Goal: Task Accomplishment & Management: Manage account settings

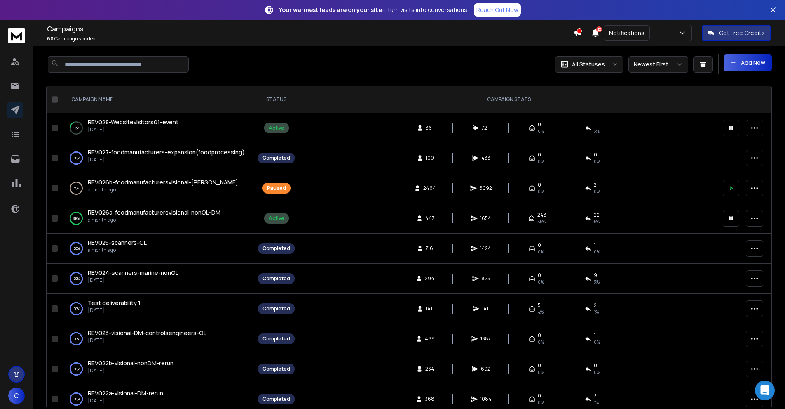
click at [651, 33] on div "REV01" at bounding box center [651, 33] width 72 height 8
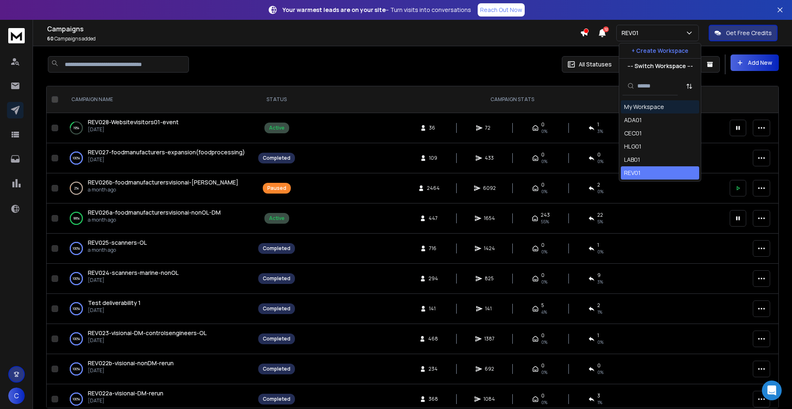
click at [650, 106] on div "My Workspace" at bounding box center [644, 107] width 40 height 8
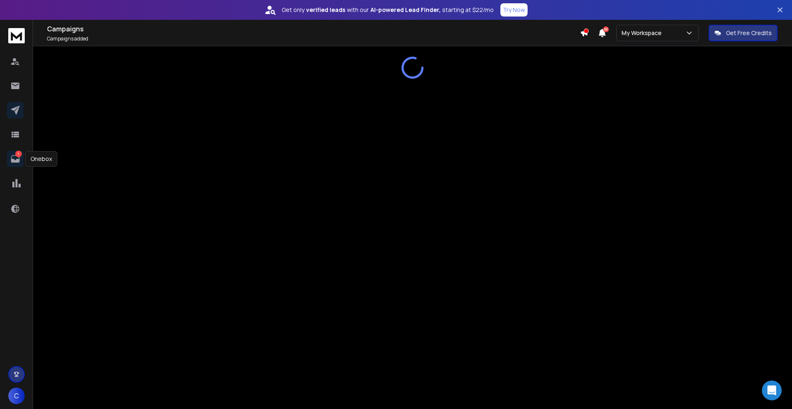
click at [12, 158] on icon at bounding box center [15, 159] width 10 height 10
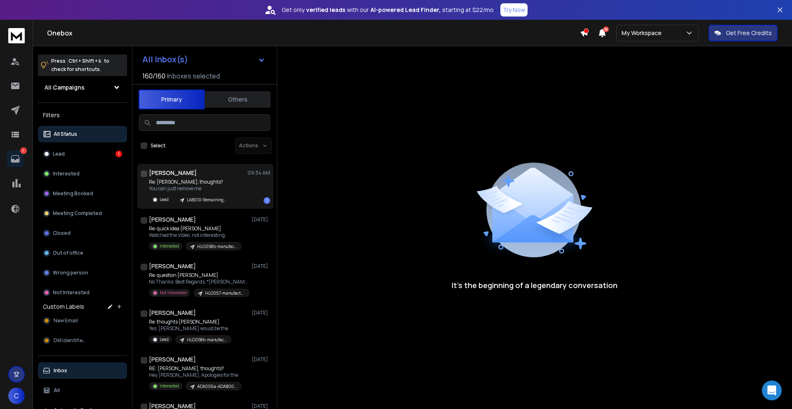
click at [233, 176] on div "Melinda Duncan 09:34 AM" at bounding box center [209, 173] width 121 height 8
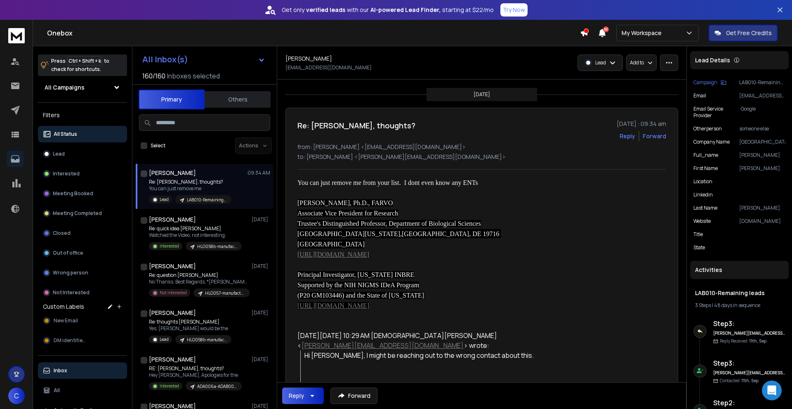
click at [606, 61] on div "Lead" at bounding box center [600, 63] width 45 height 16
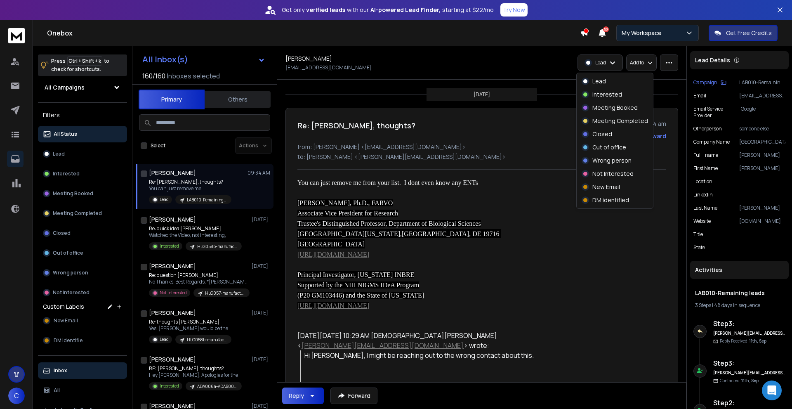
click at [689, 32] on icon "button" at bounding box center [689, 33] width 8 height 8
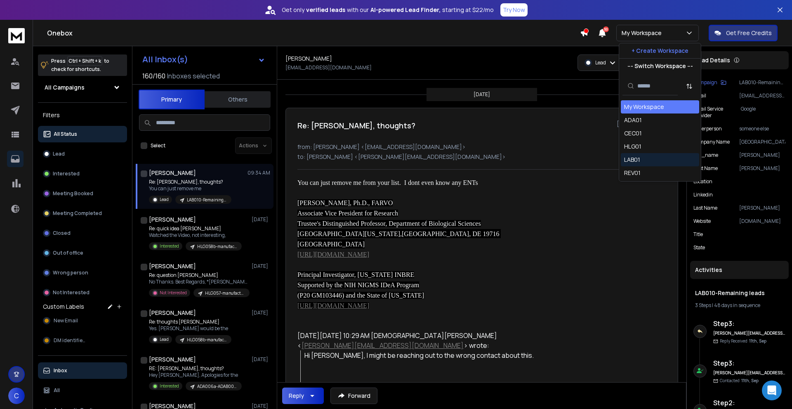
click at [644, 161] on div "LAB01" at bounding box center [660, 159] width 78 height 13
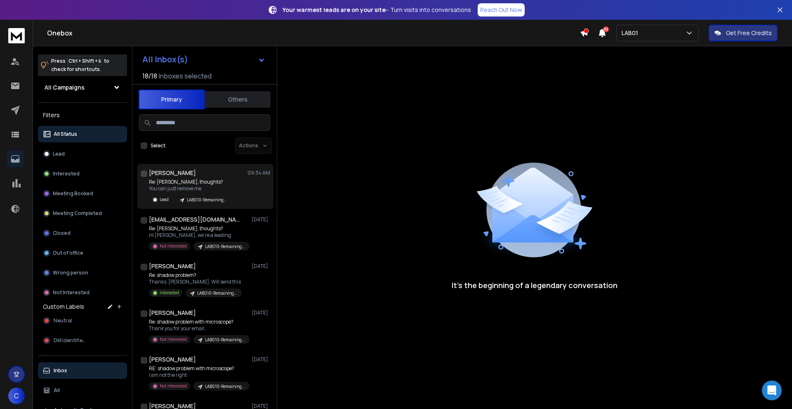
click at [190, 165] on div "Melinda Duncan 09:34 AM Re: Melinda, thoughts? You can just remove me Lead LAB0…" at bounding box center [205, 186] width 136 height 45
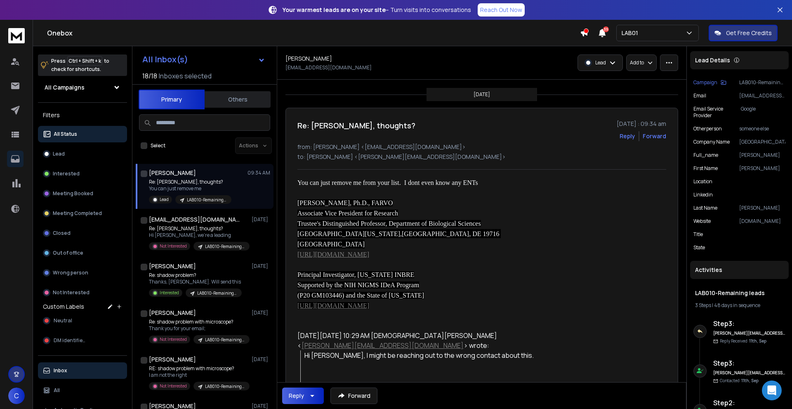
click at [606, 61] on div "Lead" at bounding box center [600, 63] width 45 height 16
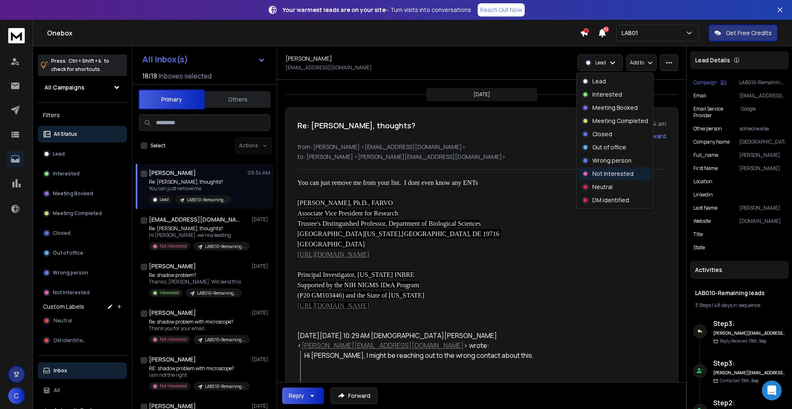
click at [605, 174] on p "Not Interested" at bounding box center [612, 173] width 41 height 8
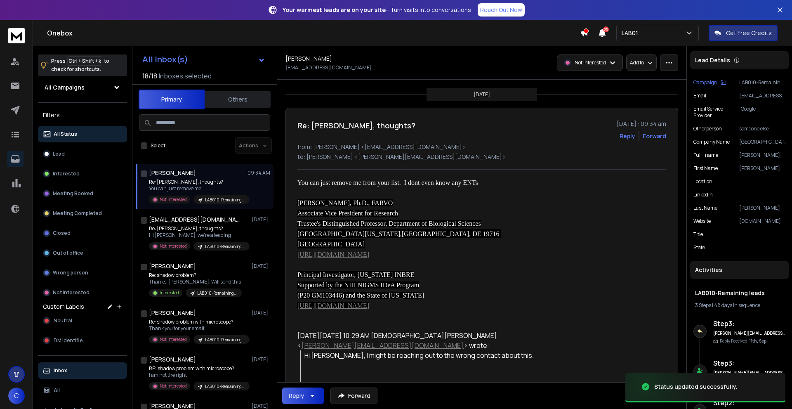
click at [663, 63] on button "button" at bounding box center [669, 62] width 18 height 16
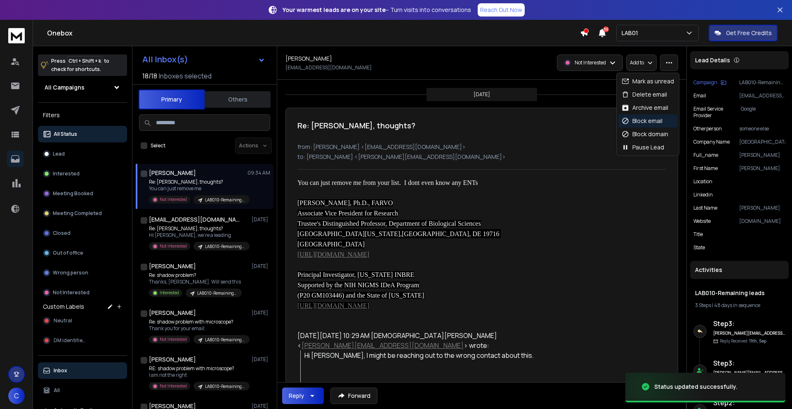
click at [648, 118] on div "Block email" at bounding box center [641, 121] width 41 height 8
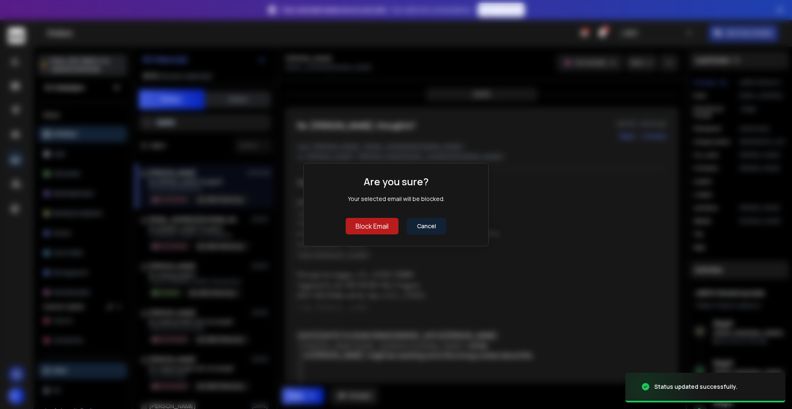
click at [367, 221] on button "Block Email" at bounding box center [372, 226] width 53 height 16
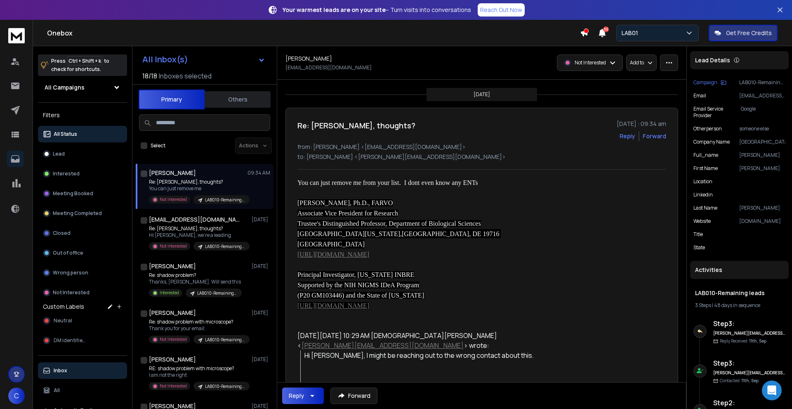
click at [653, 32] on div "LAB01" at bounding box center [657, 33] width 72 height 8
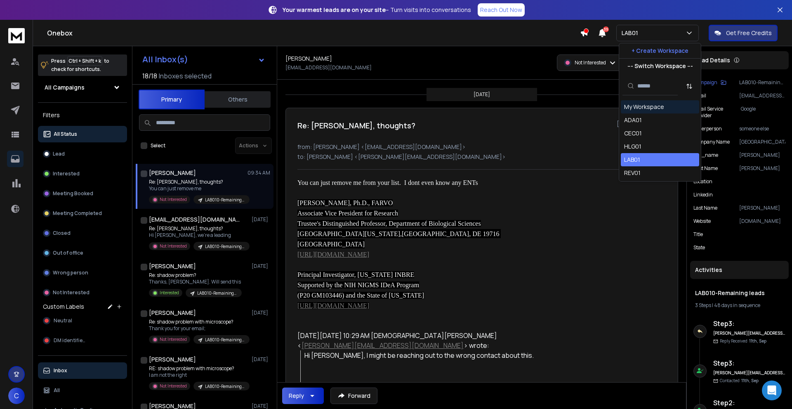
click at [655, 108] on div "My Workspace" at bounding box center [644, 107] width 40 height 8
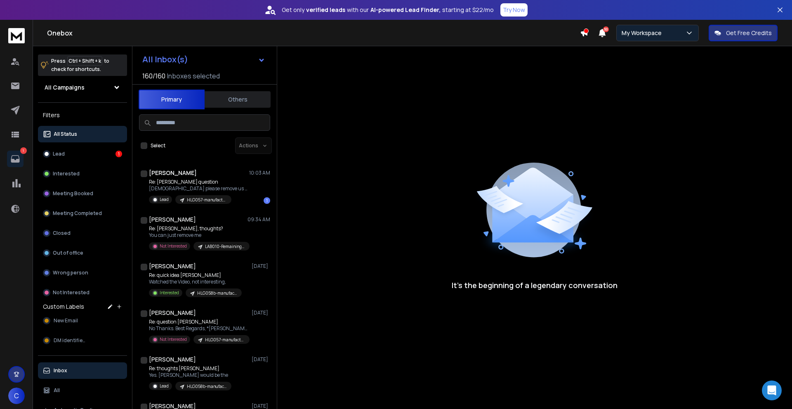
click at [693, 35] on icon "button" at bounding box center [689, 33] width 8 height 8
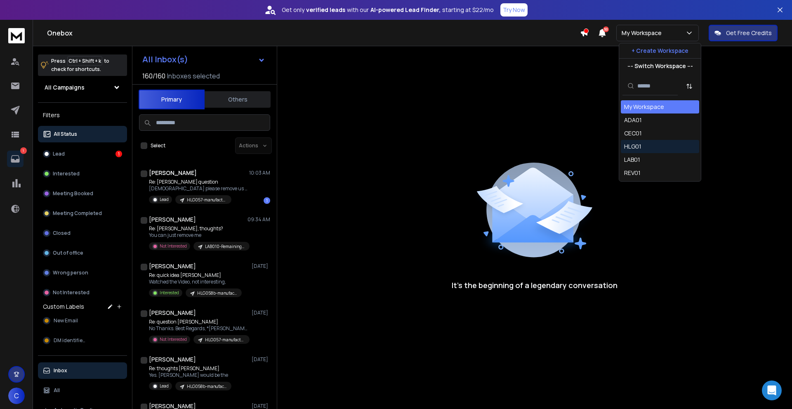
click at [639, 146] on div "HLG01" at bounding box center [632, 146] width 17 height 8
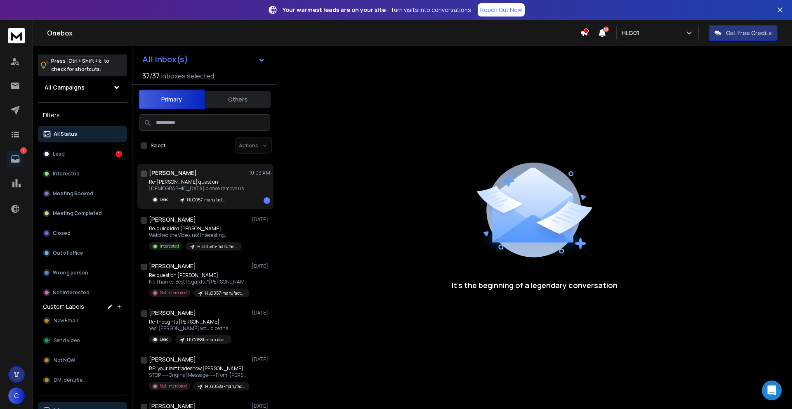
click at [228, 171] on div "Russell Ferry 10:03 AM" at bounding box center [209, 173] width 121 height 8
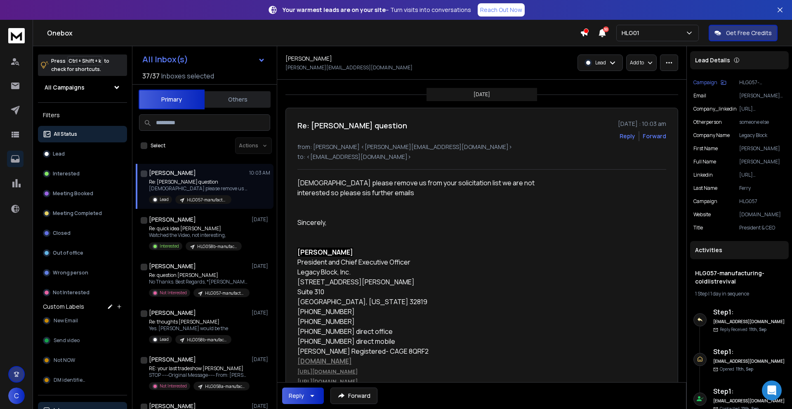
click at [606, 61] on div "Lead" at bounding box center [600, 63] width 45 height 16
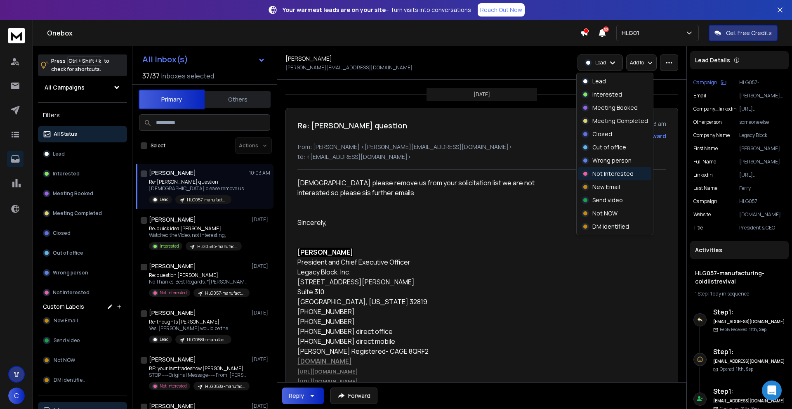
click at [600, 176] on p "Not Interested" at bounding box center [612, 173] width 41 height 8
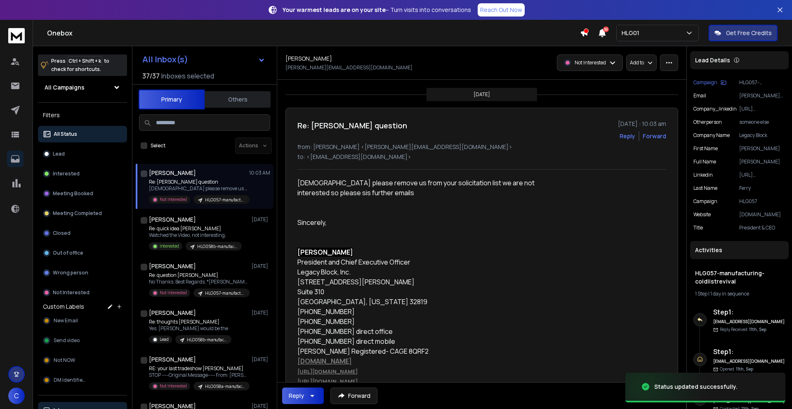
click at [666, 58] on button "button" at bounding box center [669, 62] width 18 height 16
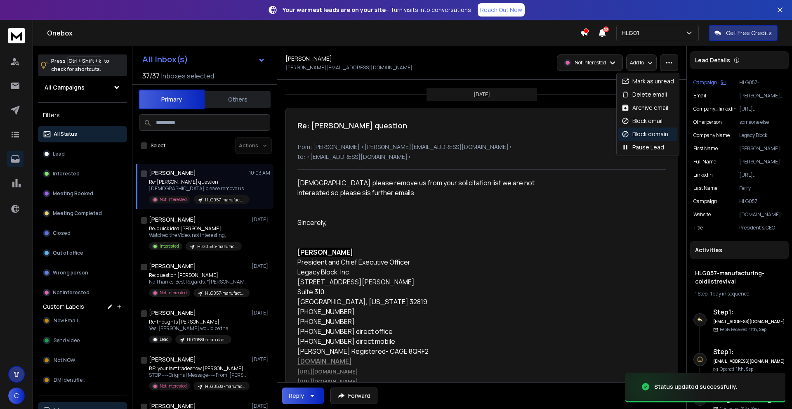
click at [658, 135] on div "Block domain" at bounding box center [644, 134] width 47 height 8
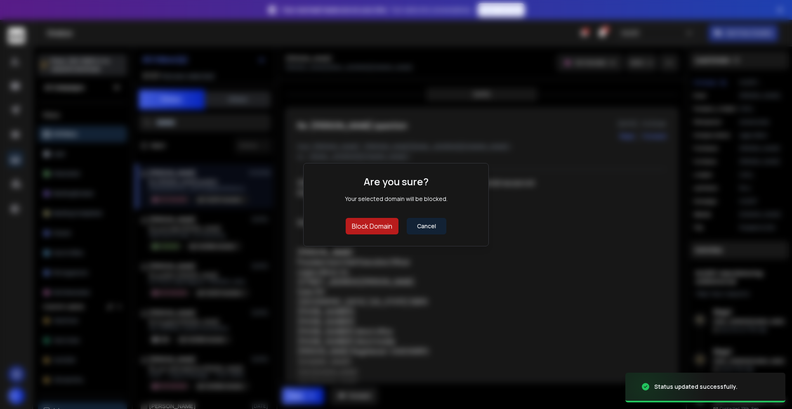
click at [376, 219] on button "Block Domain" at bounding box center [372, 226] width 53 height 16
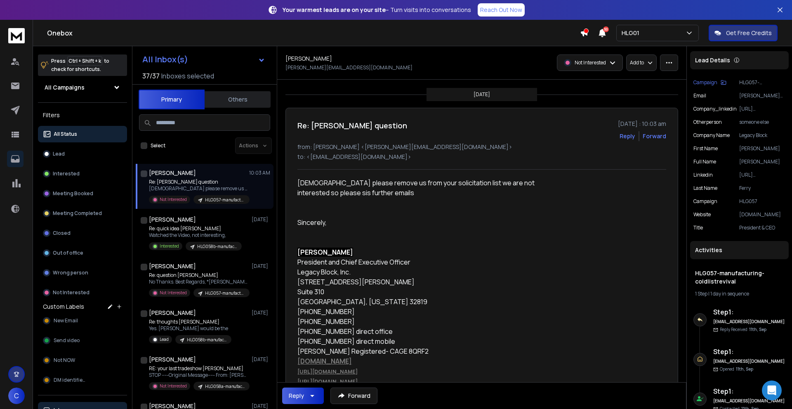
click at [215, 98] on button "Others" at bounding box center [238, 99] width 66 height 18
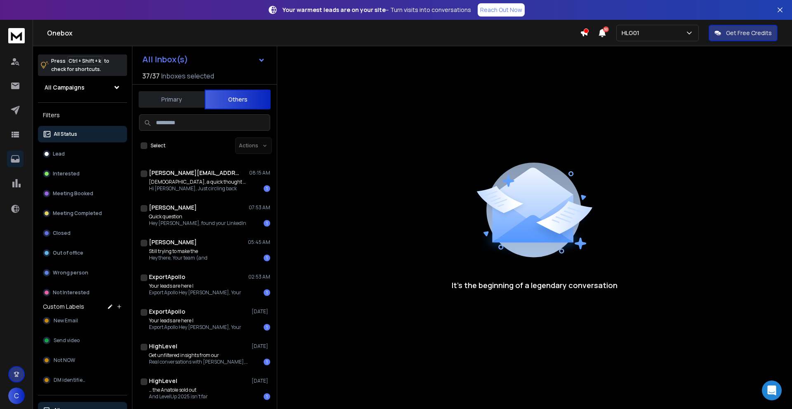
click at [184, 98] on button "Primary" at bounding box center [172, 99] width 66 height 18
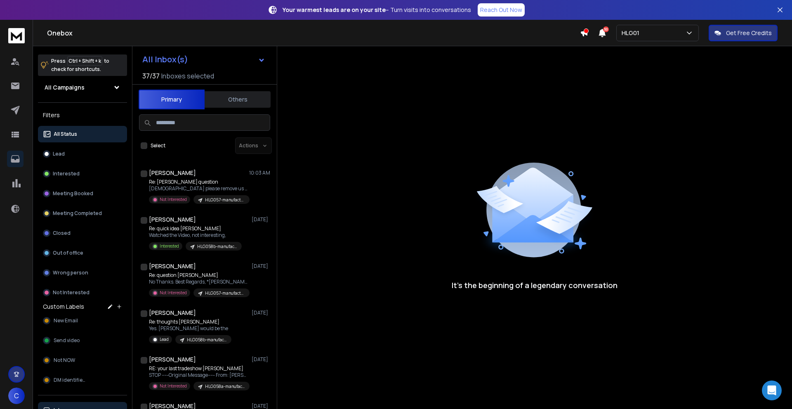
click at [427, 124] on div "It’s the beginning of a legendary conversation" at bounding box center [534, 219] width 515 height 347
click at [14, 111] on icon at bounding box center [15, 110] width 10 height 10
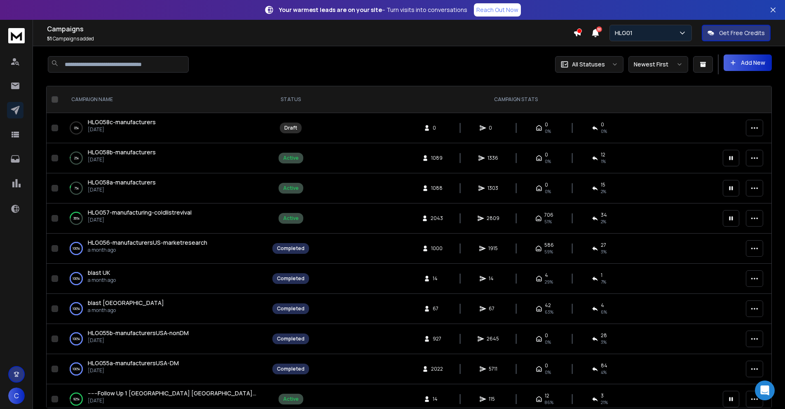
click at [661, 38] on button "HLG01" at bounding box center [651, 33] width 82 height 16
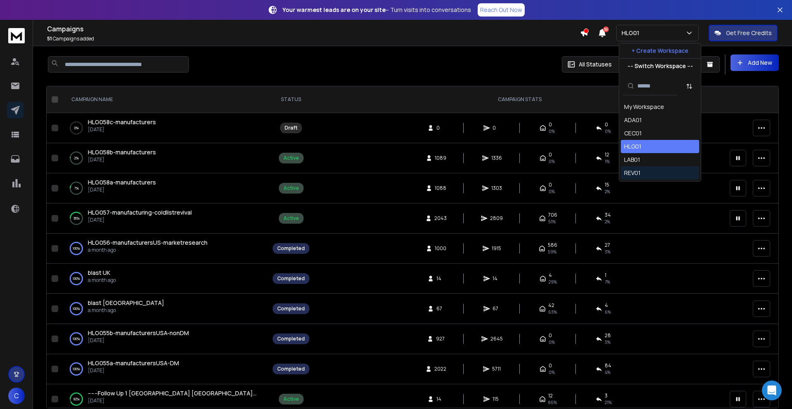
click at [642, 171] on div "REV01" at bounding box center [660, 172] width 78 height 13
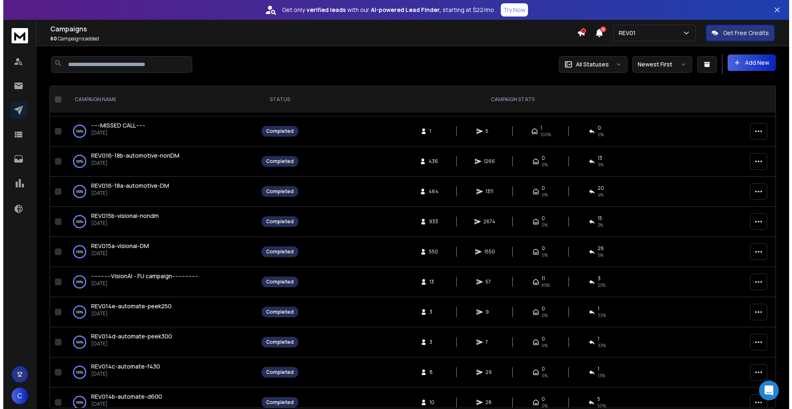
scroll to position [454, 0]
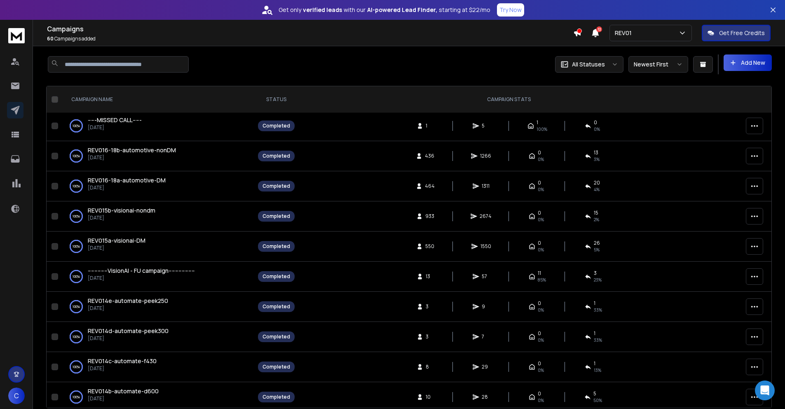
click at [151, 150] on span "REV016-18b-automotive-nonDM" at bounding box center [132, 150] width 88 height 8
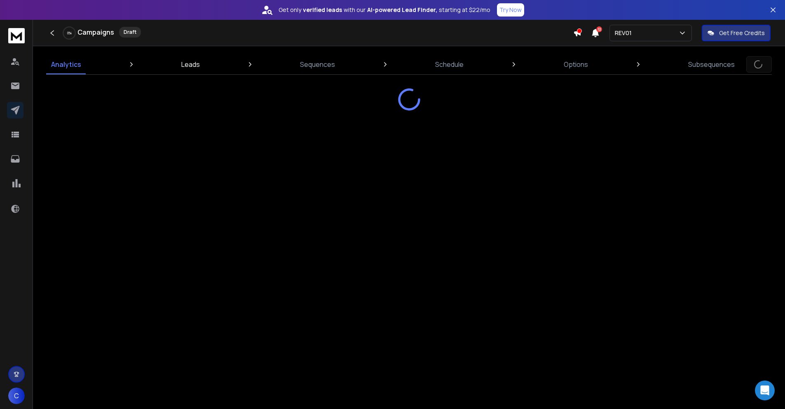
click at [191, 66] on p "Leads" at bounding box center [190, 64] width 19 height 10
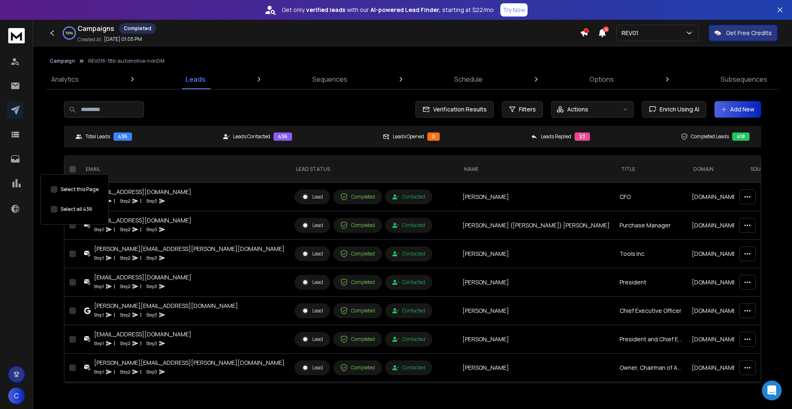
click at [72, 167] on button "Select this Page" at bounding box center [72, 169] width 7 height 7
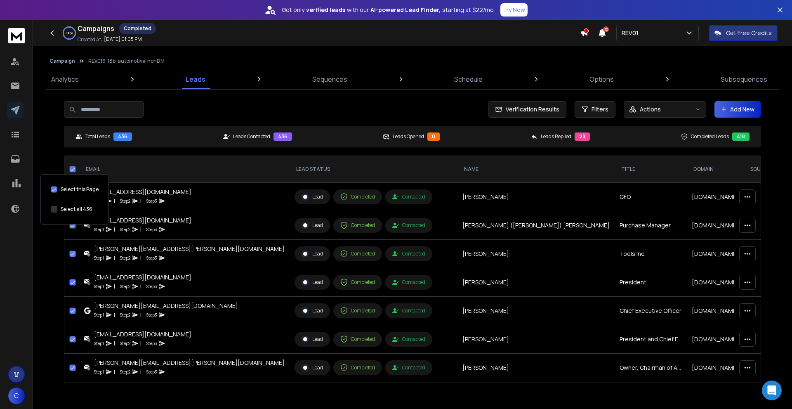
click at [53, 212] on button "Select this Page" at bounding box center [54, 209] width 7 height 7
click at [72, 168] on button "Select this Page" at bounding box center [72, 169] width 7 height 7
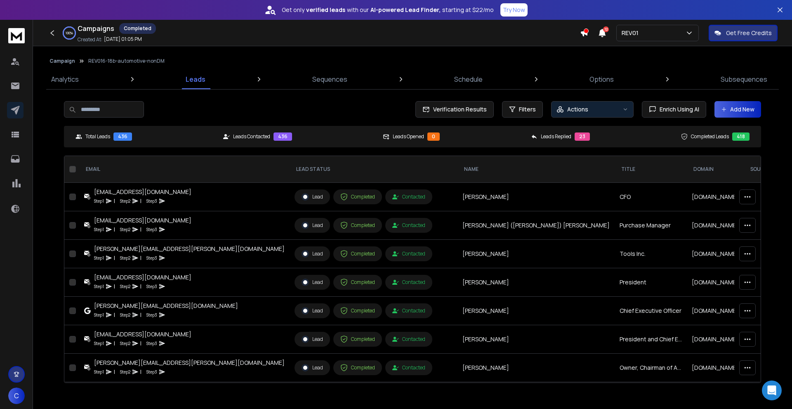
click at [572, 108] on p "Actions" at bounding box center [577, 109] width 21 height 8
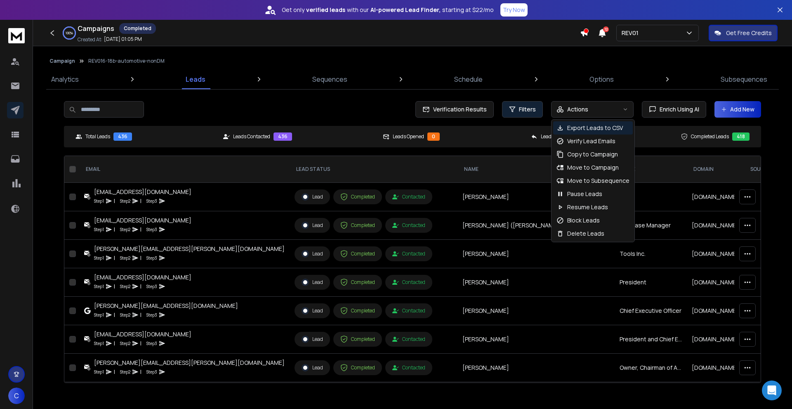
click at [524, 110] on span "Filters" at bounding box center [527, 109] width 17 height 8
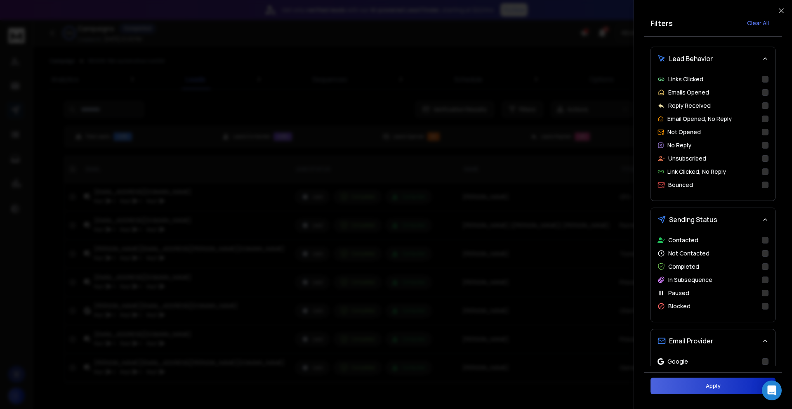
click at [762, 158] on button "Unsubscribed" at bounding box center [765, 158] width 7 height 7
click at [757, 188] on div "Bounced" at bounding box center [712, 185] width 111 height 8
click at [762, 187] on button "Bounced" at bounding box center [765, 184] width 7 height 7
click at [712, 387] on button "Apply" at bounding box center [712, 385] width 125 height 16
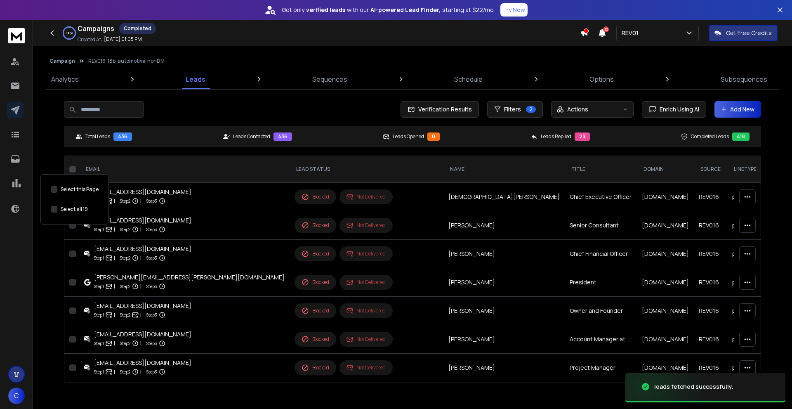
click at [73, 170] on button "Select this Page" at bounding box center [72, 169] width 7 height 7
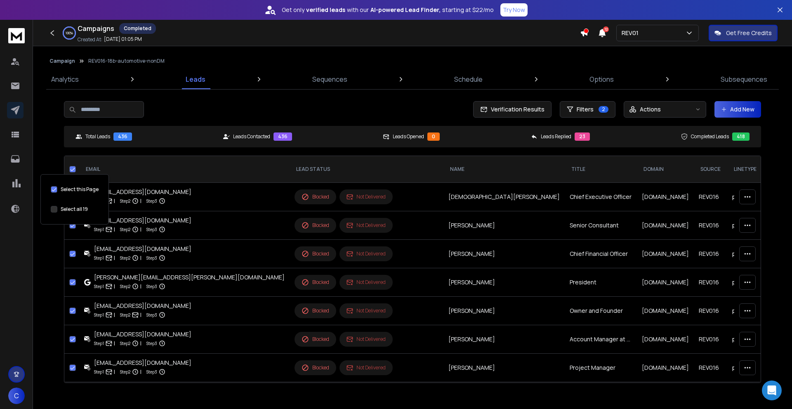
click at [53, 210] on button "Select this Page" at bounding box center [54, 209] width 7 height 7
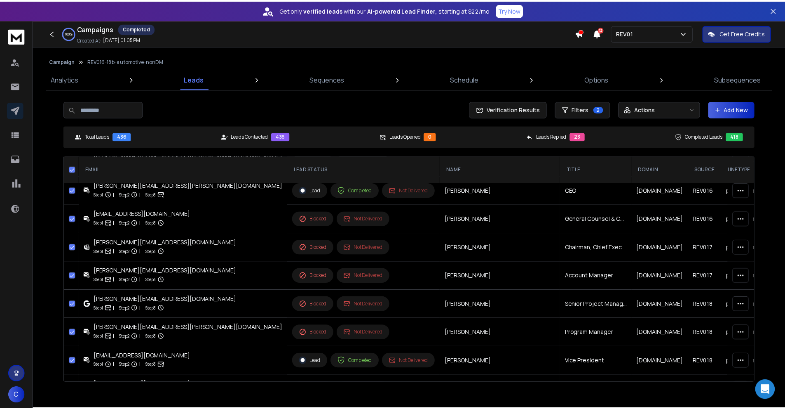
scroll to position [353, 0]
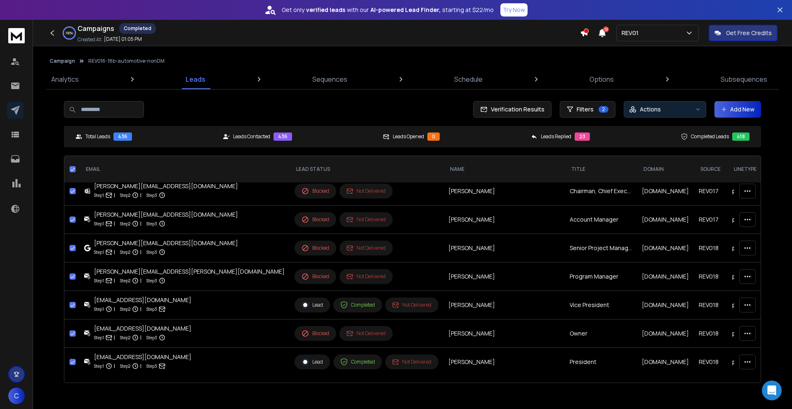
click at [661, 113] on div "Actions" at bounding box center [660, 109] width 63 height 8
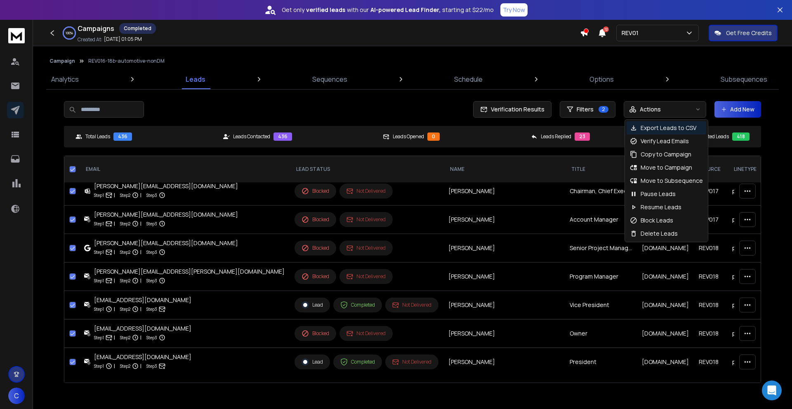
click at [665, 129] on p "Export Leads to CSV" at bounding box center [668, 128] width 56 height 8
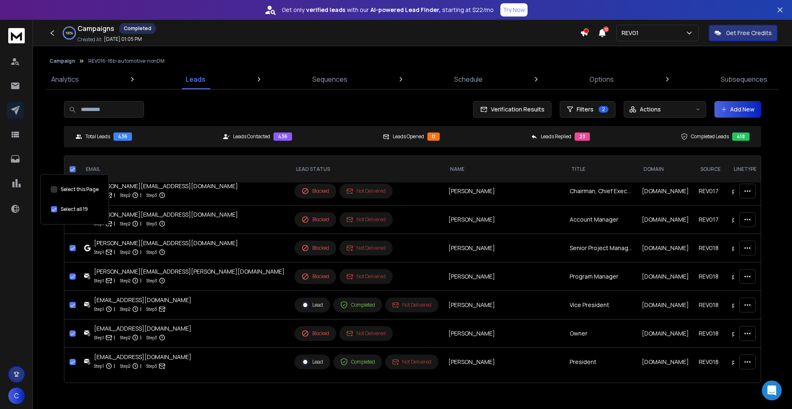
click at [73, 167] on button "Select this Page" at bounding box center [72, 169] width 7 height 7
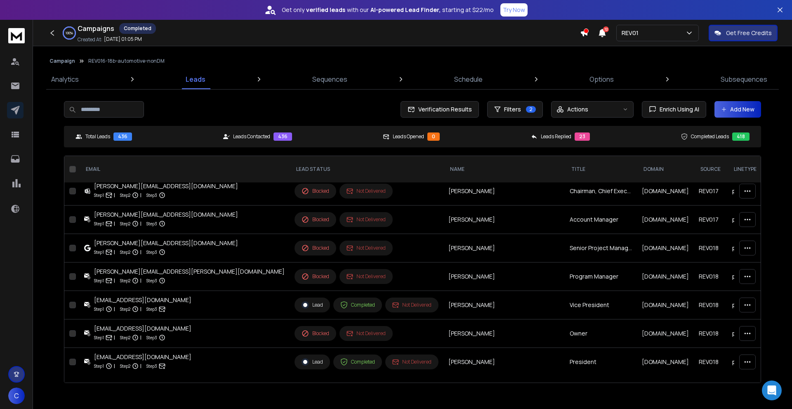
click at [63, 58] on button "Campaign" at bounding box center [62, 61] width 26 height 7
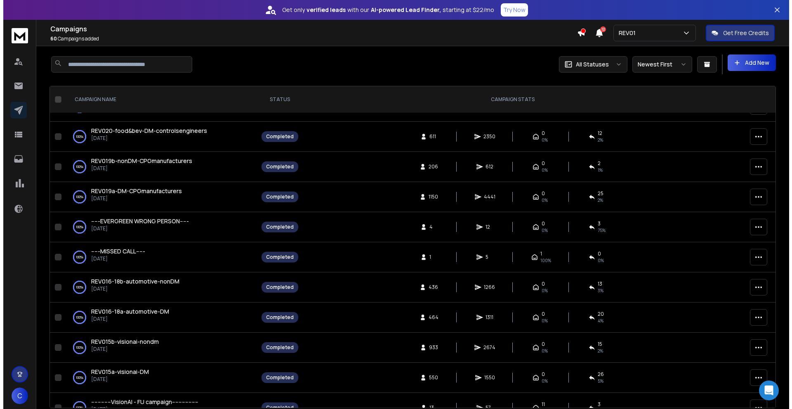
scroll to position [330, 0]
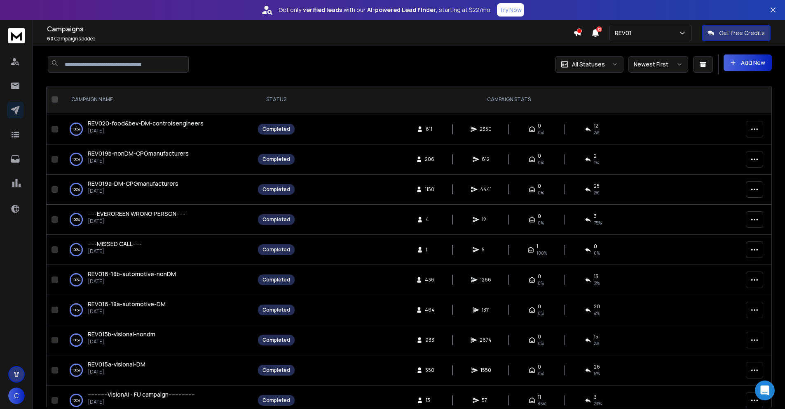
click at [147, 306] on span "REV016-18a-automotive-DM" at bounding box center [127, 304] width 78 height 8
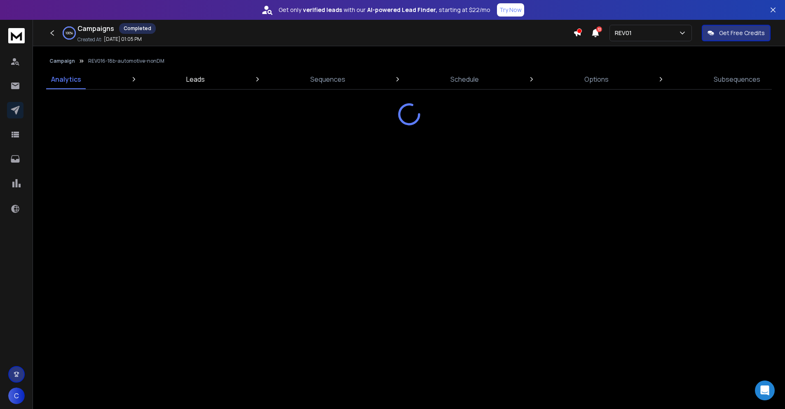
click at [198, 89] on link "Leads" at bounding box center [195, 79] width 28 height 20
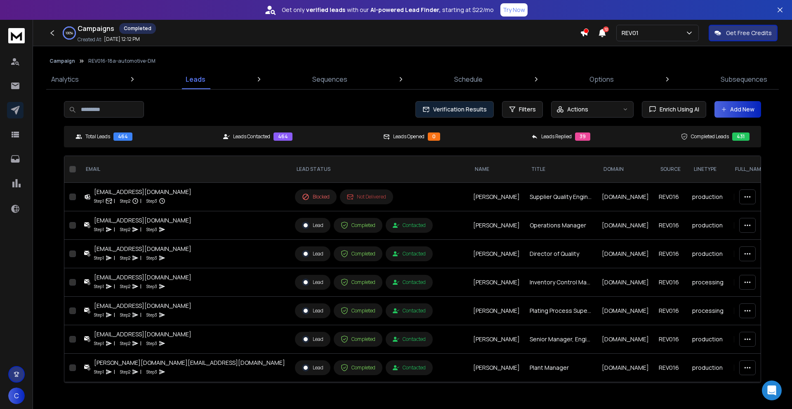
click at [471, 109] on span "Verification Results" at bounding box center [458, 109] width 57 height 8
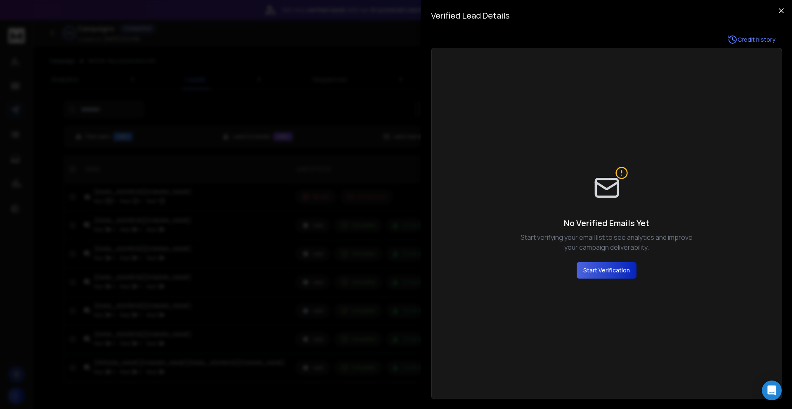
click at [781, 9] on icon "button" at bounding box center [781, 11] width 8 height 8
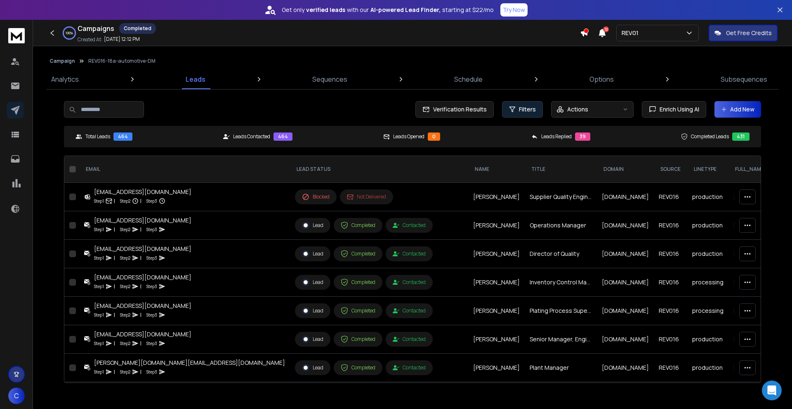
click at [523, 103] on button "Filters" at bounding box center [522, 109] width 41 height 16
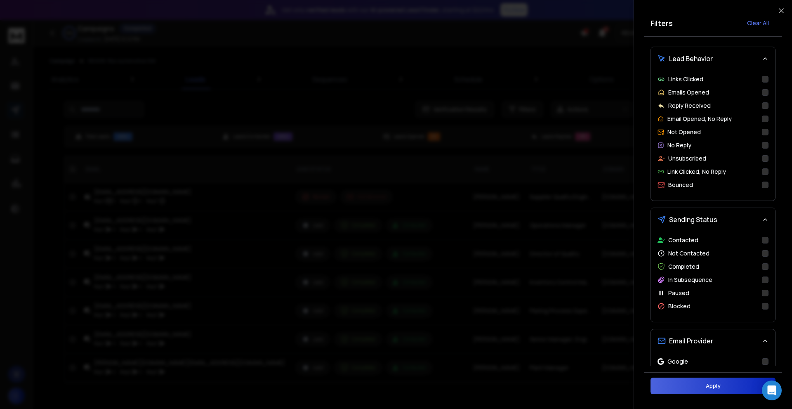
drag, startPoint x: 757, startPoint y: 157, endPoint x: 755, endPoint y: 164, distance: 7.6
click at [762, 156] on button "Unsubscribed" at bounding box center [765, 158] width 7 height 7
click at [762, 185] on button "Bounced" at bounding box center [765, 184] width 7 height 7
click at [762, 105] on button "Reply Received" at bounding box center [765, 105] width 7 height 7
click at [696, 388] on button "Apply" at bounding box center [712, 385] width 125 height 16
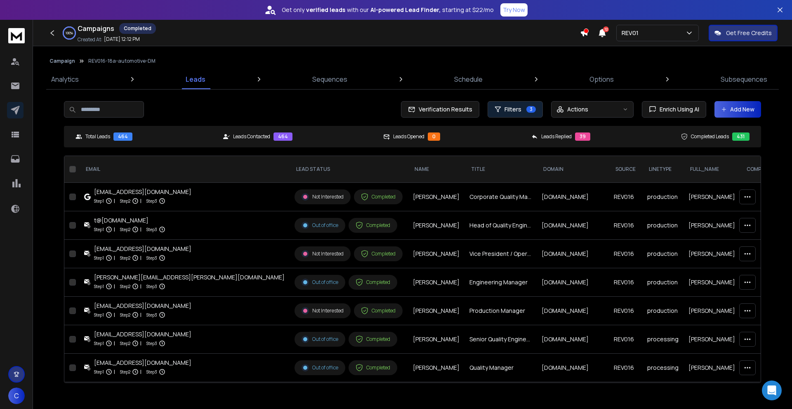
click at [499, 112] on icon "button" at bounding box center [497, 109] width 7 height 7
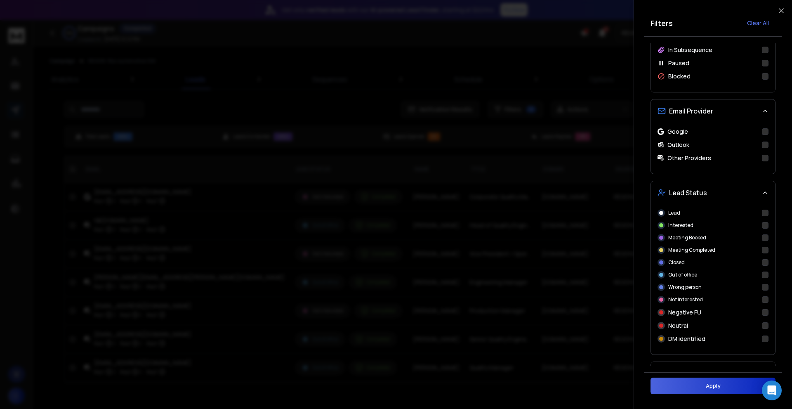
scroll to position [289, 0]
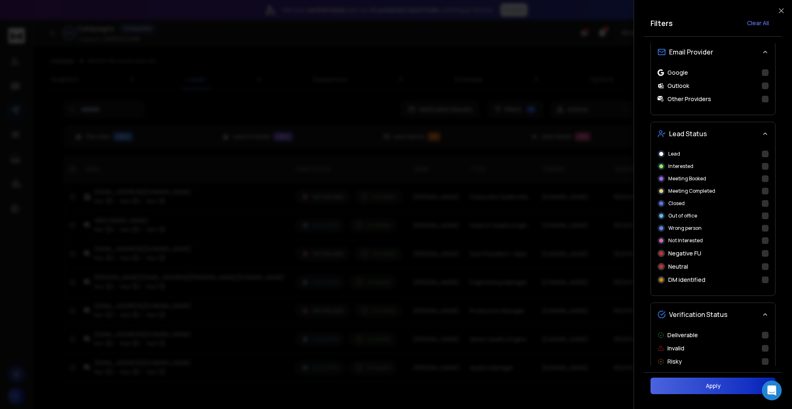
click at [762, 166] on button "Interested" at bounding box center [765, 166] width 7 height 7
click at [762, 178] on Booked "Meeting Booked" at bounding box center [765, 178] width 7 height 7
click at [762, 188] on Completed "Meeting Completed" at bounding box center [765, 191] width 7 height 7
click at [762, 237] on Interested "Not Interested" at bounding box center [765, 240] width 7 height 7
click at [762, 254] on FU "Negative FU" at bounding box center [765, 253] width 7 height 7
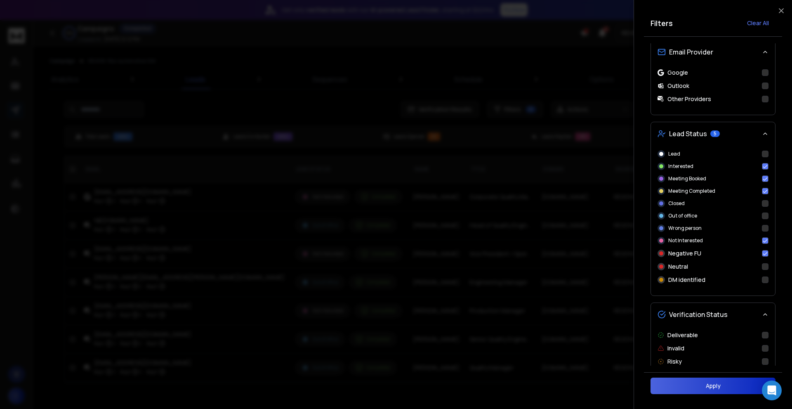
click at [762, 267] on button "Neutral" at bounding box center [765, 266] width 7 height 7
click at [762, 281] on identified "DM identified" at bounding box center [765, 279] width 7 height 7
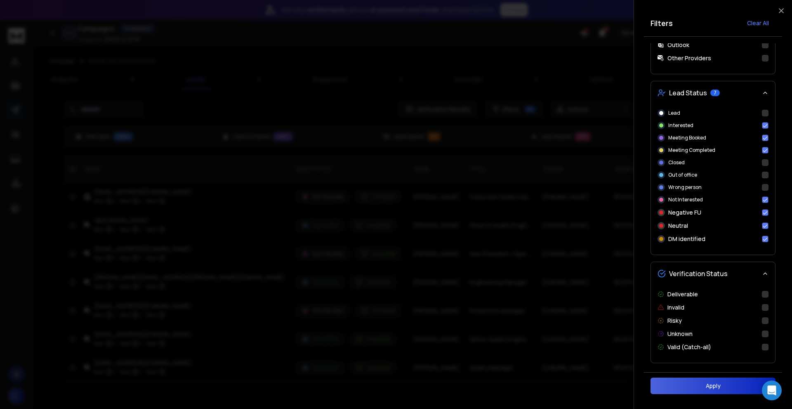
scroll to position [330, 0]
click at [762, 185] on person "Wrong person" at bounding box center [765, 186] width 7 height 7
click at [718, 388] on button "Apply" at bounding box center [712, 385] width 125 height 16
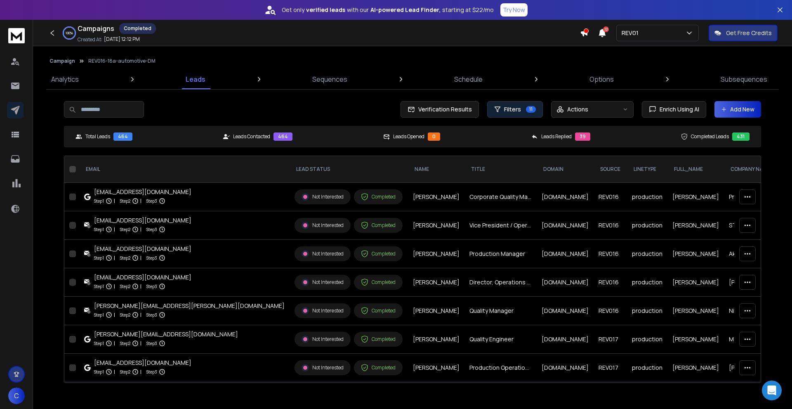
click at [502, 113] on button "Filters 11" at bounding box center [515, 109] width 56 height 16
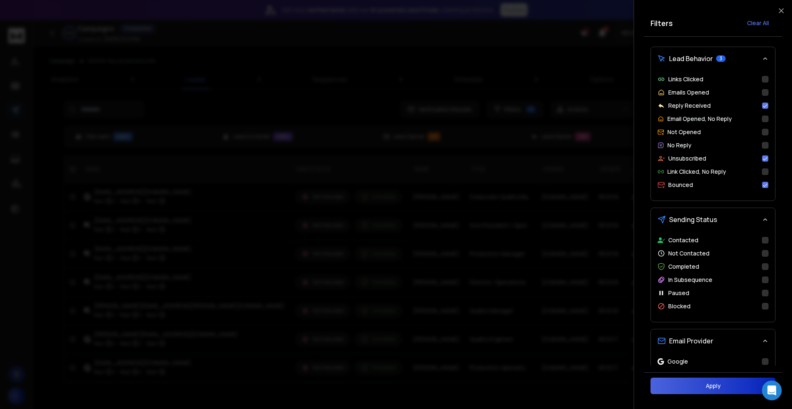
click at [762, 106] on button "Reply Received" at bounding box center [765, 105] width 7 height 7
click at [685, 375] on div "Apply" at bounding box center [713, 385] width 138 height 27
click at [684, 383] on button "Apply" at bounding box center [712, 385] width 125 height 16
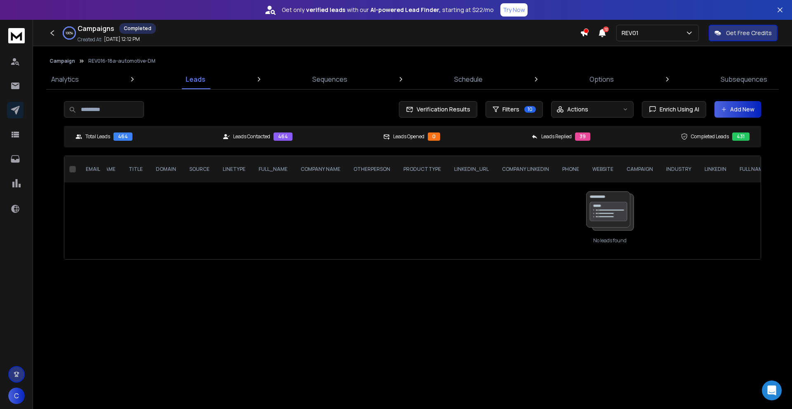
scroll to position [0, 0]
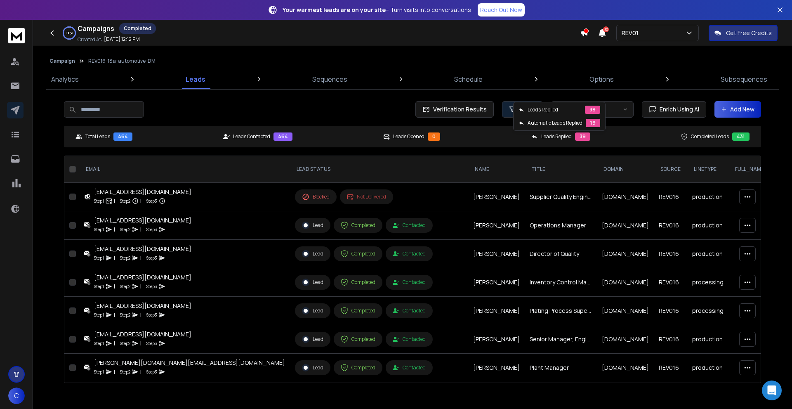
click at [509, 111] on icon "button" at bounding box center [512, 109] width 7 height 7
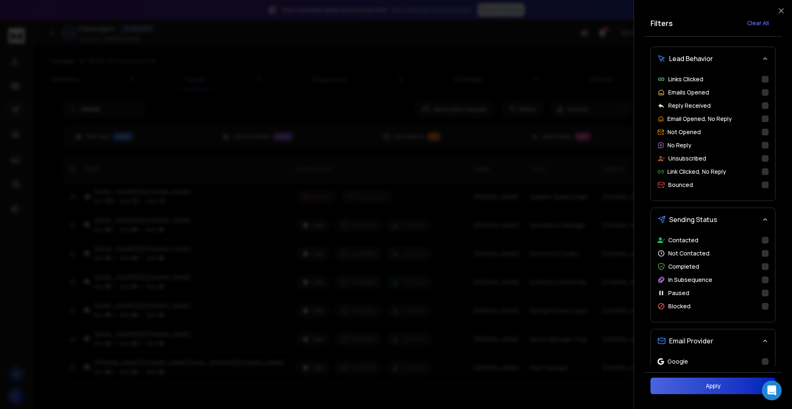
click at [762, 157] on button "Unsubscribed" at bounding box center [765, 158] width 7 height 7
click at [762, 185] on button "Bounced" at bounding box center [765, 184] width 7 height 7
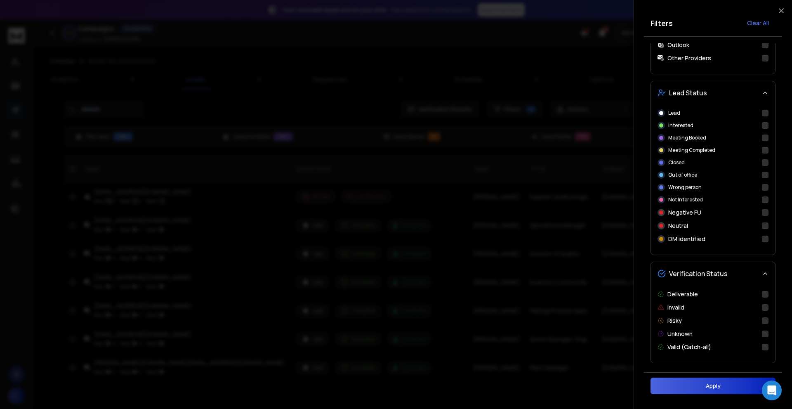
scroll to position [330, 0]
click at [762, 127] on button "Interested" at bounding box center [765, 125] width 7 height 7
click at [762, 137] on Booked "Meeting Booked" at bounding box center [765, 137] width 7 height 7
click at [759, 145] on div "Lead Interested Meeting Booked Meeting Completed Closed Out of office Wrong per…" at bounding box center [713, 181] width 124 height 145
click at [759, 146] on div "Lead Interested Meeting Booked Meeting Completed Closed Out of office Wrong per…" at bounding box center [713, 181] width 124 height 145
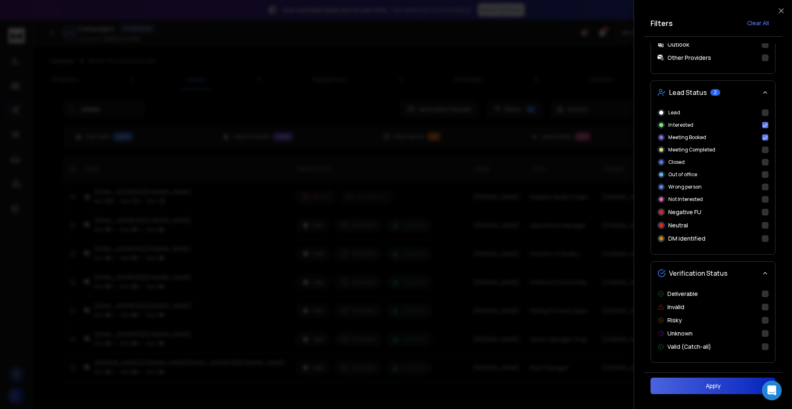
click at [762, 148] on Completed "Meeting Completed" at bounding box center [765, 149] width 7 height 7
click at [762, 187] on person "Wrong person" at bounding box center [765, 186] width 7 height 7
click at [762, 200] on Interested "Not Interested" at bounding box center [765, 199] width 7 height 7
drag, startPoint x: 760, startPoint y: 212, endPoint x: 760, endPoint y: 217, distance: 4.5
click at [762, 213] on FU "Negative FU" at bounding box center [765, 212] width 7 height 7
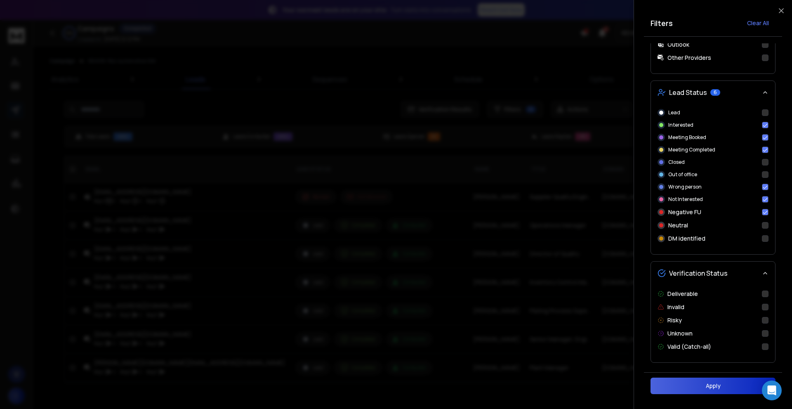
click at [762, 226] on button "Neutral" at bounding box center [765, 225] width 7 height 7
click at [758, 242] on div "Lead Interested Meeting Booked Meeting Completed Closed Out of office Wrong per…" at bounding box center [713, 181] width 124 height 145
click at [762, 239] on identified "DM identified" at bounding box center [765, 238] width 7 height 7
click at [710, 392] on button "Apply" at bounding box center [712, 385] width 125 height 16
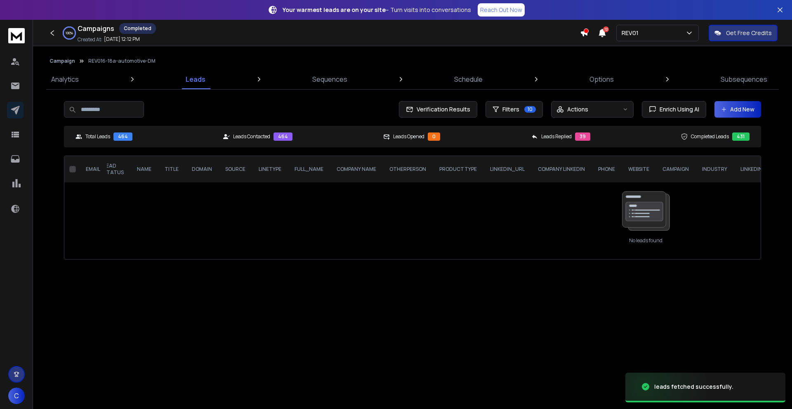
scroll to position [0, 8]
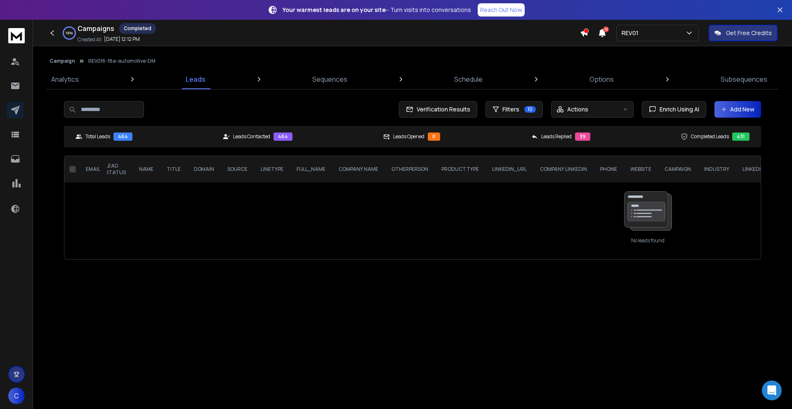
drag, startPoint x: 487, startPoint y: 112, endPoint x: 489, endPoint y: 122, distance: 10.1
click at [489, 122] on div "Verification Results Filters 10 Actions Enrich Using AI Add New Total Leads 464…" at bounding box center [412, 176] width 697 height 150
click at [503, 113] on button "Filters 10" at bounding box center [513, 109] width 57 height 16
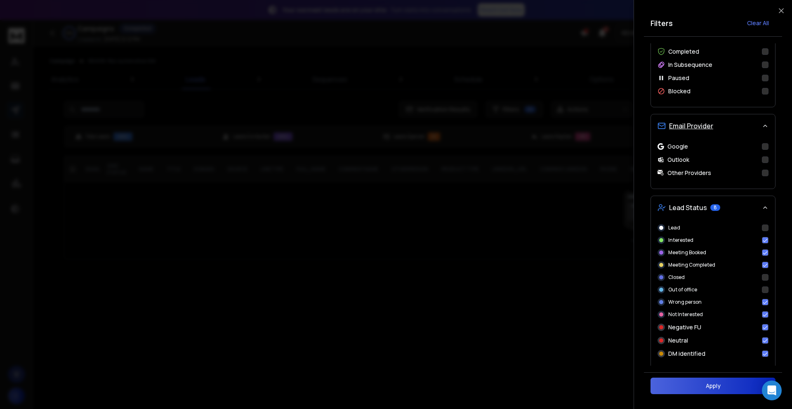
scroll to position [289, 0]
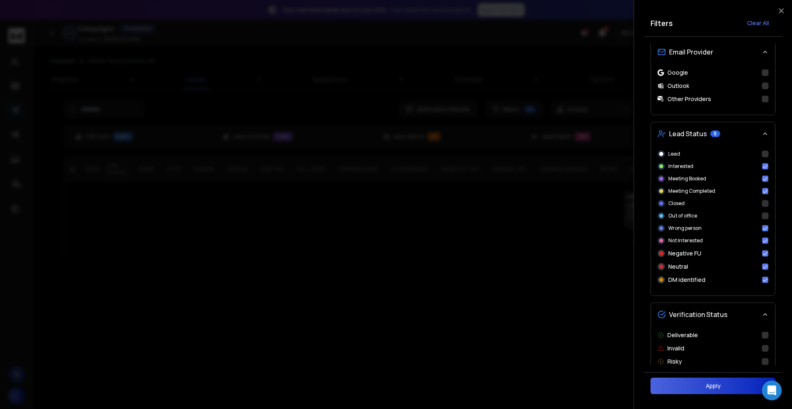
click at [762, 165] on button "Interested" at bounding box center [765, 166] width 7 height 7
click at [762, 179] on Booked "Meeting Booked" at bounding box center [765, 178] width 7 height 7
click at [762, 188] on Completed "Meeting Completed" at bounding box center [765, 191] width 7 height 7
click at [762, 229] on person "Wrong person" at bounding box center [765, 228] width 7 height 7
click at [757, 244] on div "Not Interested" at bounding box center [712, 240] width 111 height 7
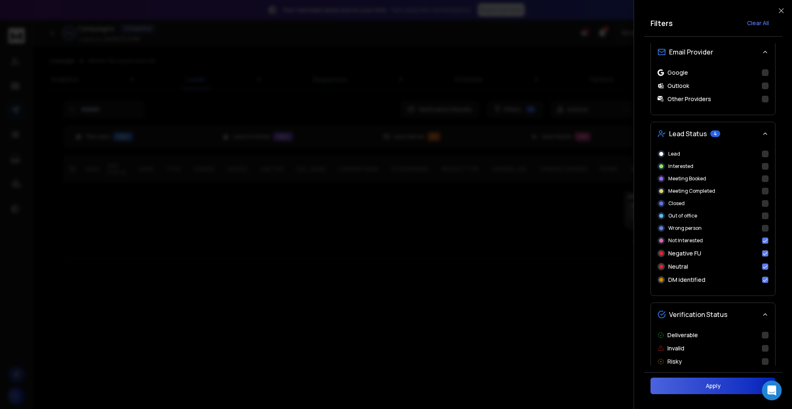
click at [762, 243] on Interested "Not Interested" at bounding box center [765, 240] width 7 height 7
click at [762, 251] on FU "Negative FU" at bounding box center [765, 253] width 7 height 7
drag, startPoint x: 759, startPoint y: 269, endPoint x: 757, endPoint y: 275, distance: 6.5
click at [758, 270] on div "Lead Interested Meeting Booked Meeting Completed Closed Out of office Wrong per…" at bounding box center [713, 222] width 124 height 145
click at [762, 277] on identified "DM identified" at bounding box center [765, 279] width 7 height 7
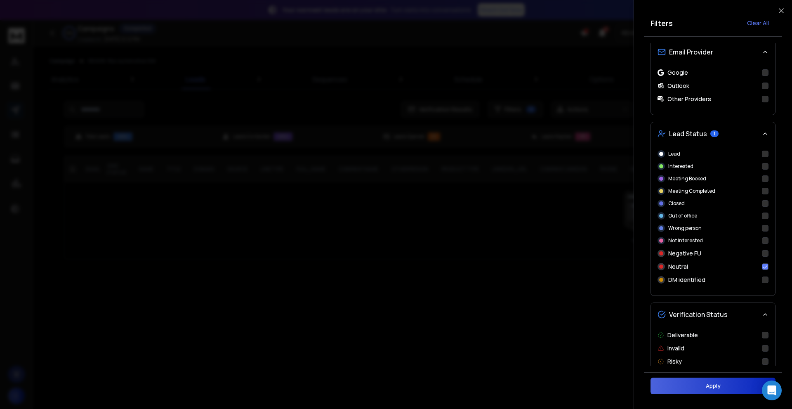
click at [762, 268] on button "Neutral" at bounding box center [765, 266] width 7 height 7
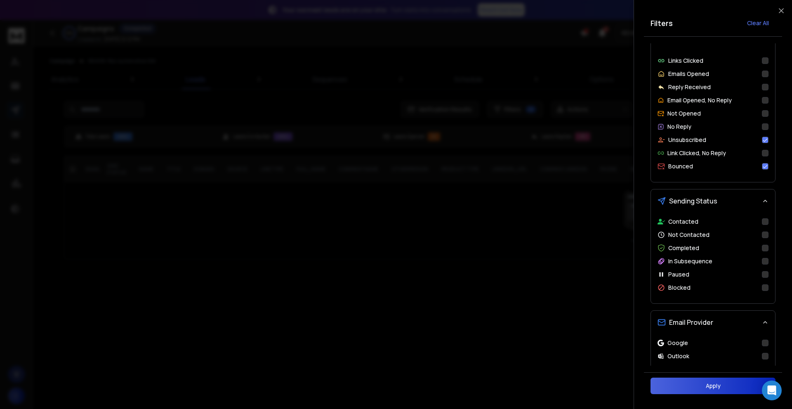
scroll to position [0, 0]
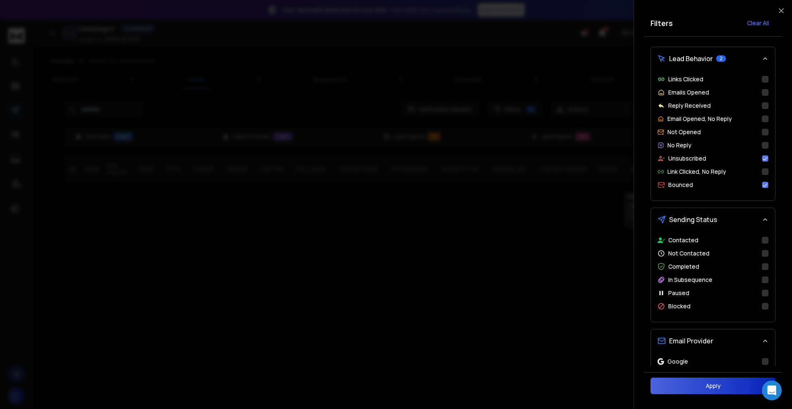
click at [762, 106] on button "Reply Received" at bounding box center [765, 105] width 7 height 7
click at [718, 385] on button "Apply" at bounding box center [712, 385] width 125 height 16
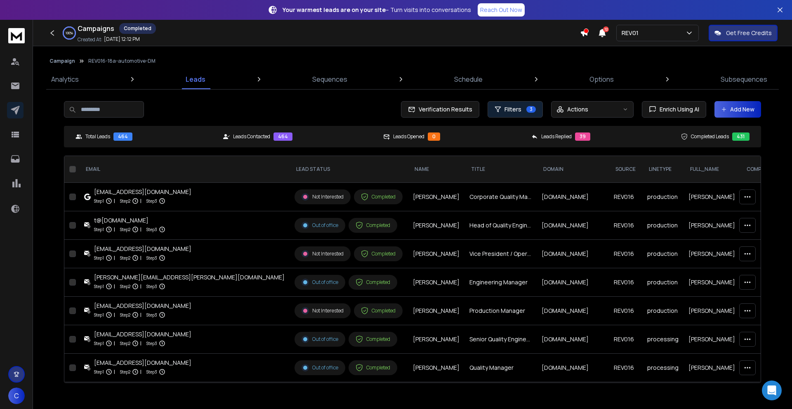
click at [524, 103] on button "Filters 3" at bounding box center [514, 109] width 55 height 16
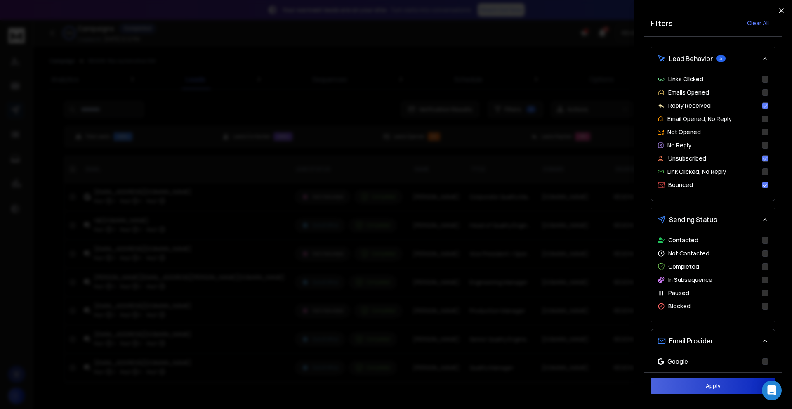
click at [780, 8] on icon "button" at bounding box center [781, 11] width 8 height 8
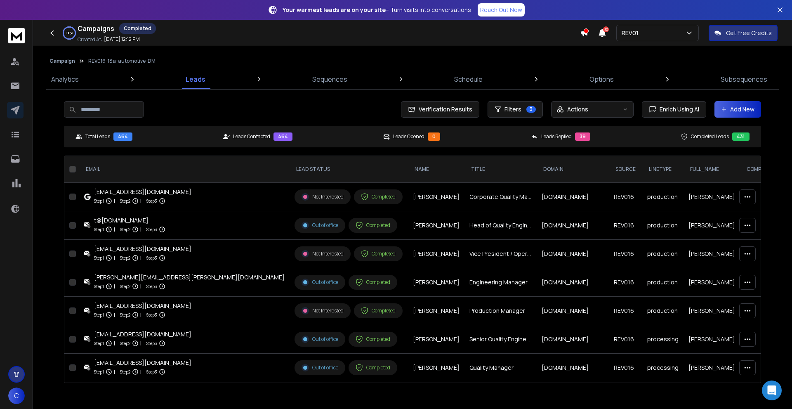
click at [73, 60] on button "Campaign" at bounding box center [62, 61] width 26 height 7
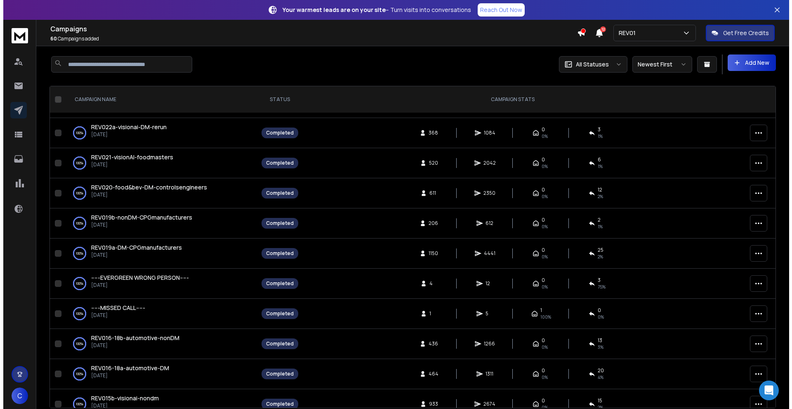
scroll to position [289, 0]
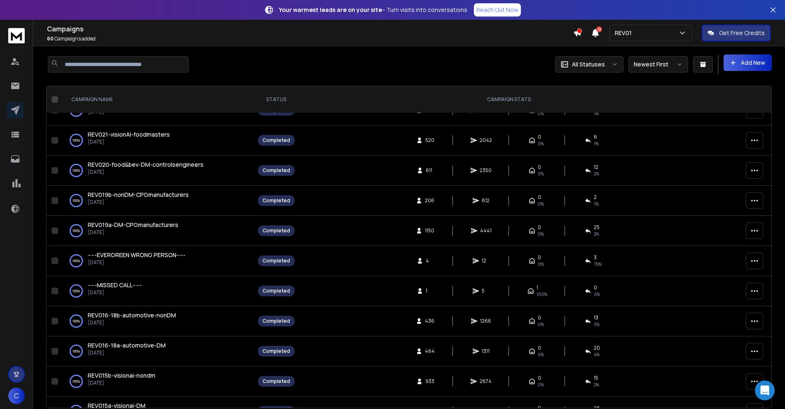
click at [144, 345] on span "REV016-18a-automotive-DM" at bounding box center [127, 345] width 78 height 8
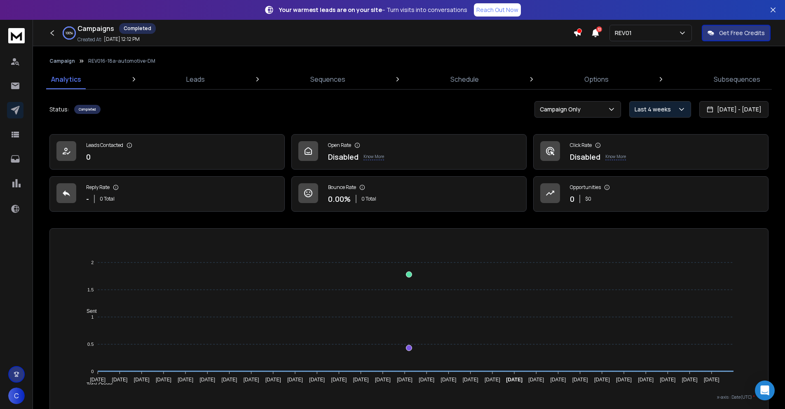
click at [635, 107] on p "Last 4 weeks" at bounding box center [655, 109] width 40 height 8
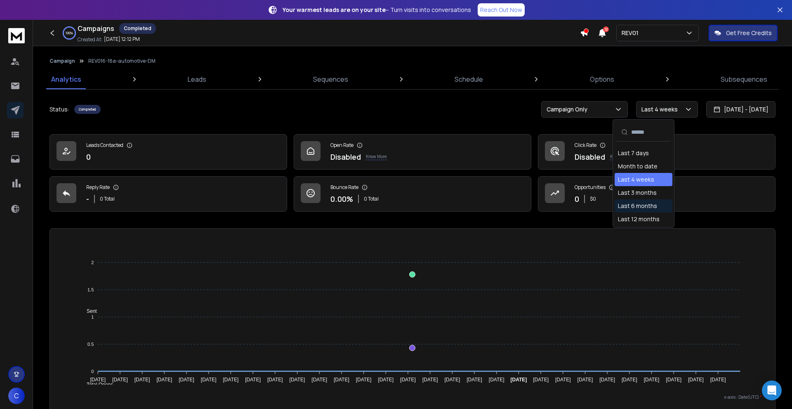
click at [641, 208] on div "Last 6 months" at bounding box center [637, 206] width 39 height 8
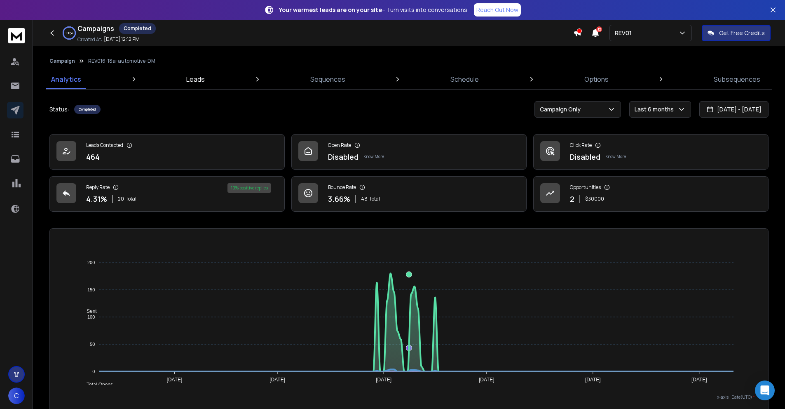
click at [200, 80] on p "Leads" at bounding box center [195, 79] width 19 height 10
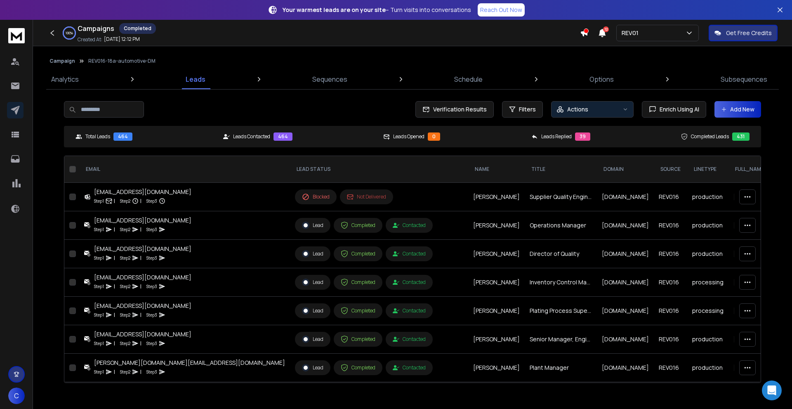
click at [596, 111] on div "Actions" at bounding box center [587, 109] width 63 height 8
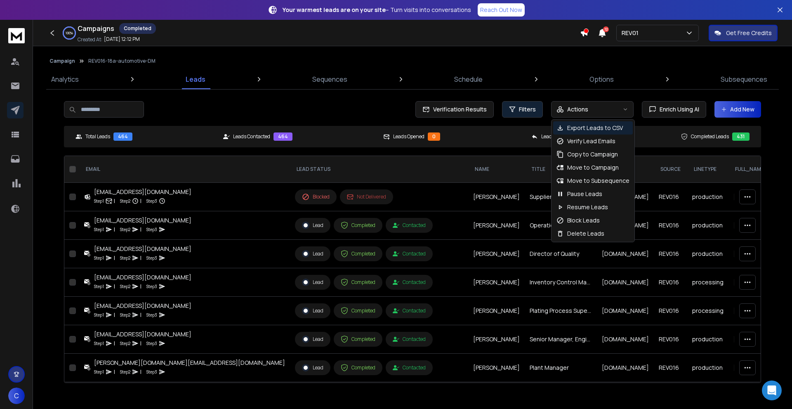
click at [531, 109] on span "Filters" at bounding box center [527, 109] width 17 height 8
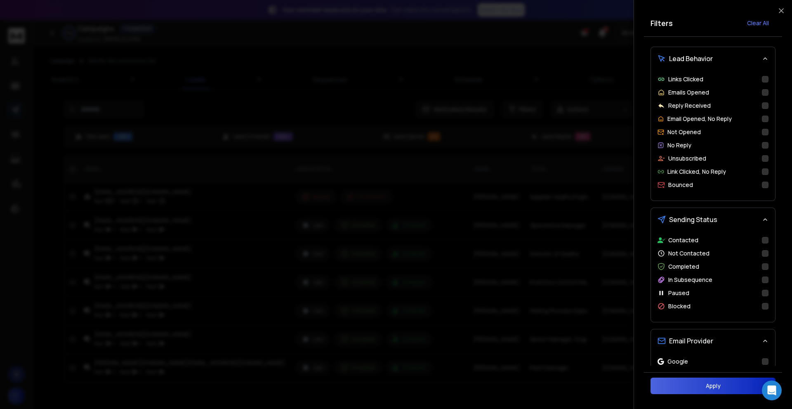
click at [762, 183] on button "Bounced" at bounding box center [765, 184] width 7 height 7
click at [762, 159] on button "Unsubscribed" at bounding box center [765, 158] width 7 height 7
click at [762, 106] on button "Reply Received" at bounding box center [765, 105] width 7 height 7
click at [717, 387] on button "Apply" at bounding box center [712, 385] width 125 height 16
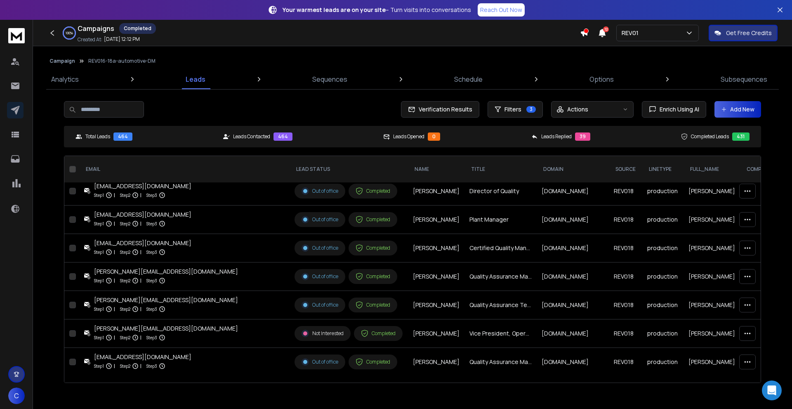
scroll to position [922, 0]
click at [523, 105] on button "Filters 3" at bounding box center [514, 109] width 55 height 16
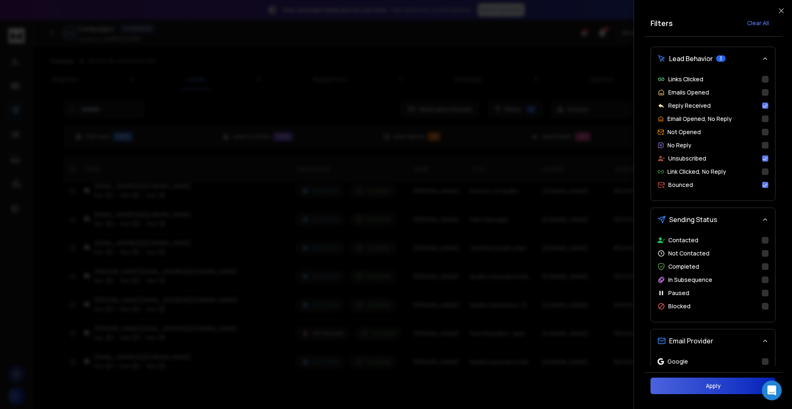
click at [762, 104] on button "Reply Received" at bounding box center [765, 105] width 7 height 7
click at [702, 386] on button "Apply" at bounding box center [712, 385] width 125 height 16
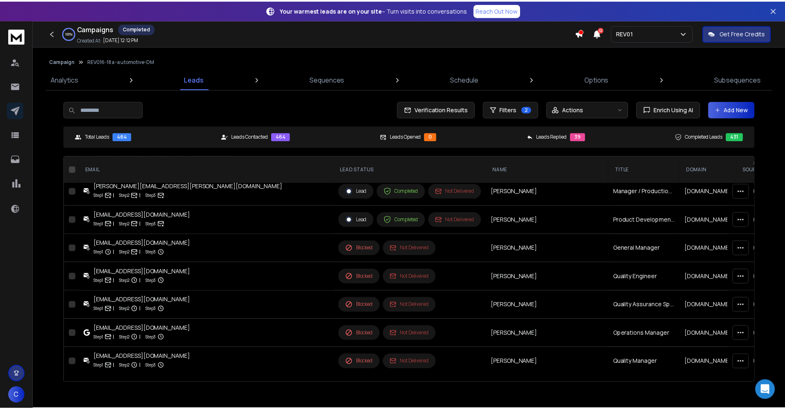
scroll to position [951, 0]
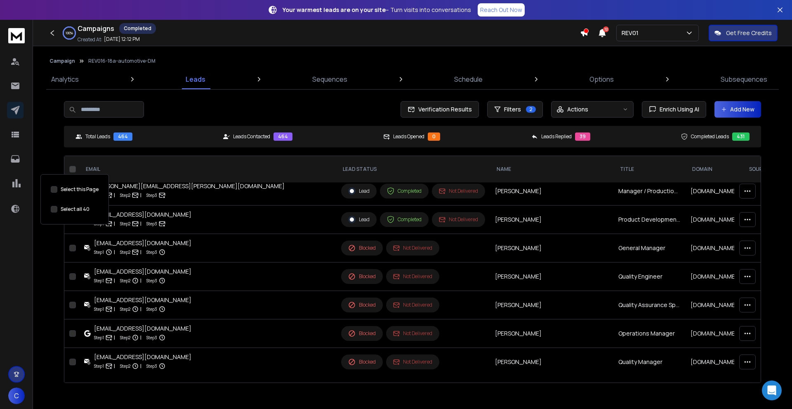
click at [72, 167] on button "Select this Page" at bounding box center [72, 169] width 7 height 7
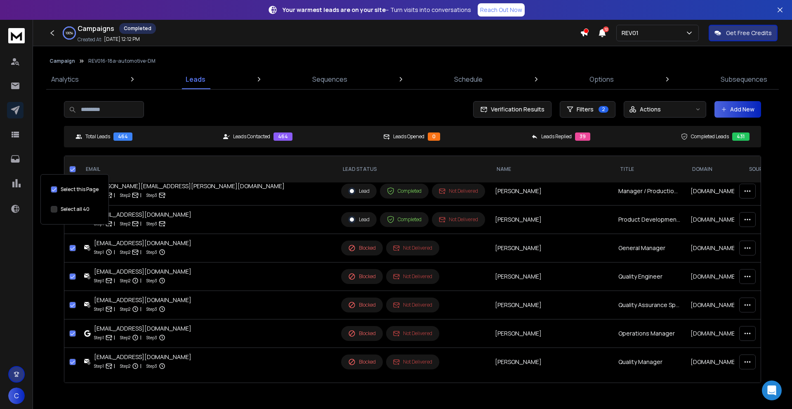
click at [54, 212] on button "Select this Page" at bounding box center [54, 209] width 7 height 7
click at [667, 111] on div "Actions" at bounding box center [660, 109] width 63 height 8
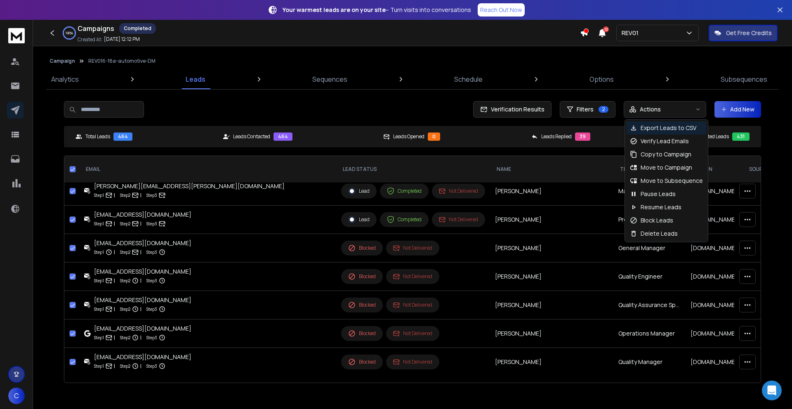
click at [667, 129] on p "Export Leads to CSV" at bounding box center [668, 128] width 56 height 8
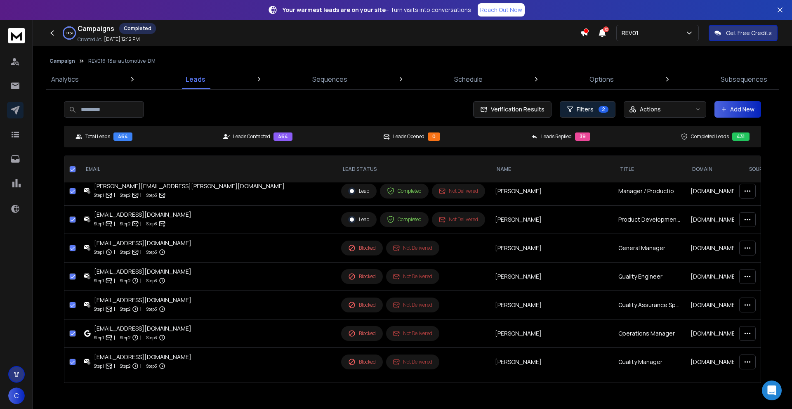
click at [575, 102] on button "Filters 2" at bounding box center [588, 109] width 56 height 16
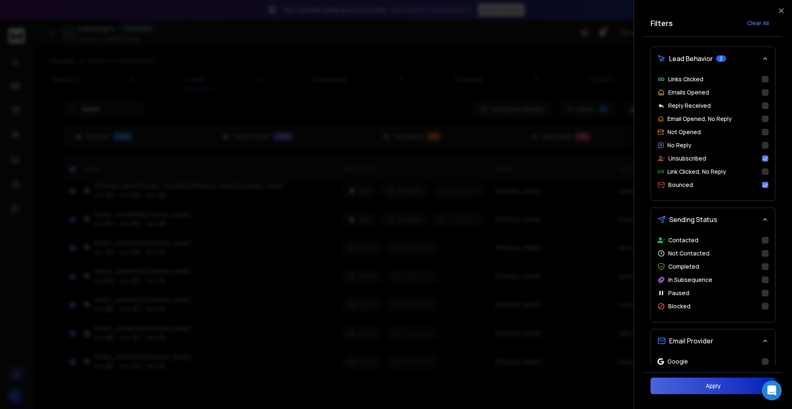
click at [762, 158] on button "Unsubscribed" at bounding box center [765, 158] width 7 height 7
click at [762, 186] on button "Bounced" at bounding box center [765, 184] width 7 height 7
click at [762, 104] on button "Reply Received" at bounding box center [765, 105] width 7 height 7
click at [703, 387] on button "Apply" at bounding box center [712, 385] width 125 height 16
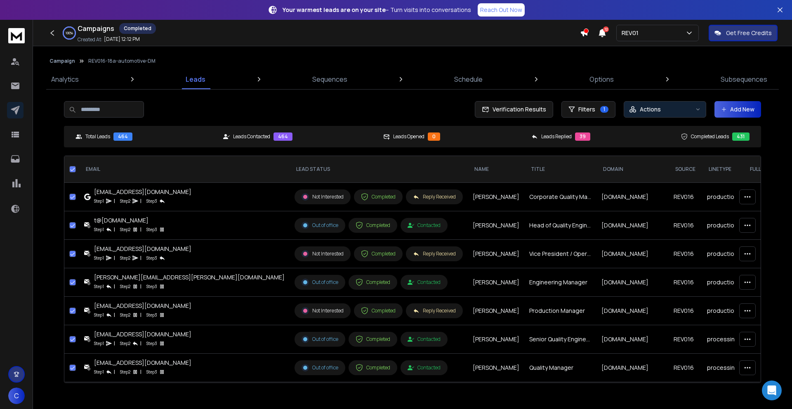
click at [641, 106] on p "Actions" at bounding box center [650, 109] width 21 height 8
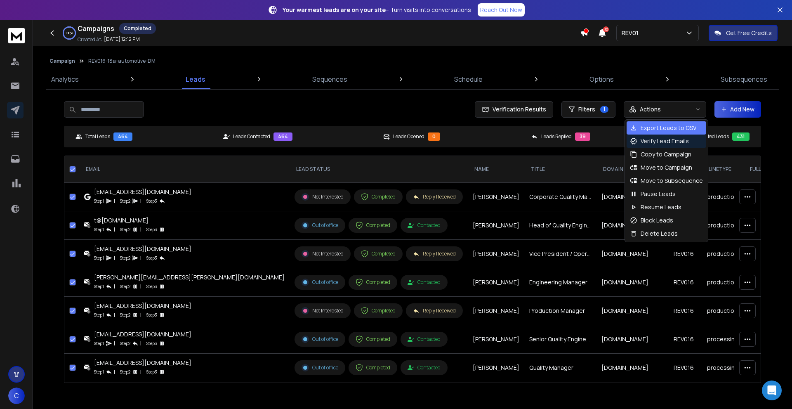
click at [672, 127] on p "Export Leads to CSV" at bounding box center [668, 128] width 56 height 8
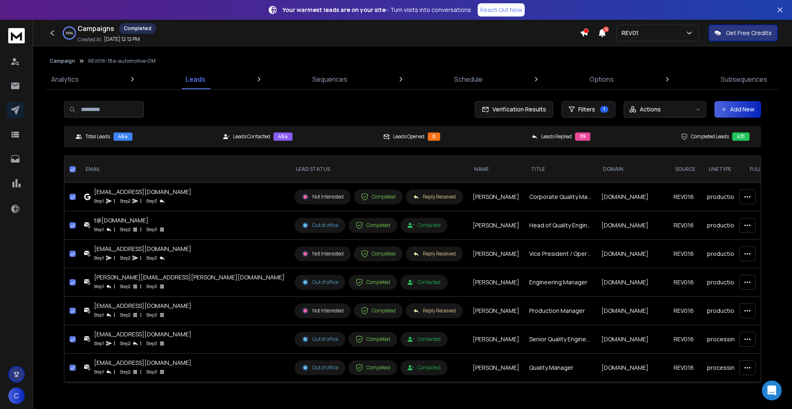
click at [70, 62] on button "Campaign" at bounding box center [62, 61] width 26 height 7
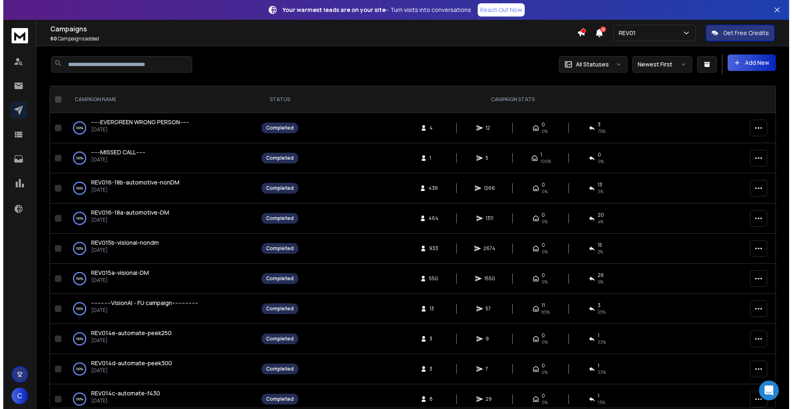
scroll to position [412, 0]
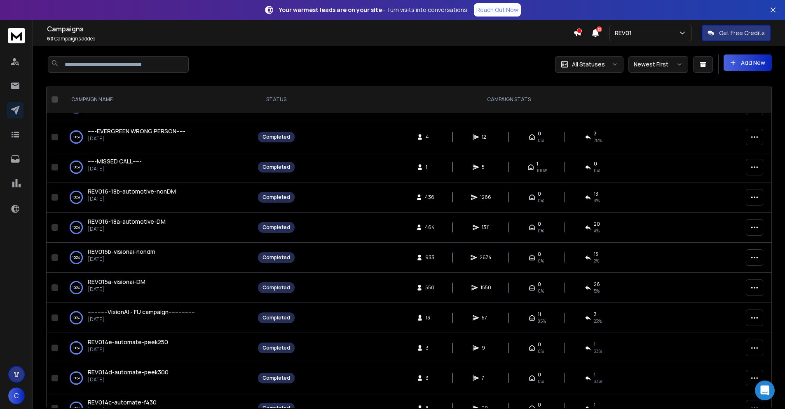
click at [131, 188] on span "REV016-18b-automotive-nonDM" at bounding box center [132, 191] width 88 height 8
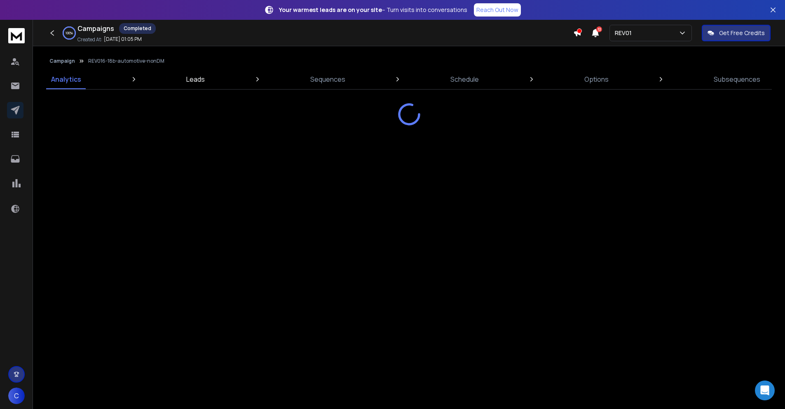
click at [200, 79] on p "Leads" at bounding box center [195, 79] width 19 height 10
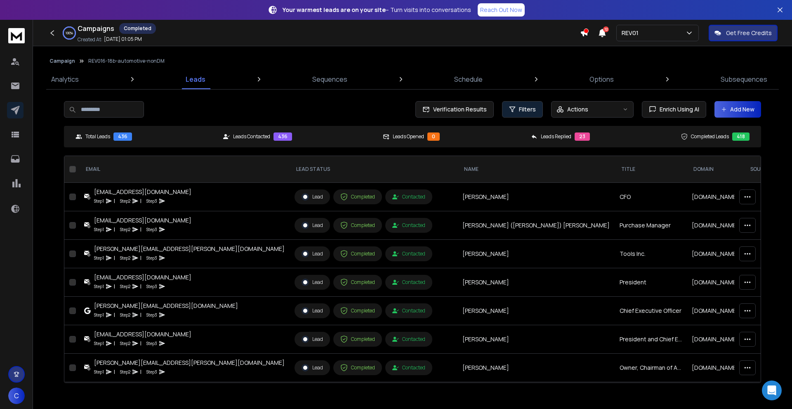
click at [517, 110] on button "Filters" at bounding box center [522, 109] width 41 height 16
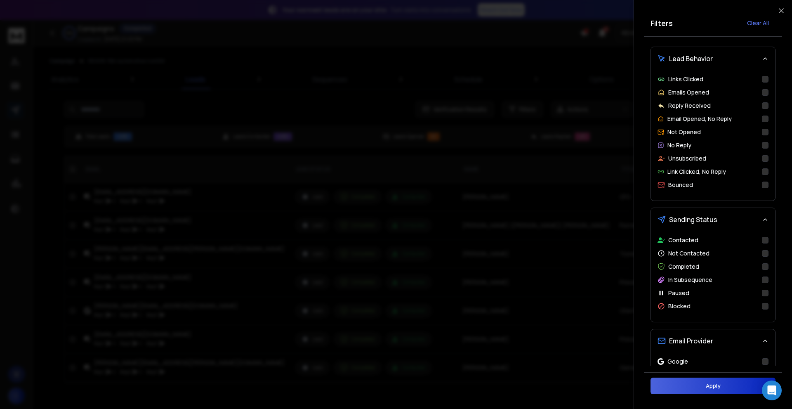
drag, startPoint x: 759, startPoint y: 105, endPoint x: 759, endPoint y: 110, distance: 4.9
click at [762, 105] on button "Reply Received" at bounding box center [765, 105] width 7 height 7
click at [721, 376] on div "Apply" at bounding box center [713, 385] width 138 height 27
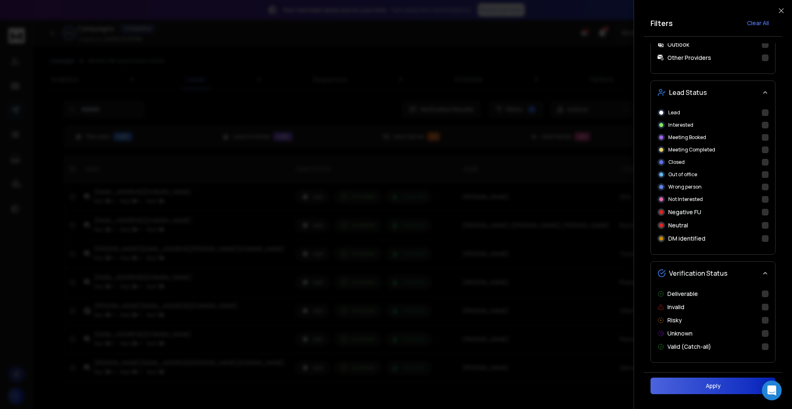
scroll to position [330, 0]
click at [714, 385] on button "Apply" at bounding box center [712, 385] width 125 height 16
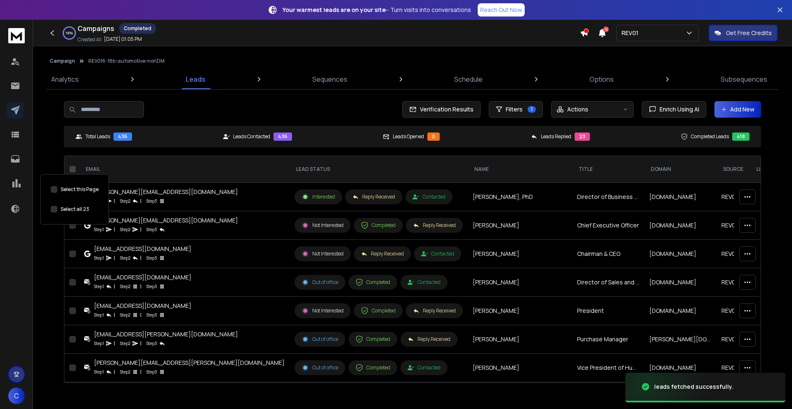
click at [73, 169] on button "Select this Page" at bounding box center [72, 169] width 7 height 7
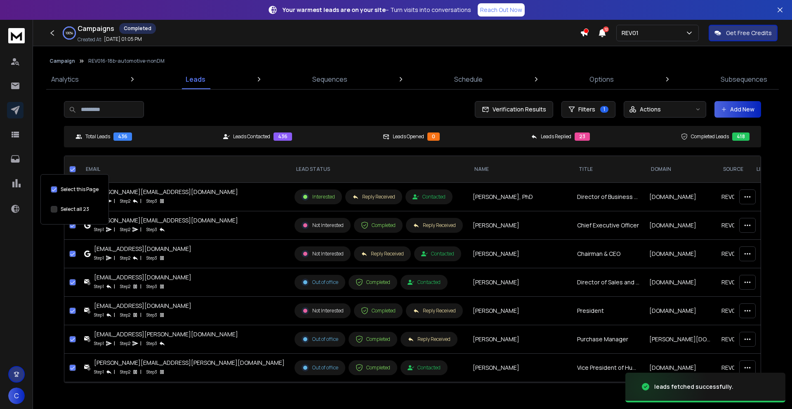
click at [51, 209] on button "Select this Page" at bounding box center [54, 209] width 7 height 7
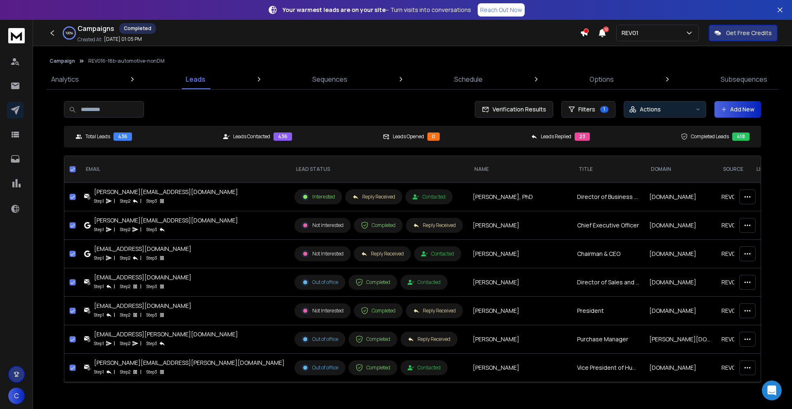
click at [702, 109] on button "Actions" at bounding box center [664, 109] width 82 height 16
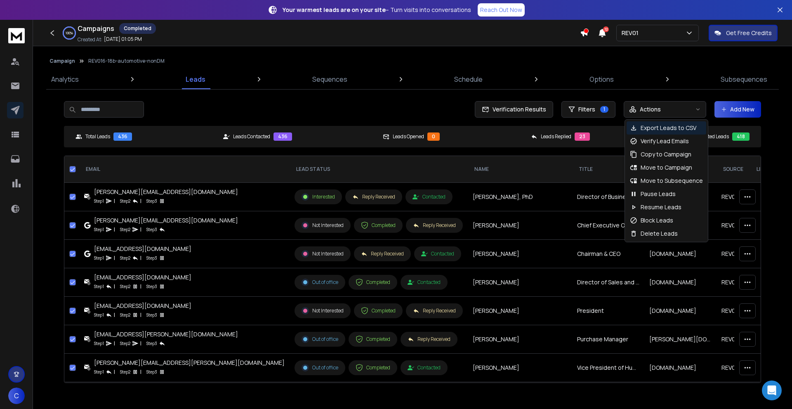
click at [669, 127] on p "Export Leads to CSV" at bounding box center [668, 128] width 56 height 8
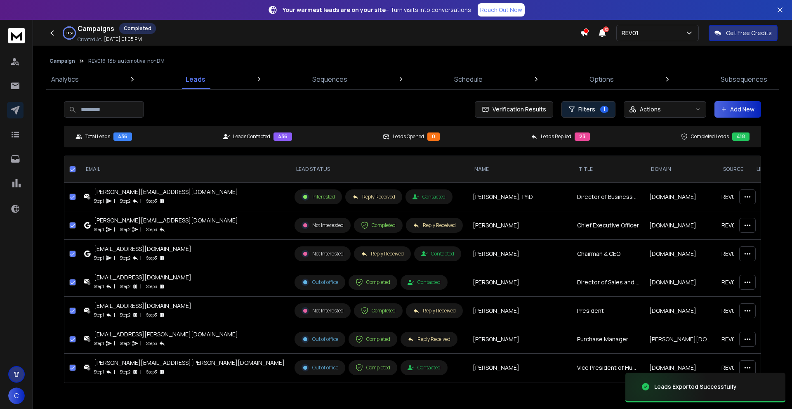
click at [576, 110] on button "Filters 1" at bounding box center [588, 109] width 54 height 16
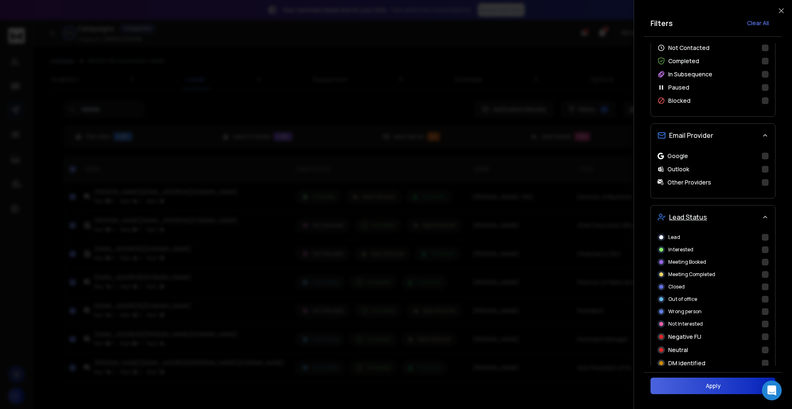
scroll to position [206, 0]
click at [702, 219] on span "Lead Status" at bounding box center [688, 216] width 38 height 10
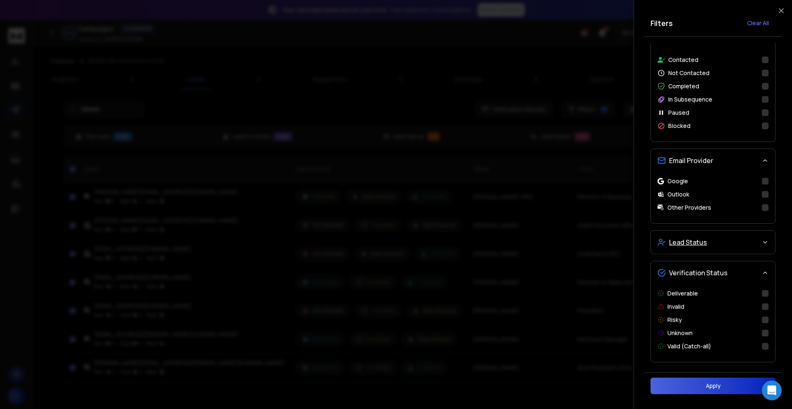
click at [701, 240] on span "Lead Status" at bounding box center [688, 242] width 38 height 10
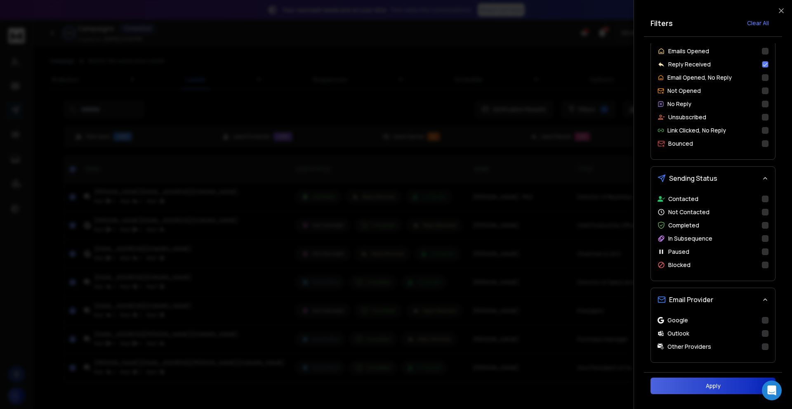
scroll to position [0, 0]
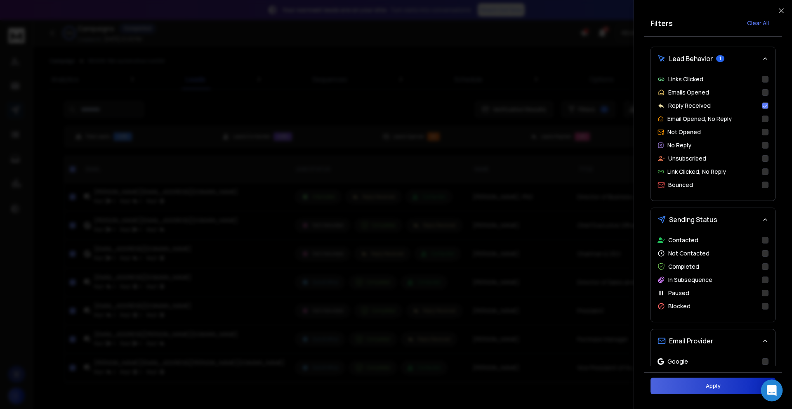
click at [774, 387] on icon "Open Intercom Messenger" at bounding box center [771, 390] width 9 height 11
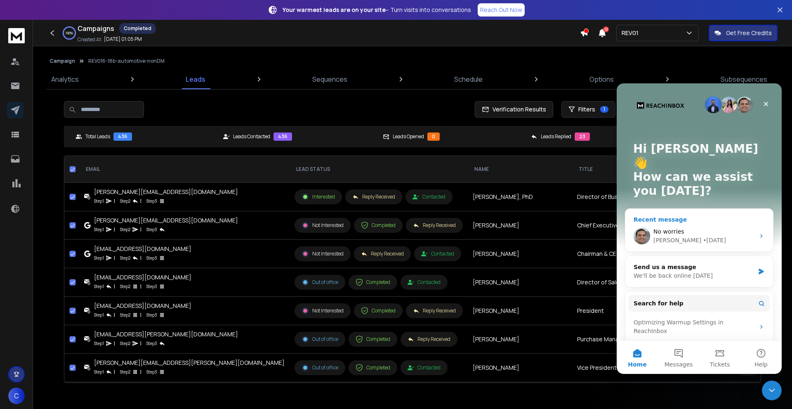
click at [702, 227] on div "No worries" at bounding box center [703, 231] width 101 height 9
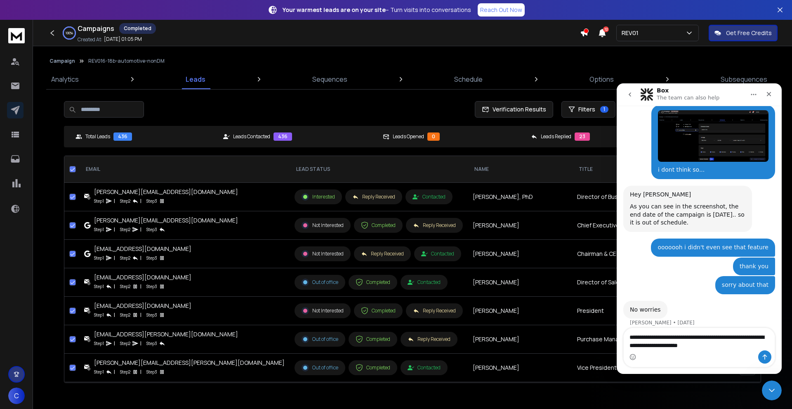
scroll to position [790, 0]
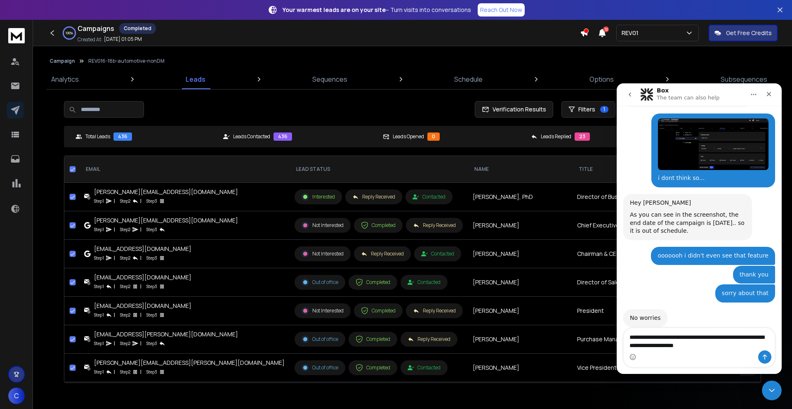
type textarea "**********"
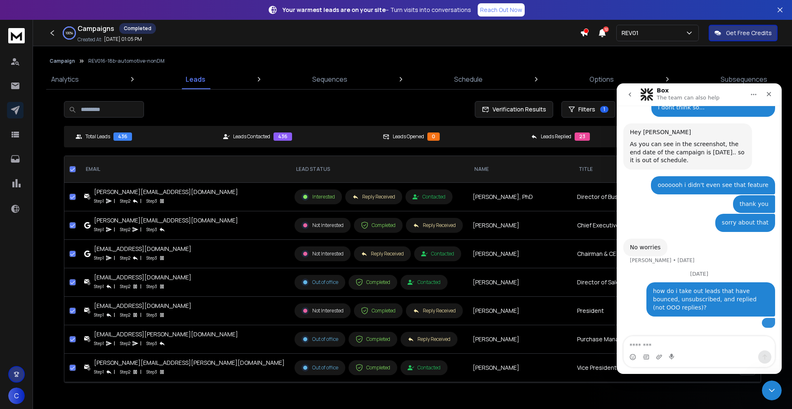
scroll to position [947, 0]
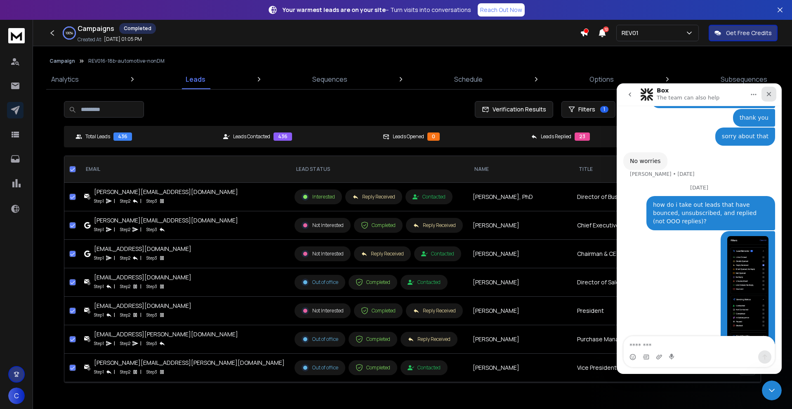
click at [773, 92] on div "Close" at bounding box center [768, 94] width 15 height 15
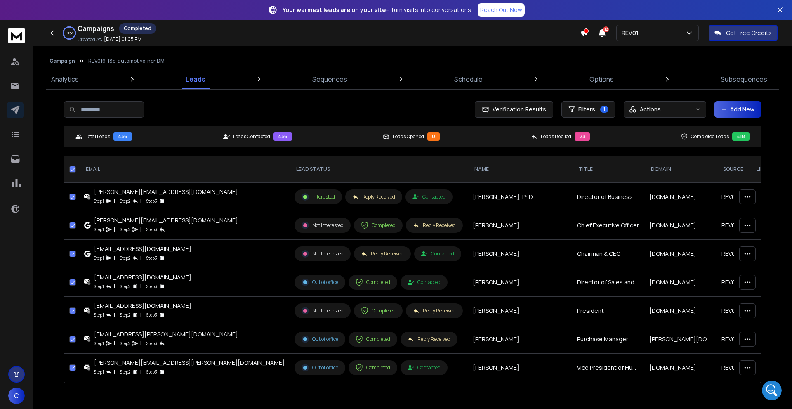
click at [654, 23] on div "100 % Campaigns Completed Created At: May 30, 2025, 01:05 PM 12 REV01 Get Free …" at bounding box center [396, 33] width 792 height 26
click at [779, 9] on icon at bounding box center [779, 9] width 5 height 5
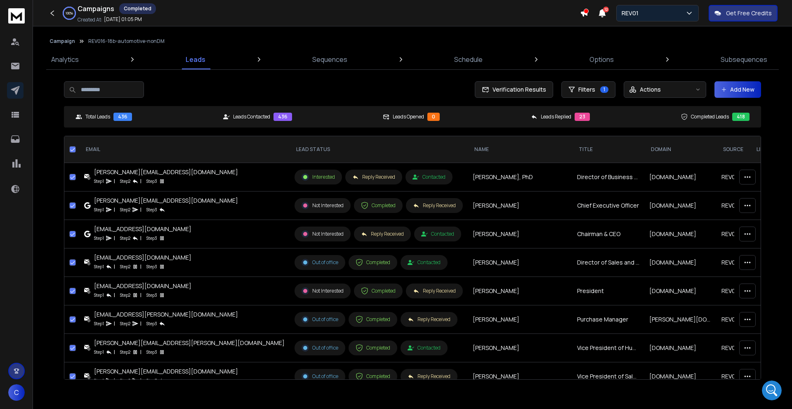
drag, startPoint x: 692, startPoint y: 10, endPoint x: 674, endPoint y: 20, distance: 20.3
click at [691, 10] on icon "button" at bounding box center [689, 13] width 8 height 8
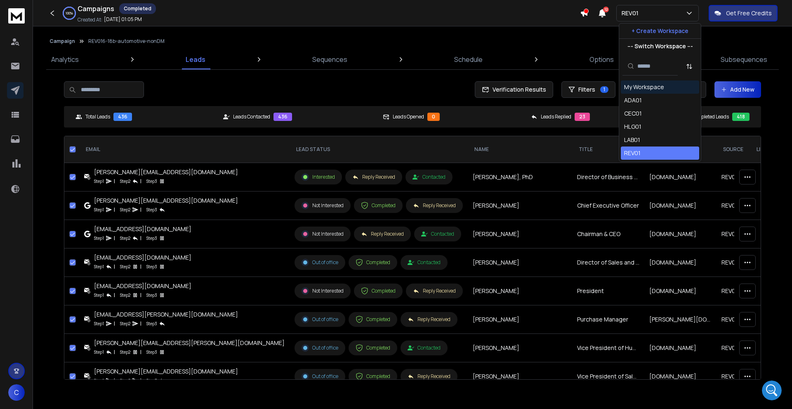
click at [643, 91] on div "My Workspace" at bounding box center [644, 87] width 40 height 8
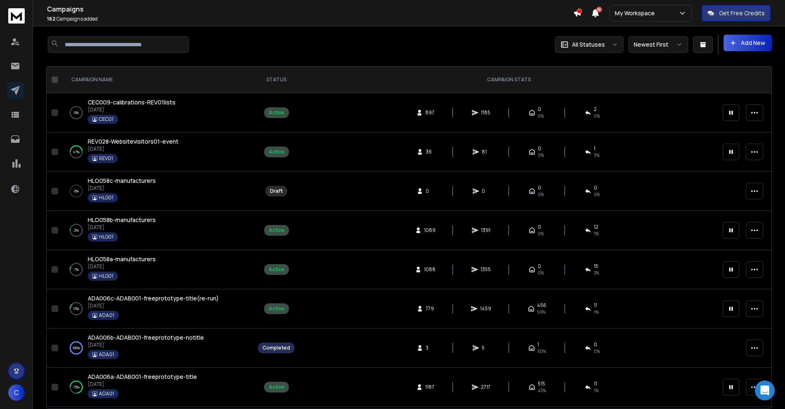
click at [5, 143] on div "C" at bounding box center [16, 204] width 33 height 409
click at [11, 141] on icon at bounding box center [15, 139] width 10 height 10
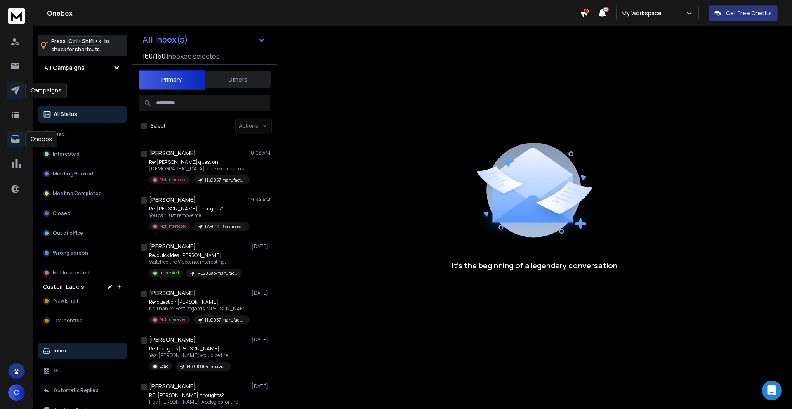
click at [16, 89] on icon at bounding box center [15, 90] width 10 height 10
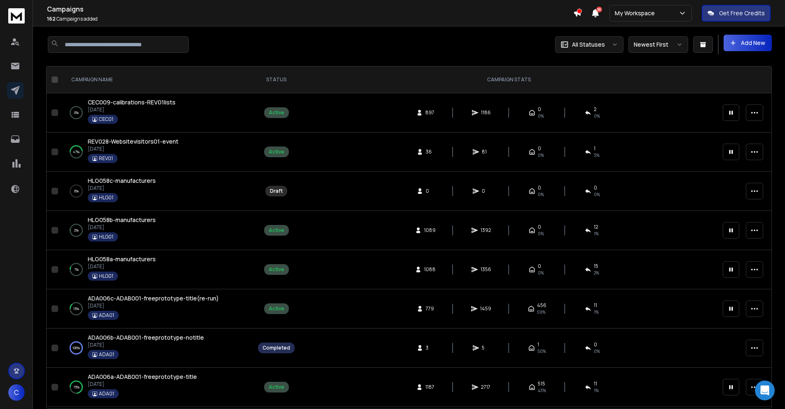
click at [120, 105] on span "CEC009-calibrations-REV01lists" at bounding box center [132, 102] width 88 height 8
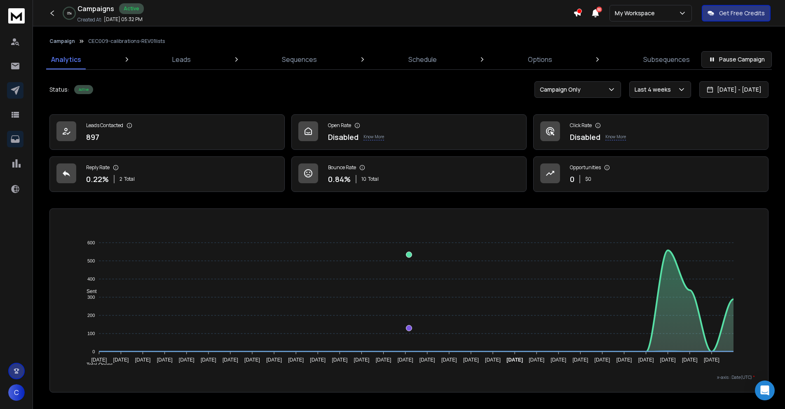
click at [14, 139] on icon at bounding box center [15, 138] width 9 height 7
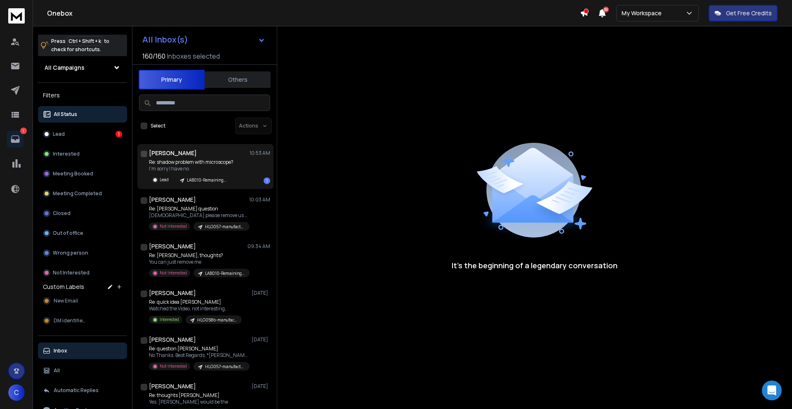
click at [219, 168] on p "I'm sorry I have no" at bounding box center [191, 168] width 85 height 7
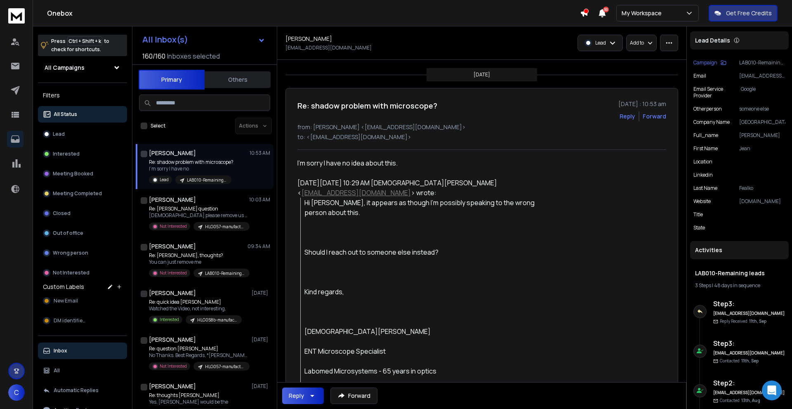
click at [599, 40] on p "Lead" at bounding box center [600, 43] width 11 height 7
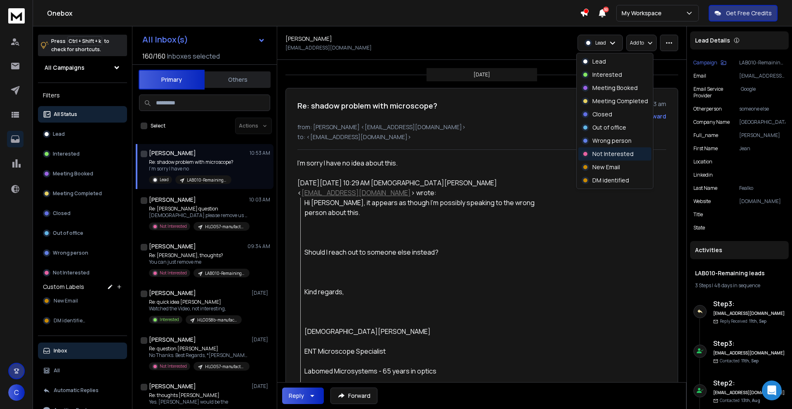
click at [607, 155] on p "Not Interested" at bounding box center [612, 154] width 41 height 8
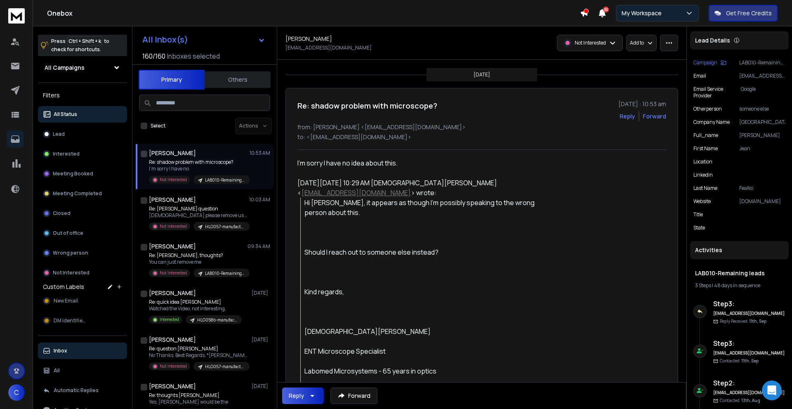
click at [673, 12] on div "My Workspace" at bounding box center [657, 13] width 72 height 8
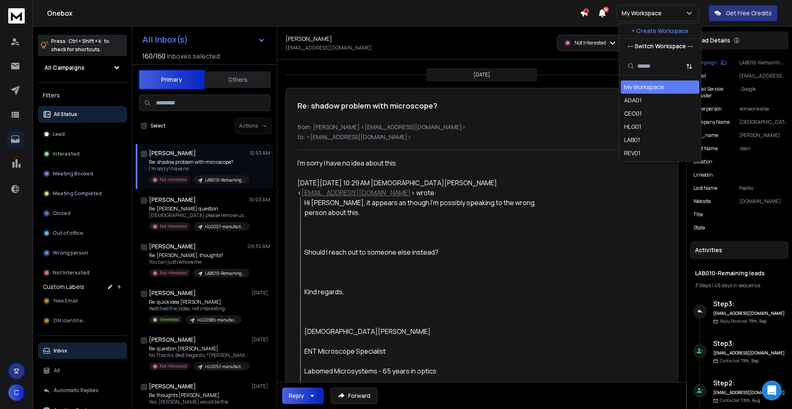
click at [527, 216] on blockquote "Hi Jean, it appears as though I’m possibly speaking to the wrong person about t…" at bounding box center [419, 406] width 238 height 416
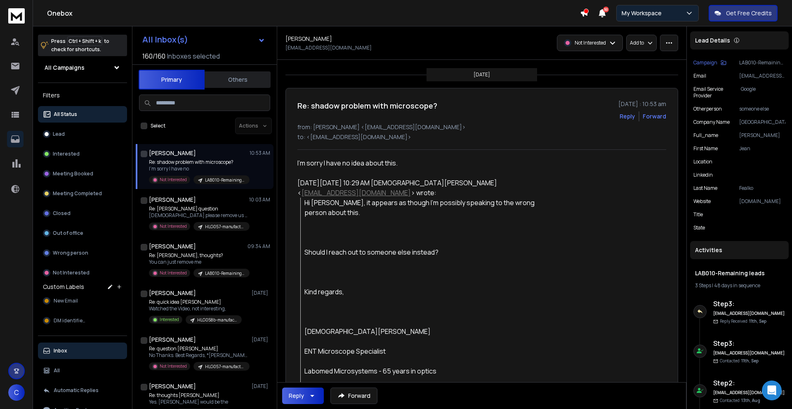
click at [665, 15] on p "My Workspace" at bounding box center [642, 13] width 43 height 8
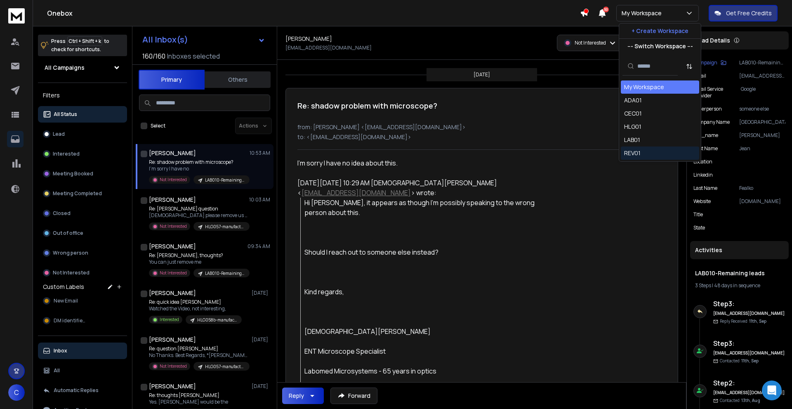
click at [639, 150] on div "REV01" at bounding box center [632, 153] width 16 height 8
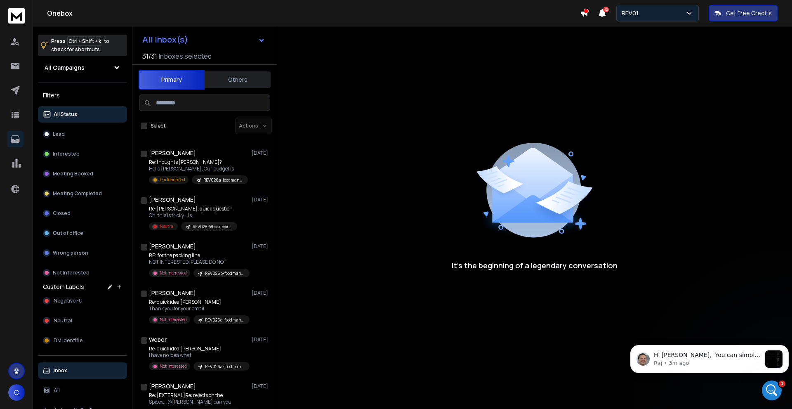
click at [675, 21] on button "REV01" at bounding box center [657, 13] width 82 height 16
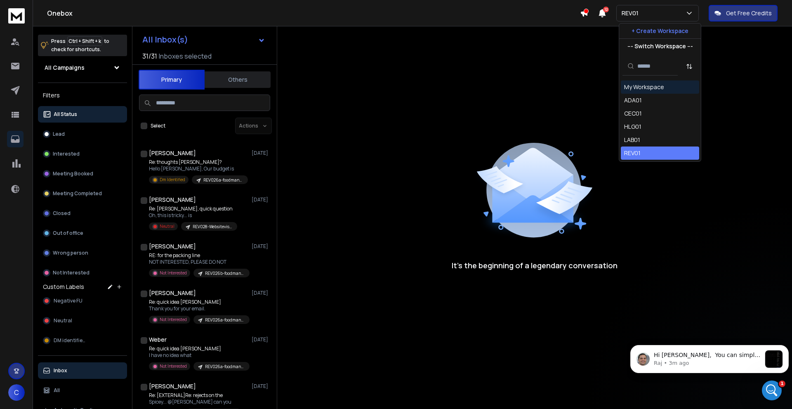
click at [647, 88] on div "My Workspace" at bounding box center [644, 87] width 40 height 8
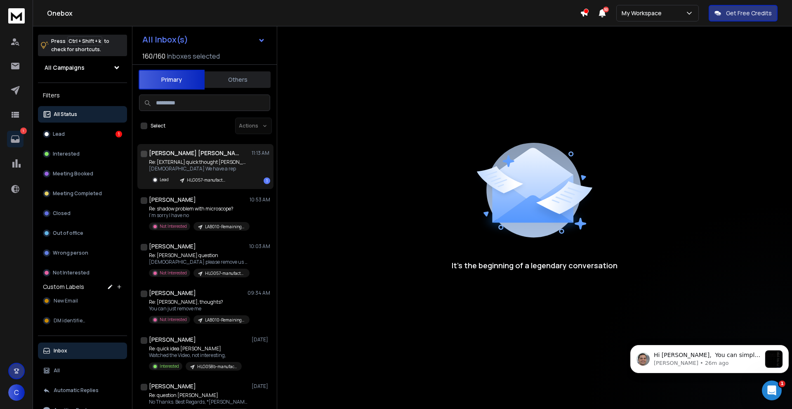
click at [233, 172] on div "Re: [EXTERNAL] quick thought Jason Christian We have a rep Lead HLG057-manufact…" at bounding box center [198, 171] width 99 height 25
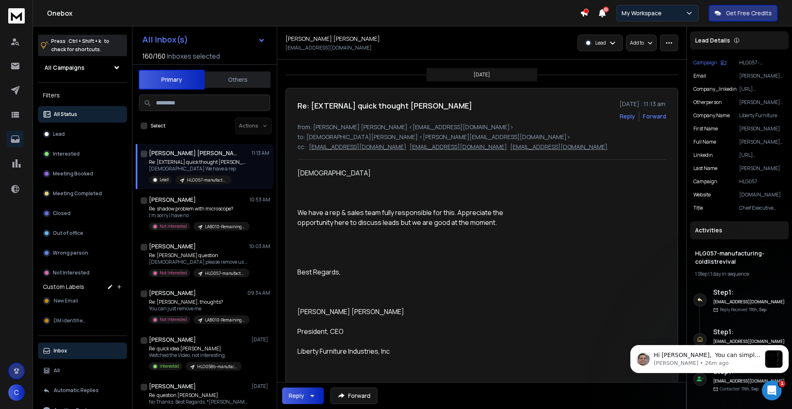
click at [670, 10] on div "My Workspace" at bounding box center [657, 13] width 72 height 8
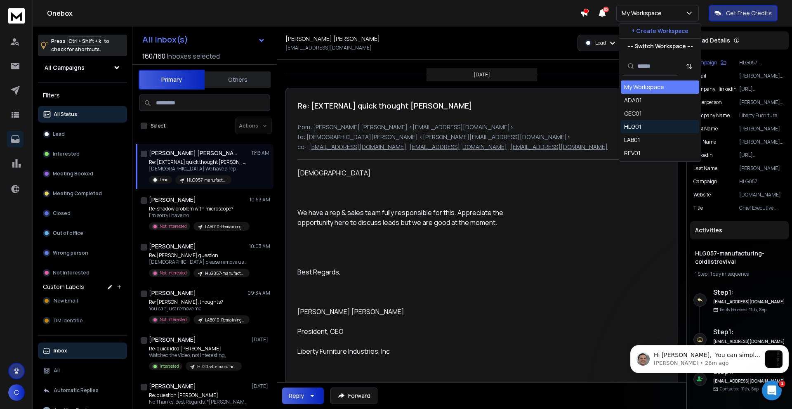
click at [637, 125] on div "HLG01" at bounding box center [632, 126] width 17 height 8
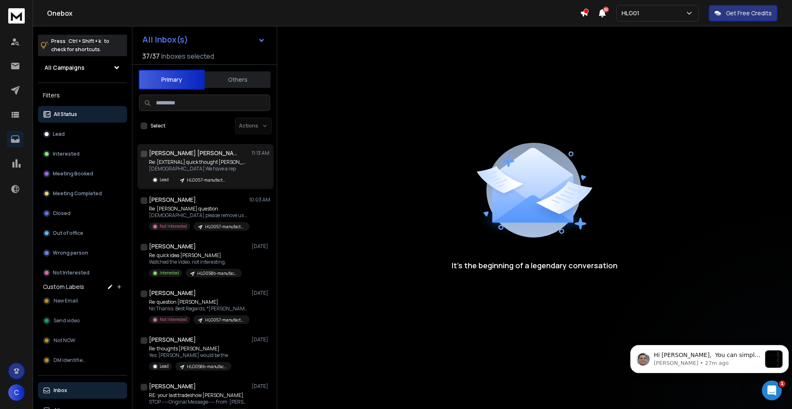
click at [206, 162] on p "Re: [EXTERNAL] quick thought [PERSON_NAME]" at bounding box center [198, 162] width 99 height 7
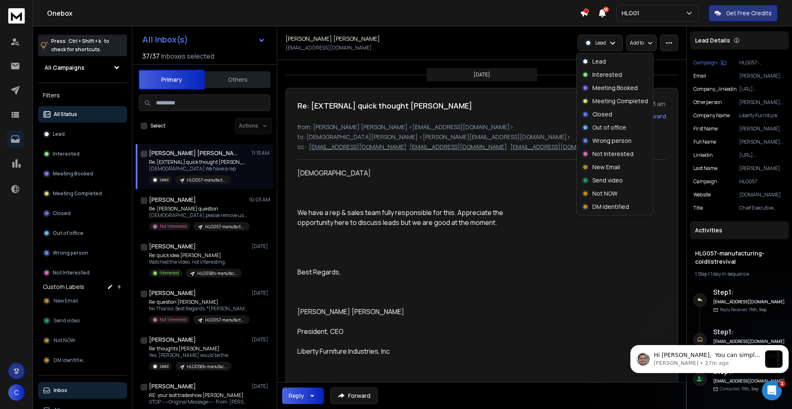
click at [600, 42] on p "Lead" at bounding box center [600, 43] width 11 height 7
click at [614, 155] on p "Not Interested" at bounding box center [612, 154] width 41 height 8
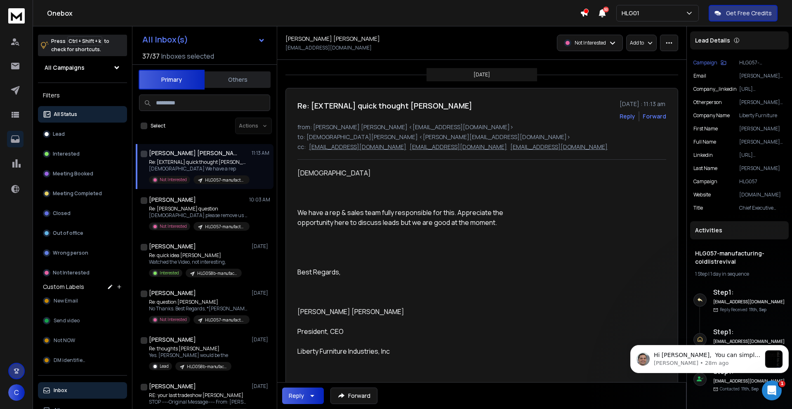
click at [245, 78] on button "Others" at bounding box center [238, 80] width 66 height 18
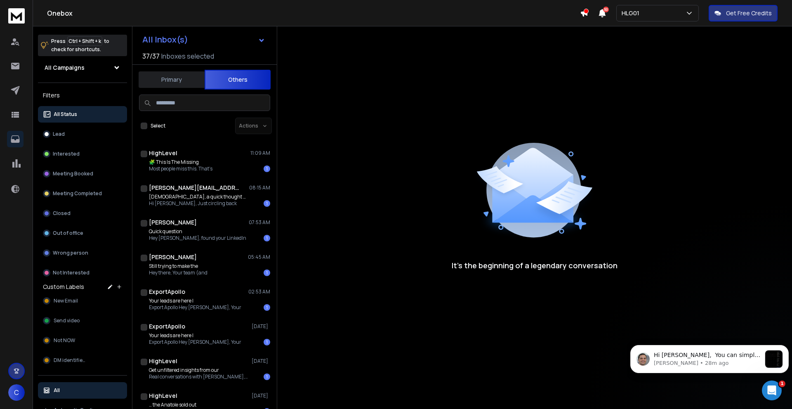
click at [186, 78] on button "Primary" at bounding box center [172, 80] width 66 height 18
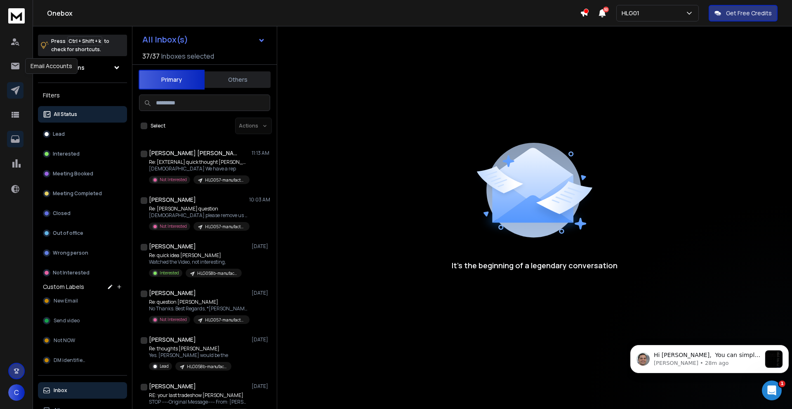
click at [13, 92] on icon at bounding box center [15, 90] width 10 height 10
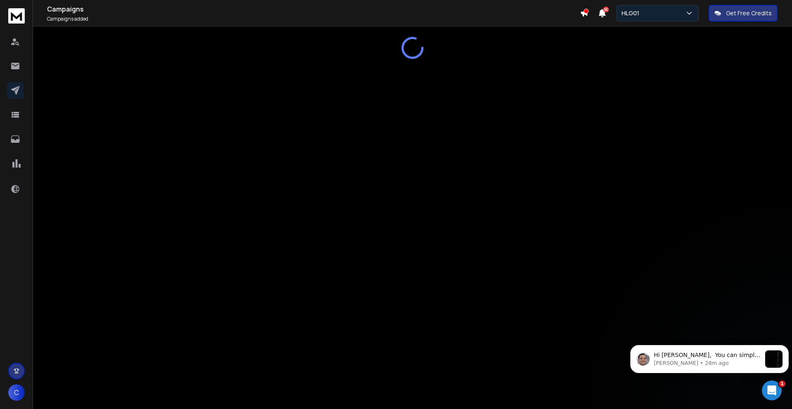
click at [645, 16] on div "HLG01" at bounding box center [657, 13] width 72 height 8
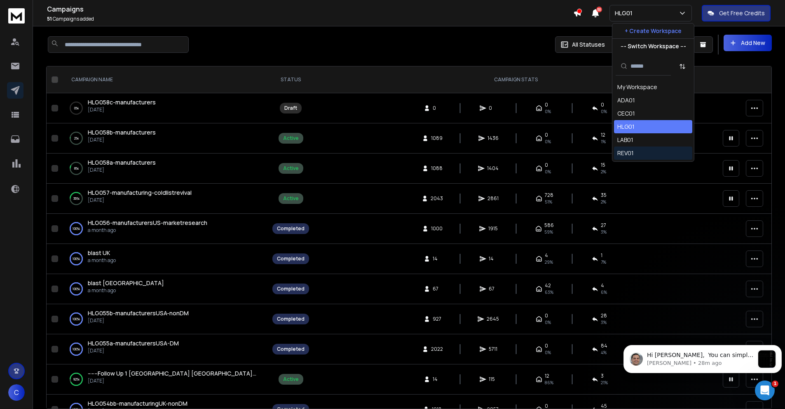
click at [631, 152] on div "REV01" at bounding box center [626, 153] width 16 height 8
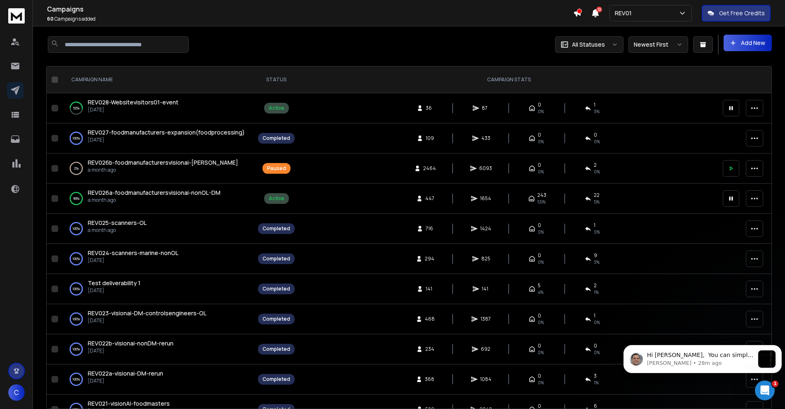
click at [762, 42] on button "Add New" at bounding box center [748, 43] width 48 height 16
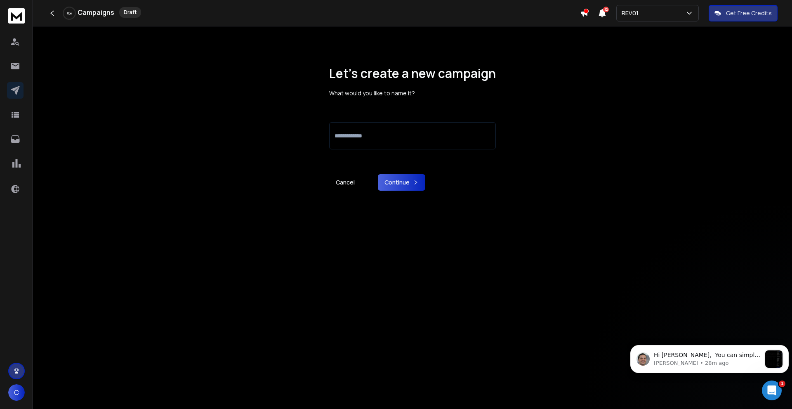
click at [395, 135] on input at bounding box center [412, 135] width 167 height 27
type input "**********"
click at [386, 175] on button "Continue" at bounding box center [401, 182] width 47 height 16
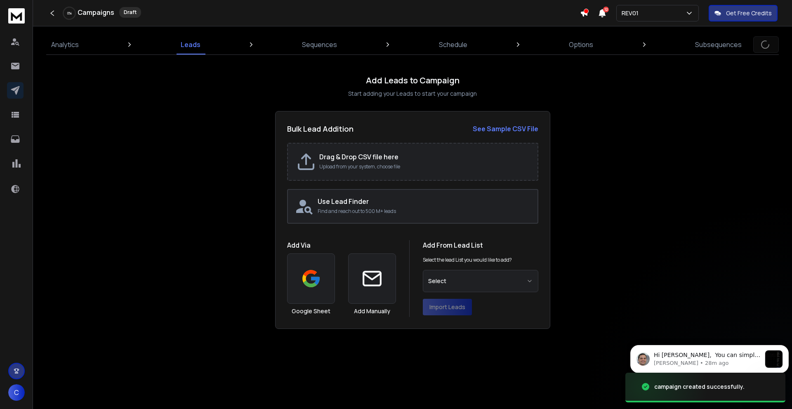
click at [351, 167] on div "Drag & Drop CSV file here Upload from your system, choose file" at bounding box center [424, 162] width 210 height 20
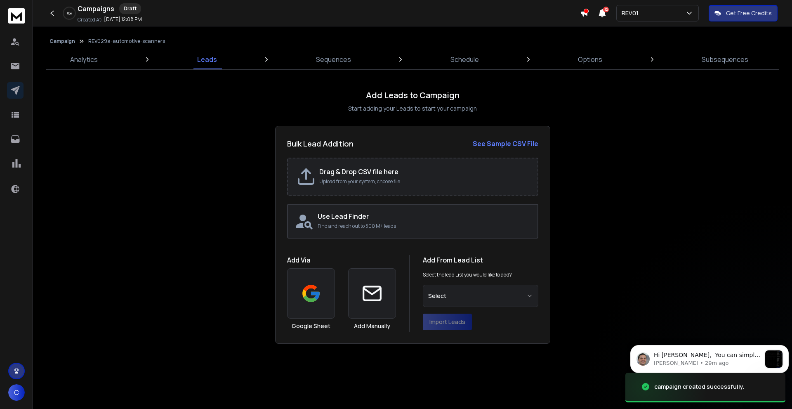
type input "**********"
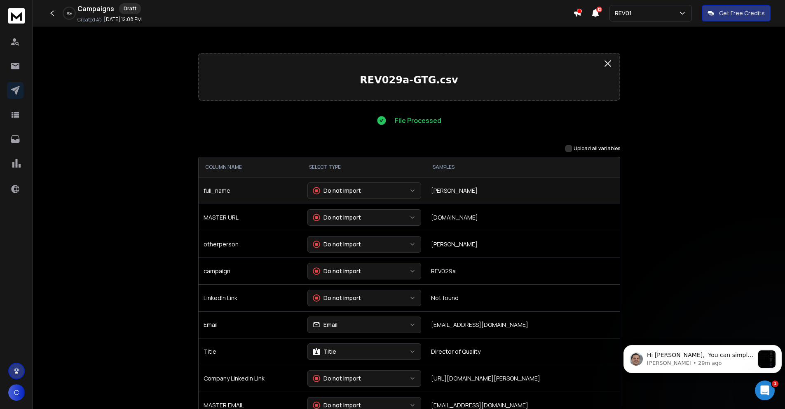
click at [345, 186] on div "Do not import" at bounding box center [337, 190] width 48 height 8
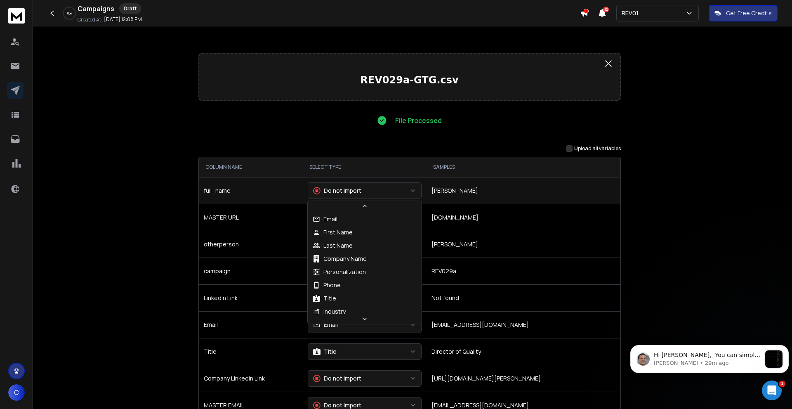
scroll to position [83, 0]
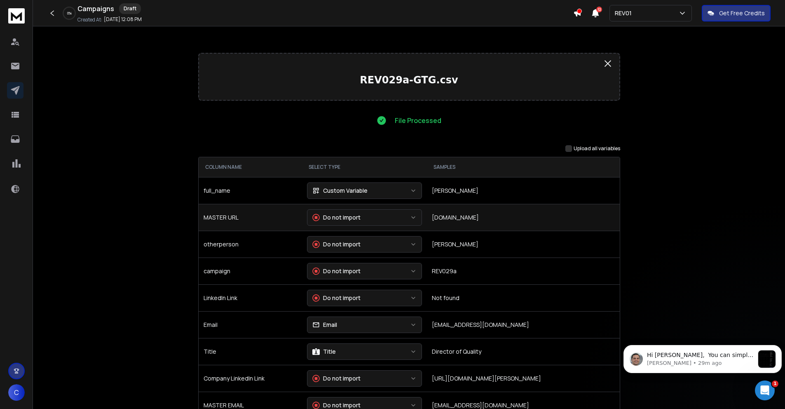
click at [332, 212] on button "Do not import" at bounding box center [364, 217] width 115 height 16
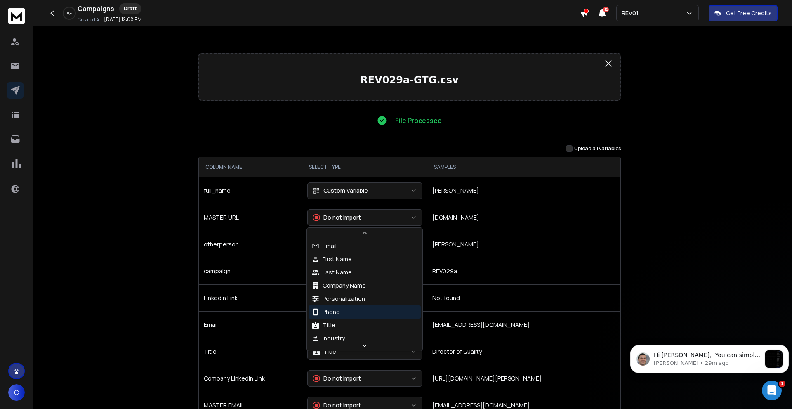
scroll to position [70, 0]
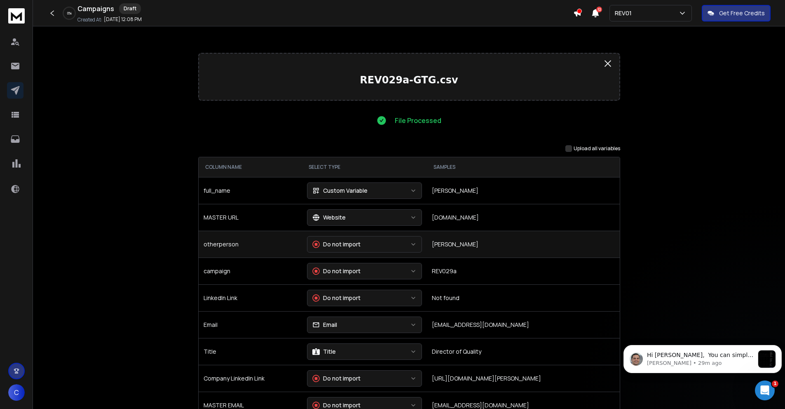
click at [342, 249] on button "Do not import" at bounding box center [364, 244] width 115 height 16
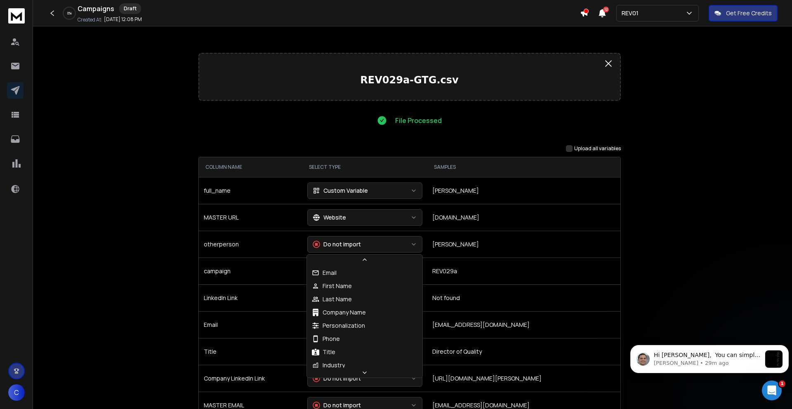
scroll to position [83, 0]
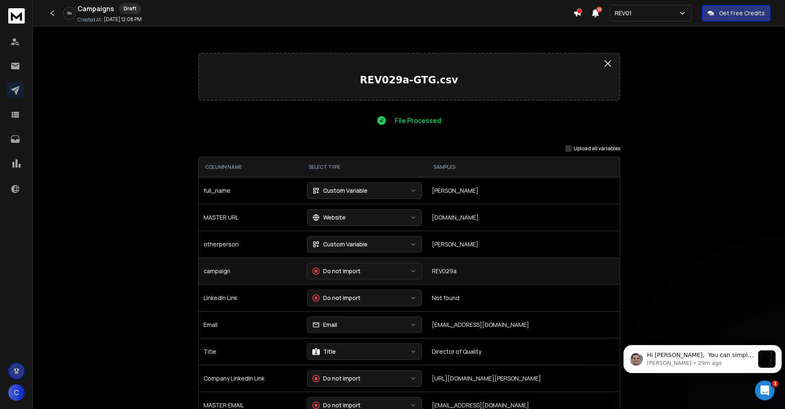
click at [339, 273] on div "Do not import" at bounding box center [337, 271] width 48 height 8
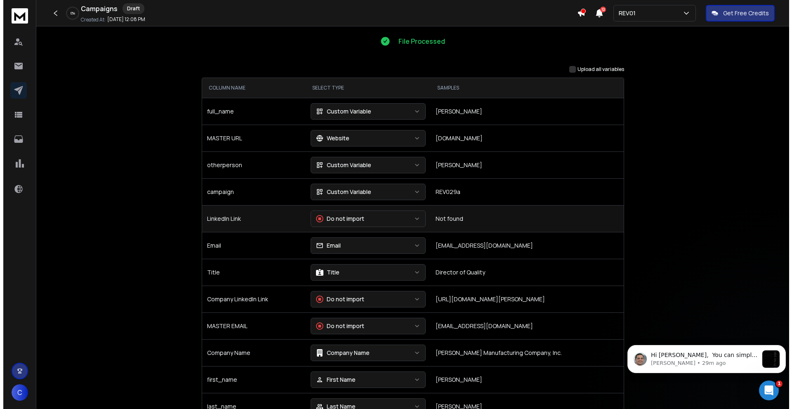
scroll to position [82, 0]
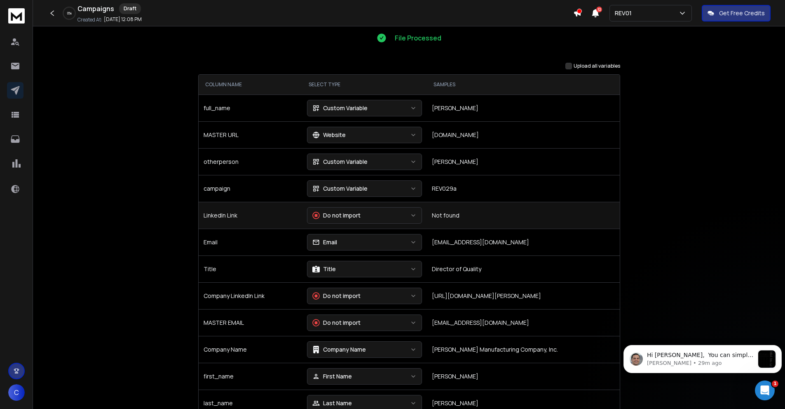
click at [340, 216] on div "Do not import" at bounding box center [337, 215] width 48 height 8
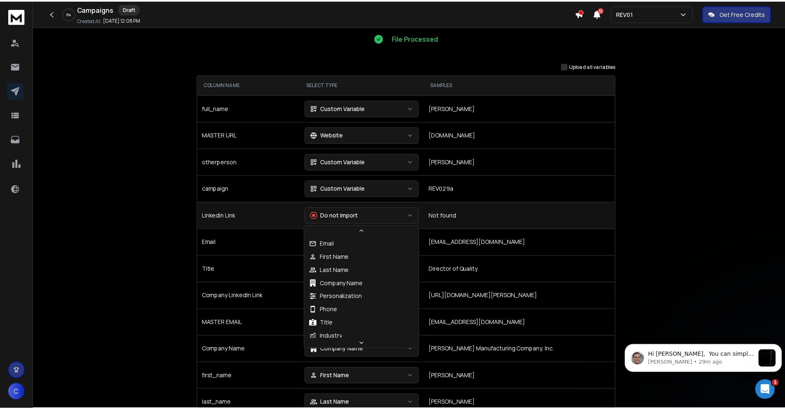
scroll to position [83, 0]
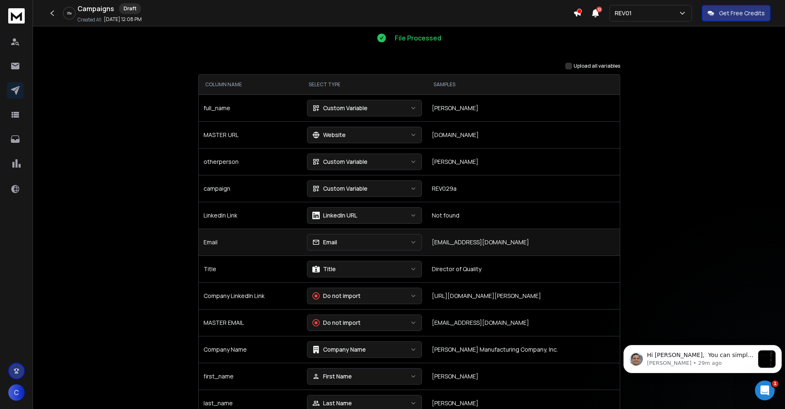
click at [334, 247] on button "Email" at bounding box center [364, 242] width 115 height 16
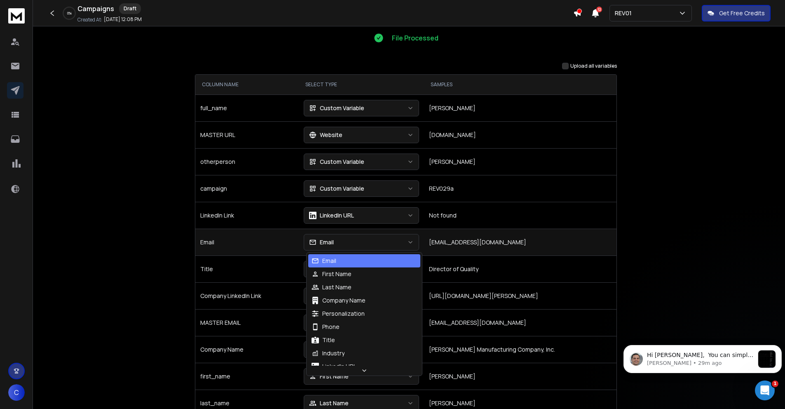
click at [334, 247] on button "Email" at bounding box center [361, 242] width 115 height 16
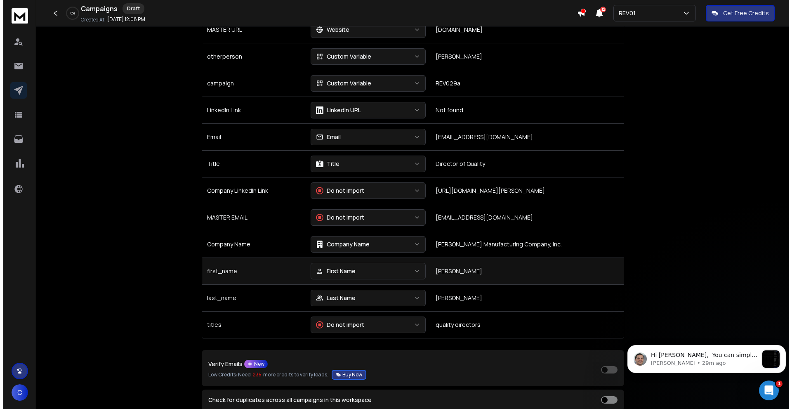
scroll to position [206, 0]
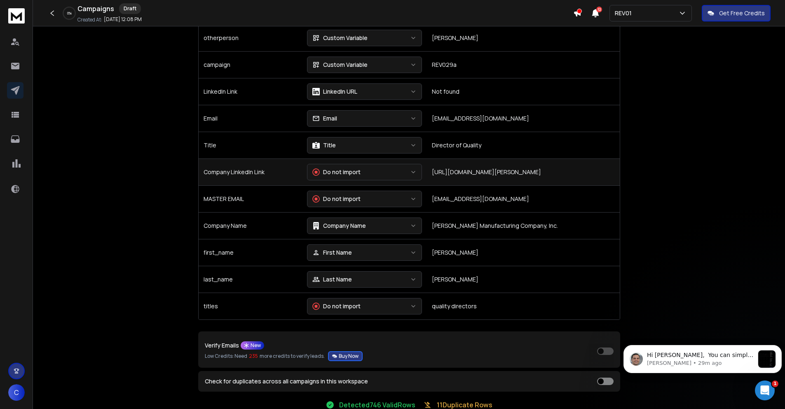
click at [336, 172] on div "Do not import" at bounding box center [337, 172] width 48 height 8
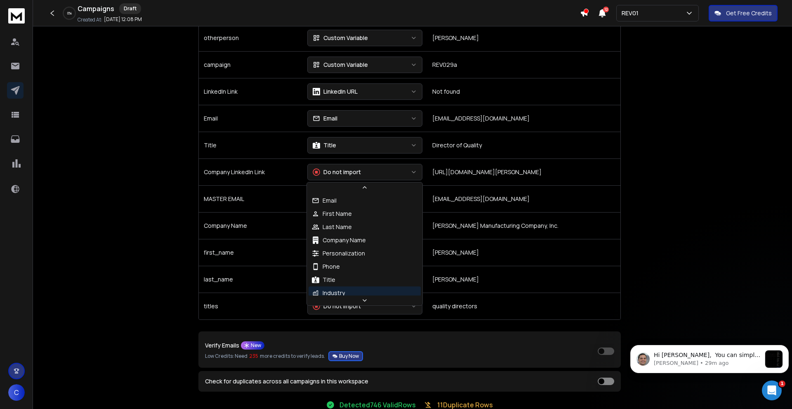
scroll to position [83, 0]
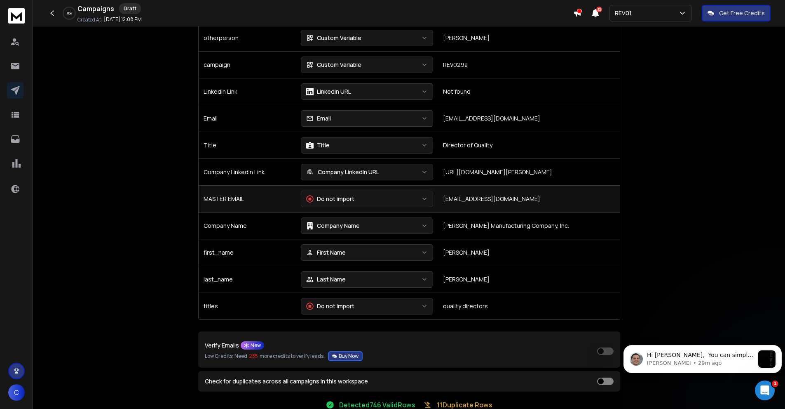
click at [341, 201] on div "Do not import" at bounding box center [330, 199] width 48 height 8
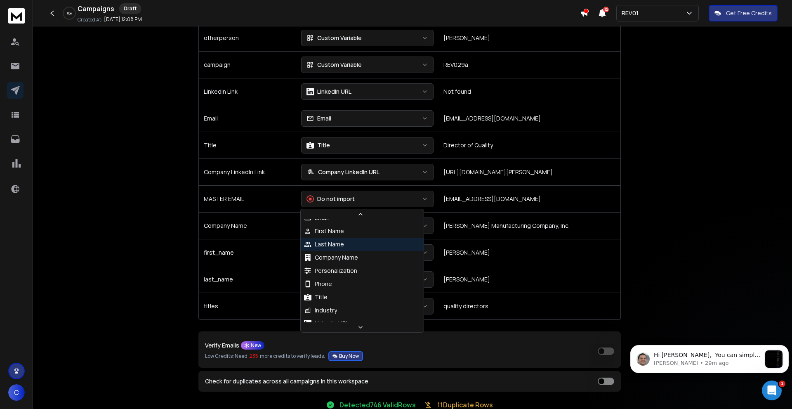
scroll to position [1, 0]
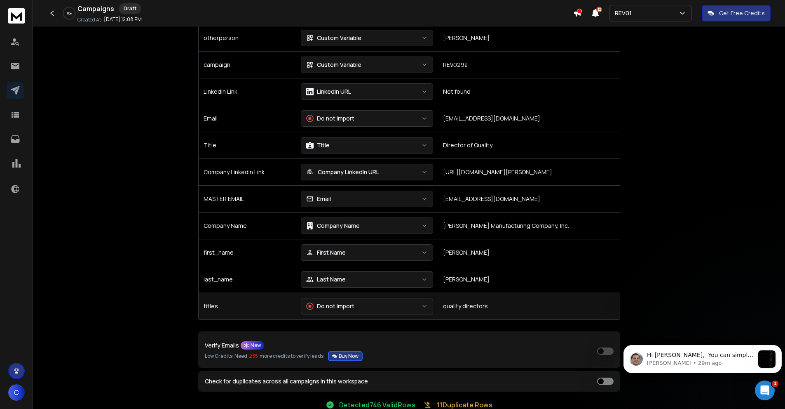
click at [348, 310] on button "Do not import" at bounding box center [367, 306] width 132 height 16
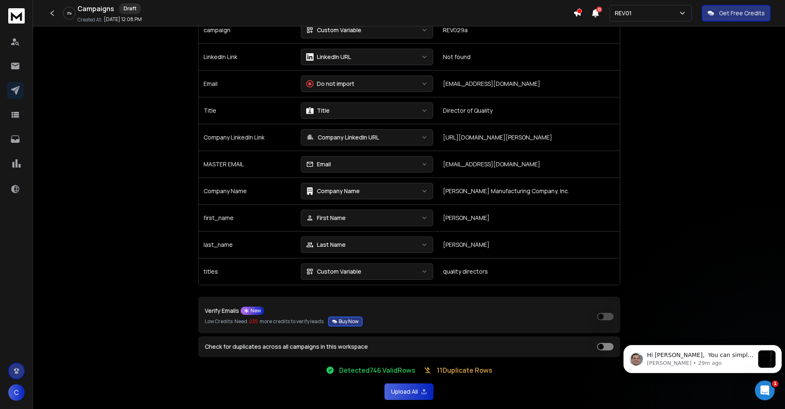
scroll to position [245, 0]
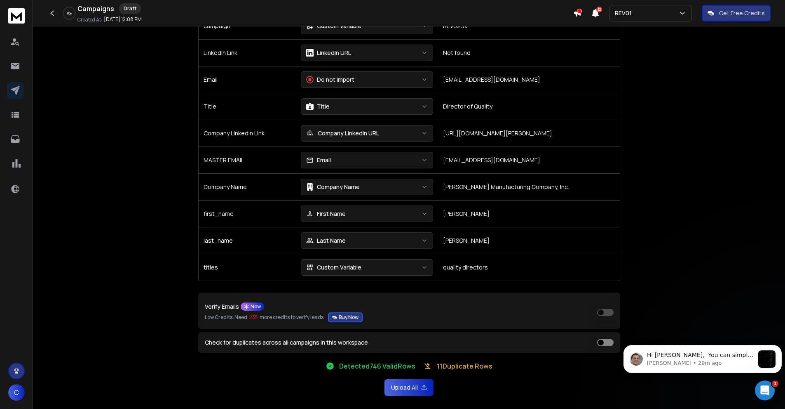
click at [407, 385] on button "Upload All" at bounding box center [409, 387] width 49 height 16
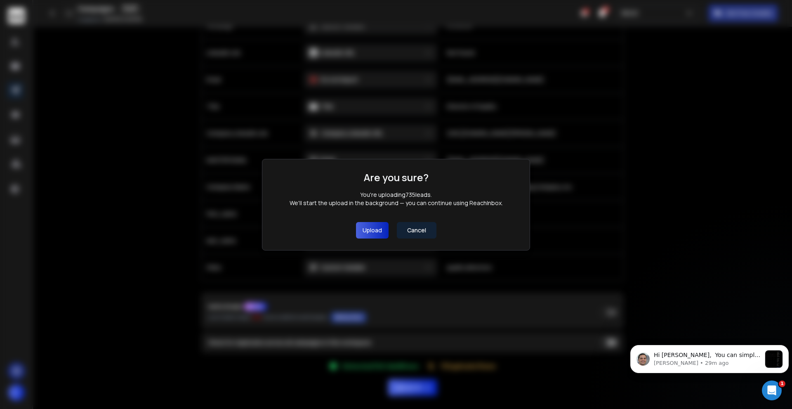
click at [365, 230] on button "Upload" at bounding box center [372, 230] width 33 height 16
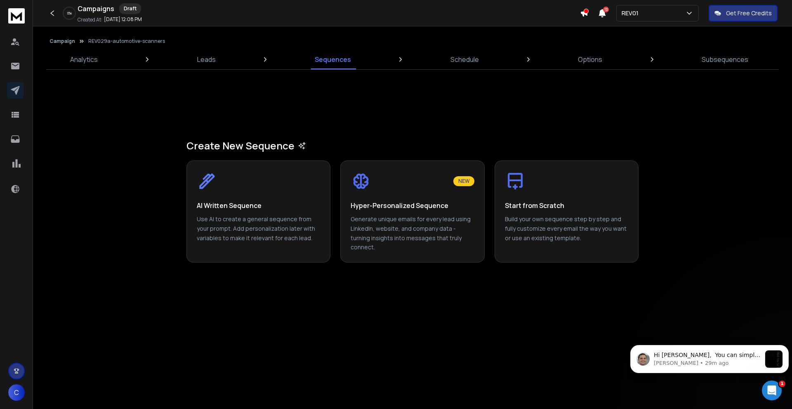
click at [585, 229] on p "Build your own sequence step by step and fully customize every email the way yo…" at bounding box center [566, 233] width 123 height 38
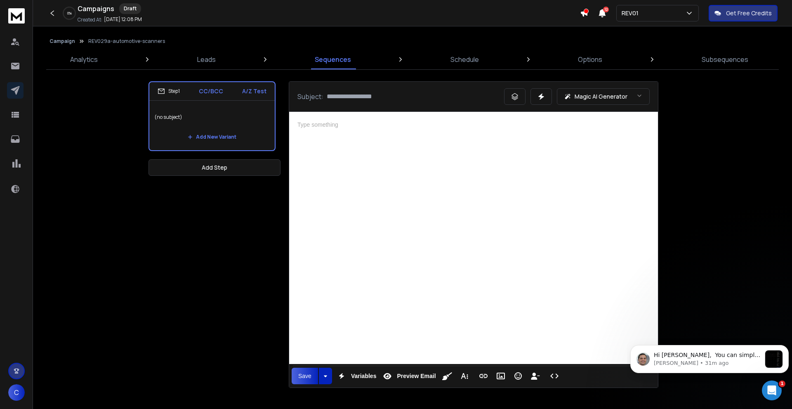
click at [370, 96] on input at bounding box center [411, 97] width 169 height 10
paste input "**********"
type input "**********"
drag, startPoint x: 396, startPoint y: 251, endPoint x: 394, endPoint y: 241, distance: 10.1
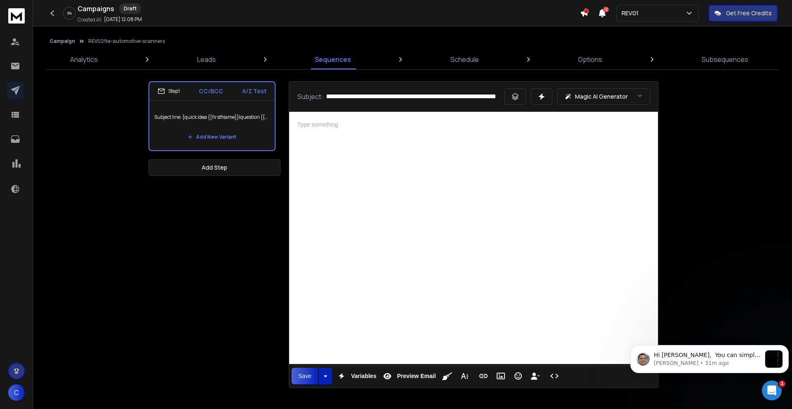
click at [396, 251] on div at bounding box center [473, 234] width 369 height 245
click at [366, 134] on div at bounding box center [473, 234] width 369 height 245
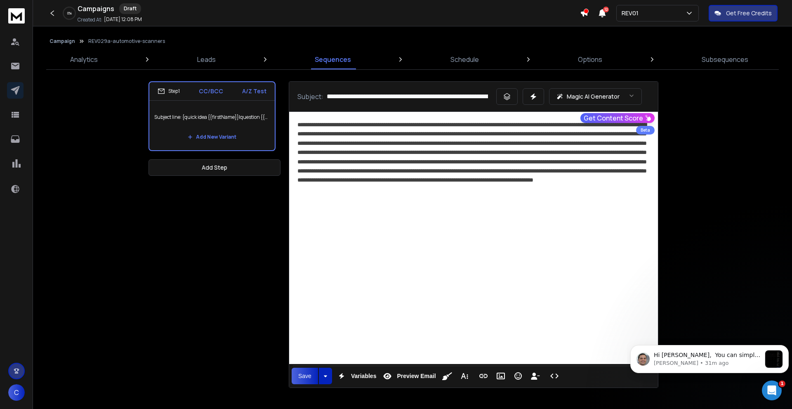
click at [412, 133] on div at bounding box center [473, 161] width 352 height 83
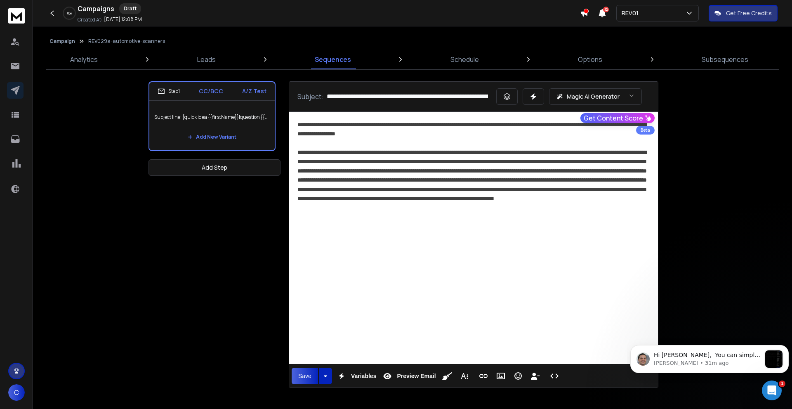
click at [413, 133] on div "**********" at bounding box center [473, 129] width 352 height 19
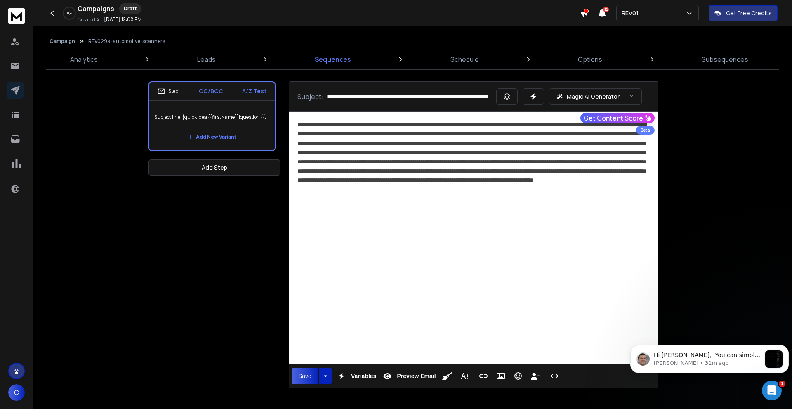
click at [484, 141] on div at bounding box center [473, 161] width 352 height 83
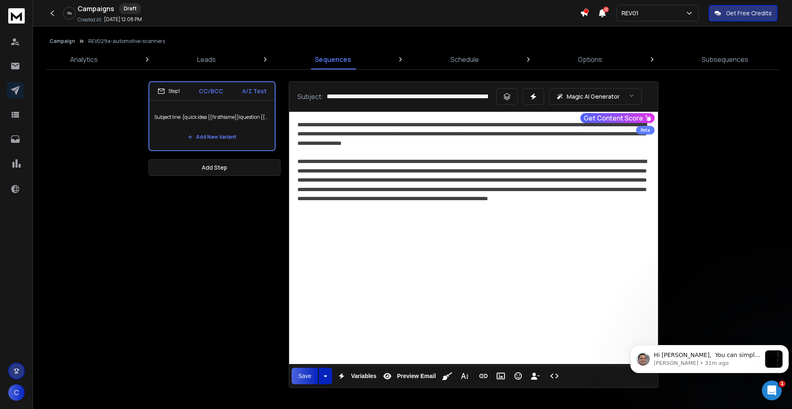
click at [339, 180] on div "**********" at bounding box center [473, 184] width 352 height 55
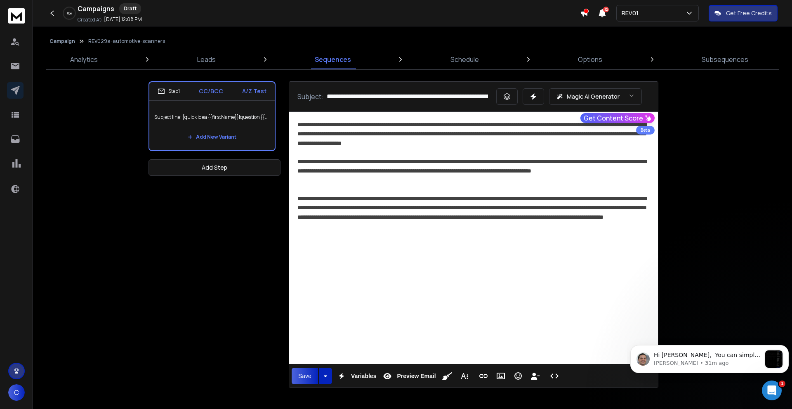
click at [360, 216] on div "**********" at bounding box center [473, 212] width 352 height 37
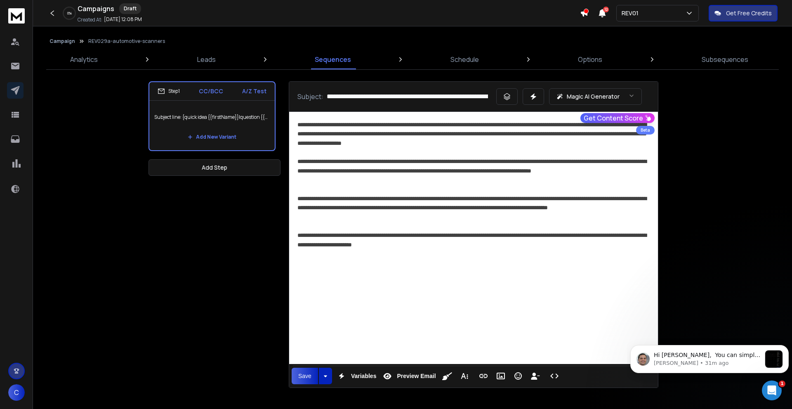
click at [555, 235] on div "**********" at bounding box center [473, 239] width 352 height 19
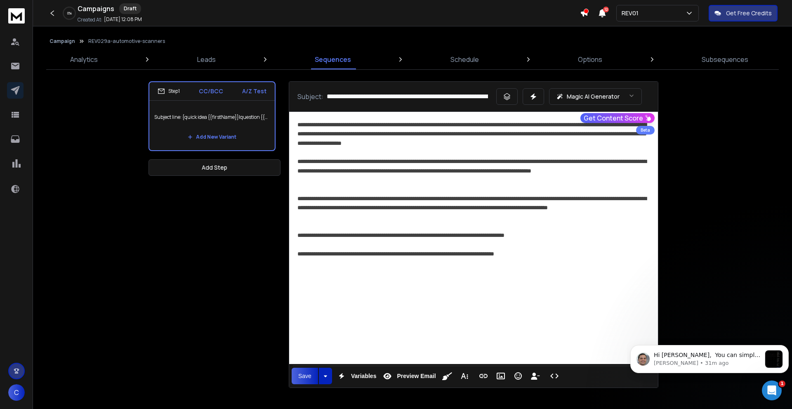
click at [330, 252] on div "**********" at bounding box center [473, 253] width 352 height 9
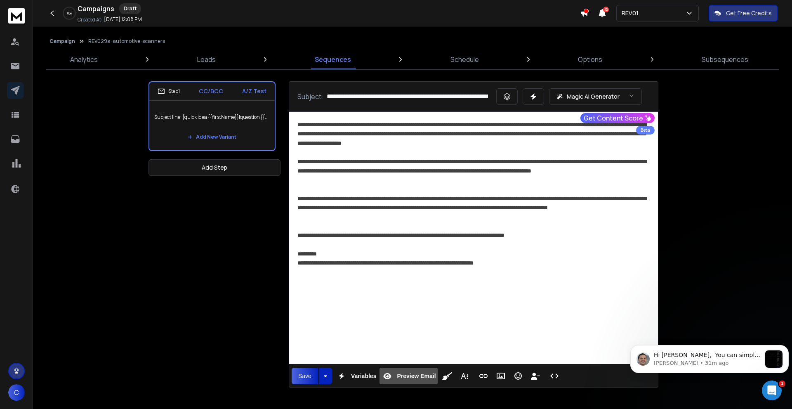
click at [414, 376] on span "Preview Email" at bounding box center [416, 375] width 42 height 7
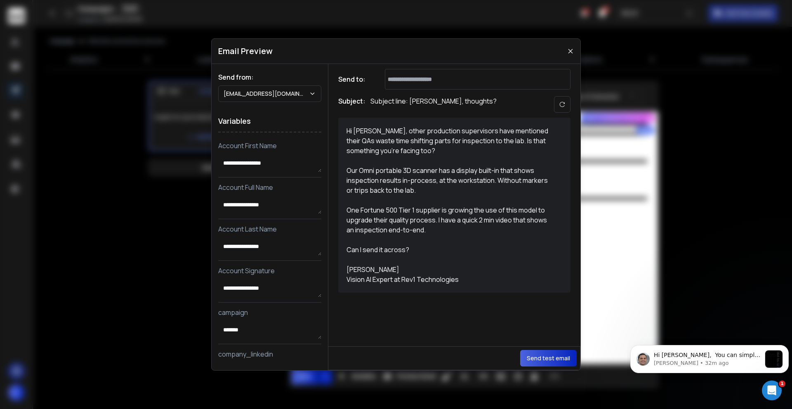
click at [567, 51] on icon at bounding box center [570, 51] width 7 height 7
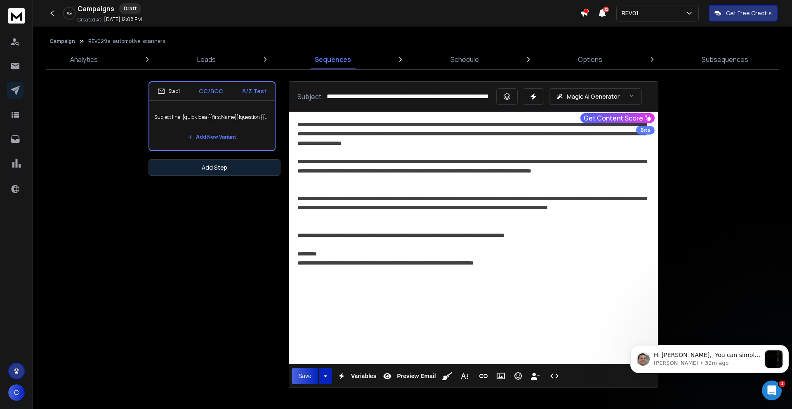
click at [210, 164] on button "Add Step" at bounding box center [214, 167] width 132 height 16
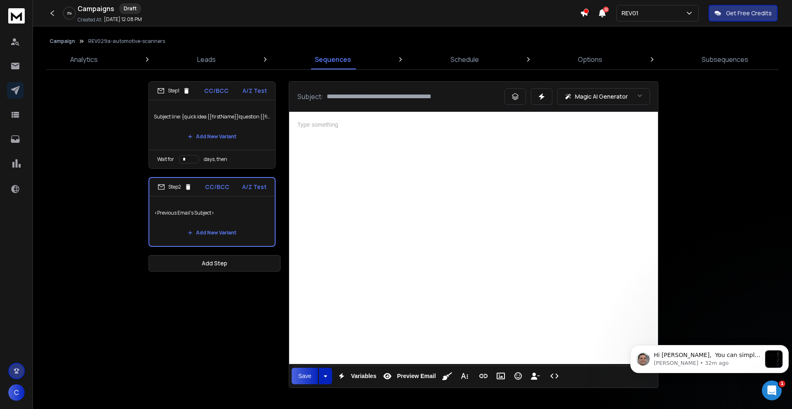
click at [332, 124] on div at bounding box center [473, 124] width 352 height 9
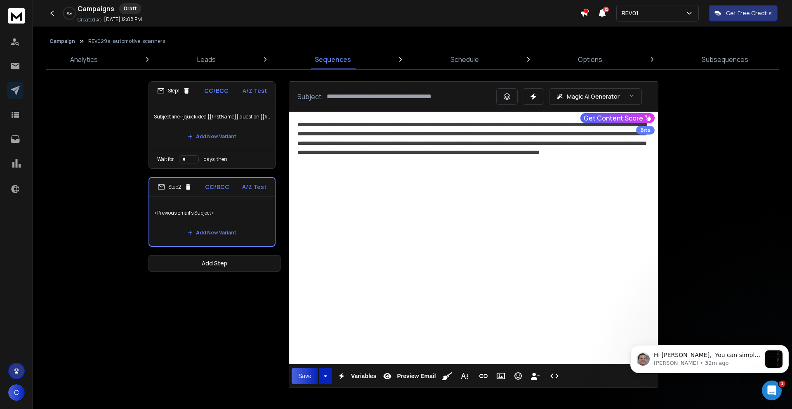
click at [578, 131] on div "**********" at bounding box center [473, 143] width 352 height 46
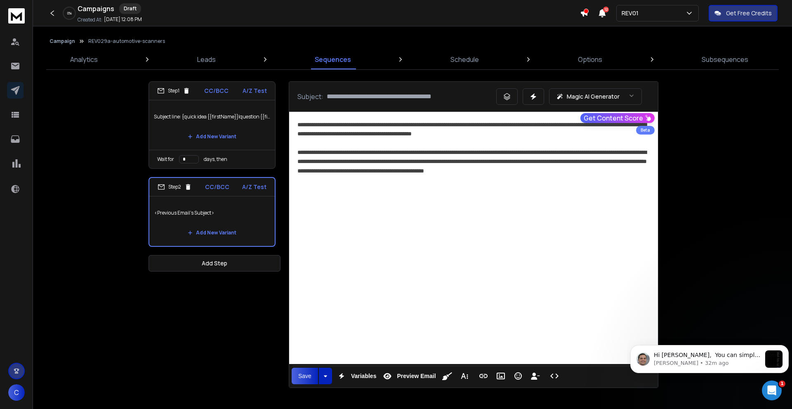
click at [325, 162] on div "**********" at bounding box center [473, 162] width 352 height 28
click at [326, 163] on div "**********" at bounding box center [473, 162] width 352 height 28
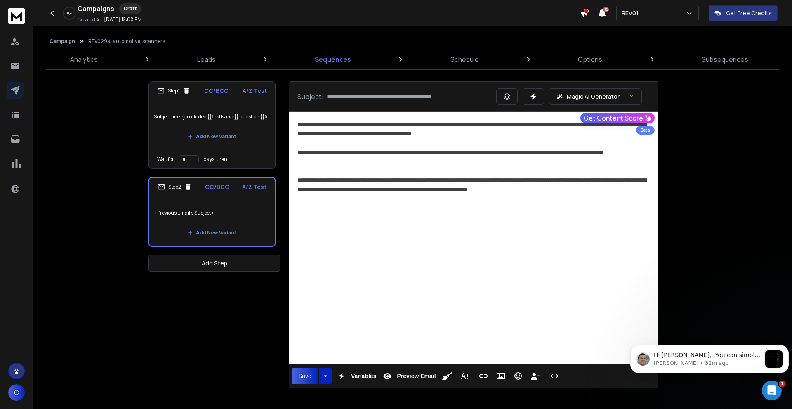
click at [361, 189] on div "**********" at bounding box center [473, 184] width 352 height 19
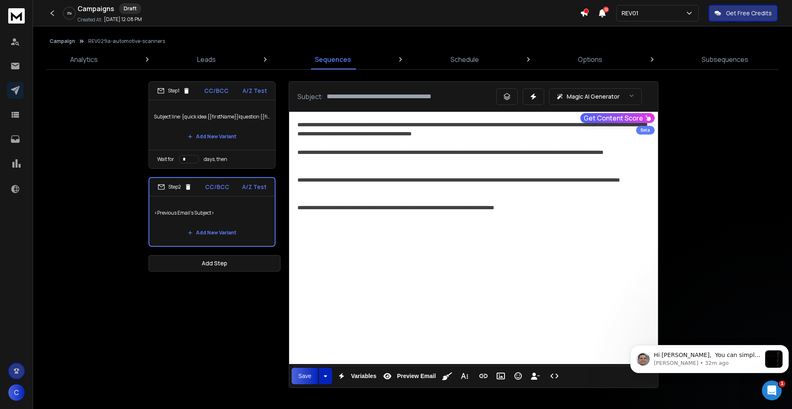
click at [330, 207] on div "**********" at bounding box center [473, 207] width 352 height 9
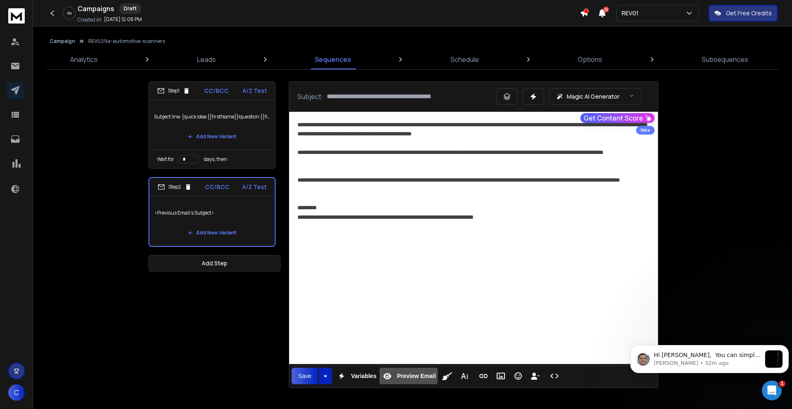
click at [405, 369] on div "Preview Email" at bounding box center [408, 376] width 58 height 14
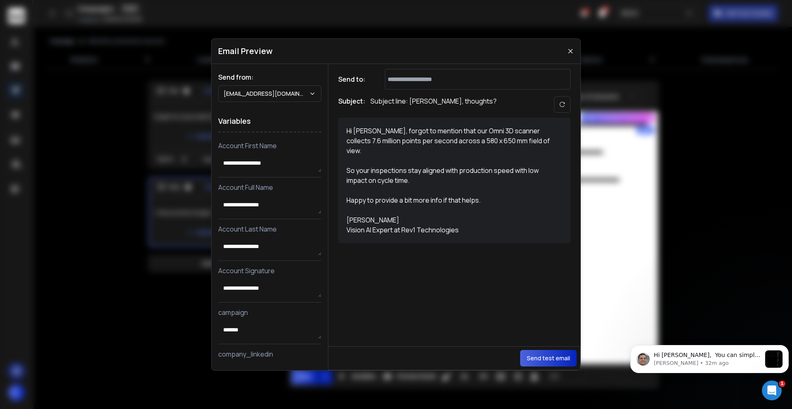
click at [572, 50] on icon at bounding box center [570, 51] width 7 height 7
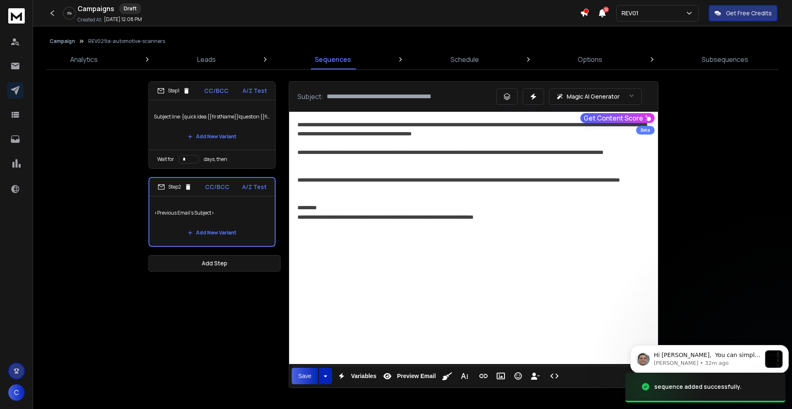
drag, startPoint x: 189, startPoint y: 161, endPoint x: 152, endPoint y: 164, distance: 37.6
click at [155, 160] on div "Wait for * days, then" at bounding box center [212, 159] width 126 height 19
type input "**********"
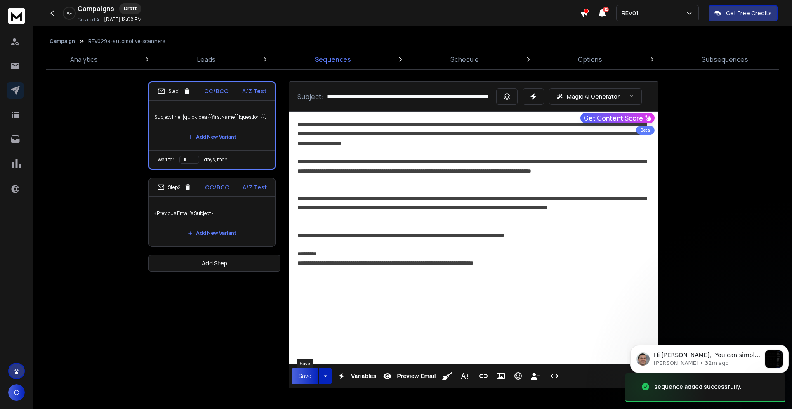
type input "*"
click at [221, 263] on button "Add Step" at bounding box center [214, 263] width 132 height 16
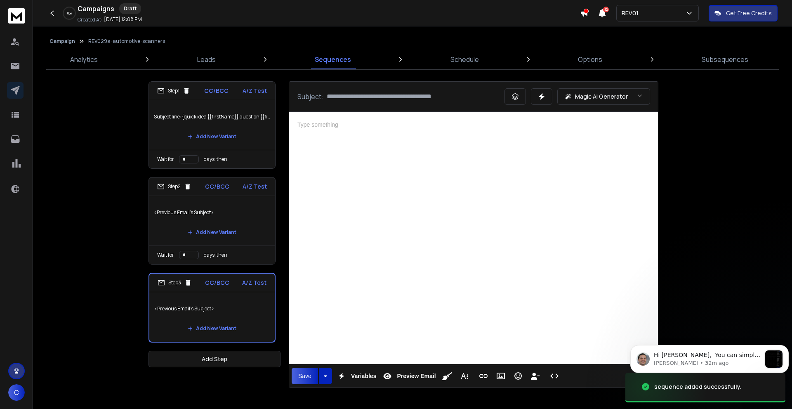
drag, startPoint x: 195, startPoint y: 255, endPoint x: 156, endPoint y: 255, distance: 38.8
click at [170, 255] on div "Wait for * days, then" at bounding box center [212, 254] width 126 height 19
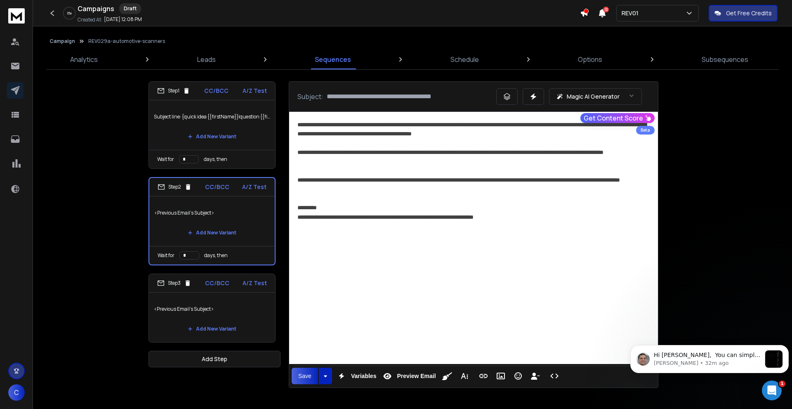
click at [201, 310] on p "<Previous Email's Subject>" at bounding box center [212, 308] width 116 height 23
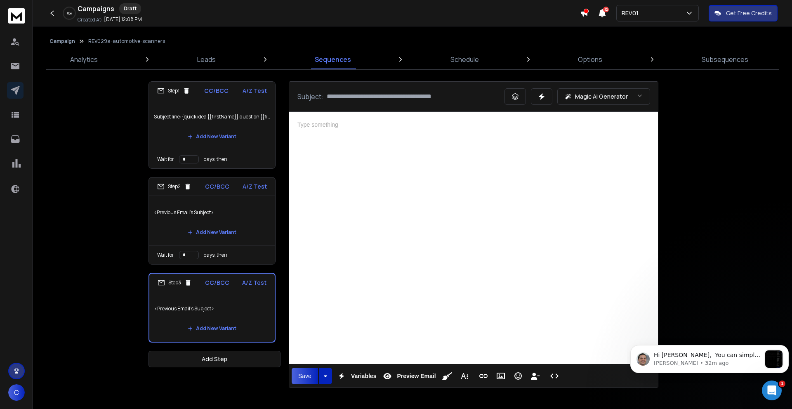
type input "*"
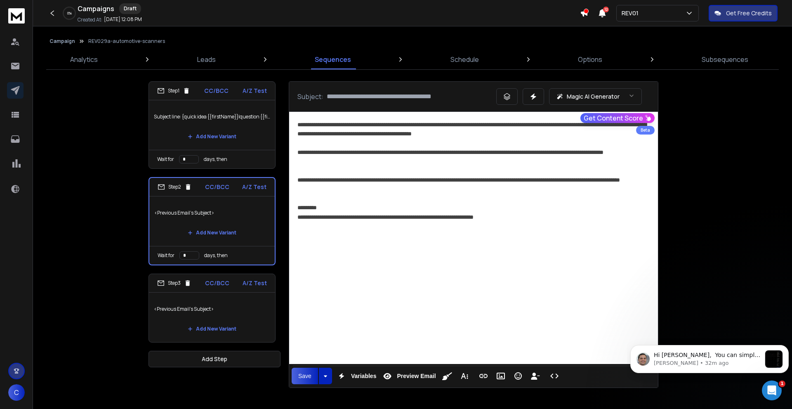
click at [217, 315] on p "<Previous Email's Subject>" at bounding box center [212, 308] width 116 height 23
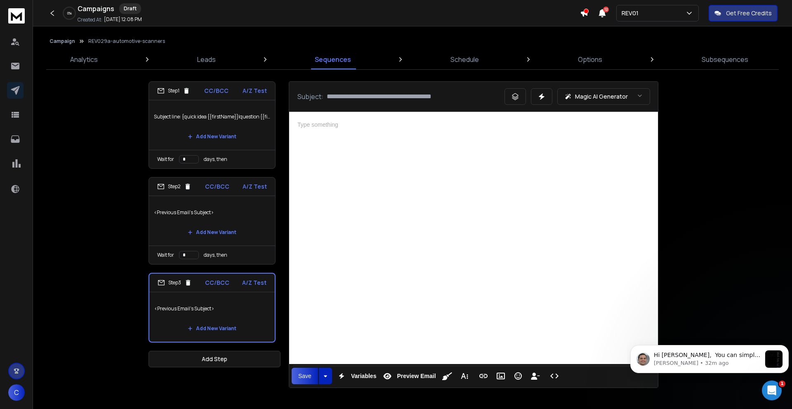
click at [373, 207] on div at bounding box center [473, 234] width 369 height 245
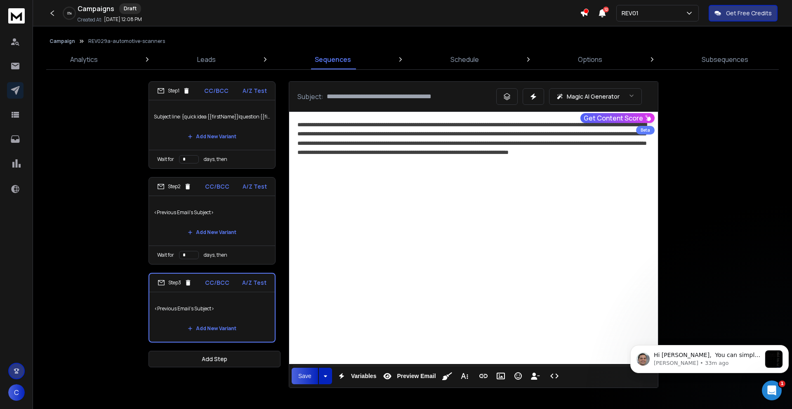
click at [471, 134] on div "**********" at bounding box center [473, 143] width 352 height 46
click at [472, 135] on div "**********" at bounding box center [473, 143] width 352 height 46
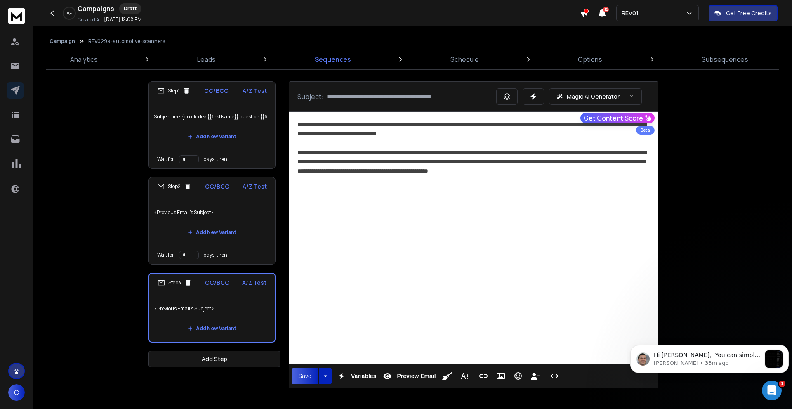
click at [578, 151] on div "**********" at bounding box center [473, 162] width 352 height 28
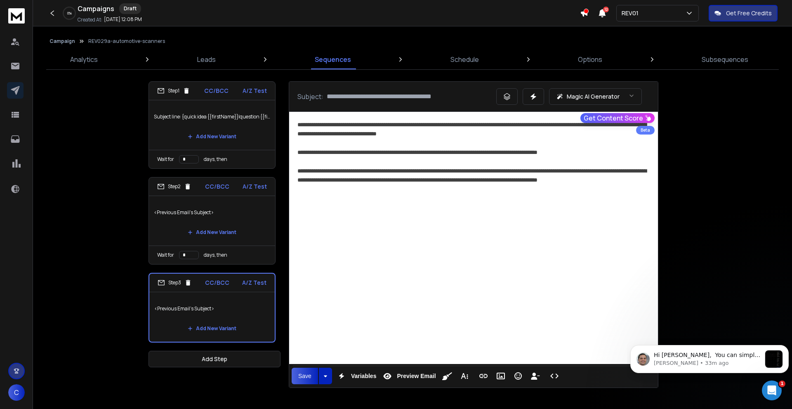
click at [410, 179] on div "**********" at bounding box center [473, 180] width 352 height 28
click at [413, 179] on div "**********" at bounding box center [473, 180] width 352 height 28
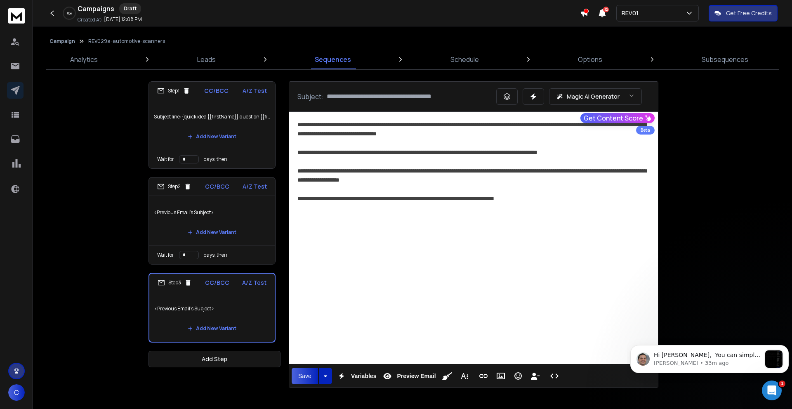
click at [331, 198] on div "**********" at bounding box center [473, 198] width 352 height 9
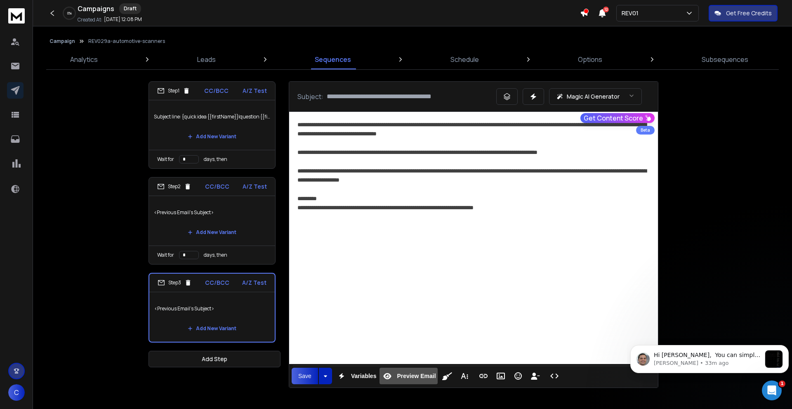
click at [412, 370] on div "Preview Email" at bounding box center [408, 376] width 58 height 14
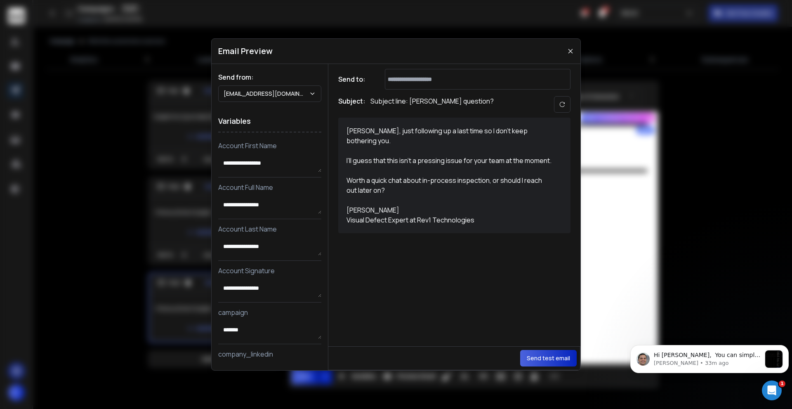
click at [569, 51] on icon at bounding box center [570, 51] width 7 height 7
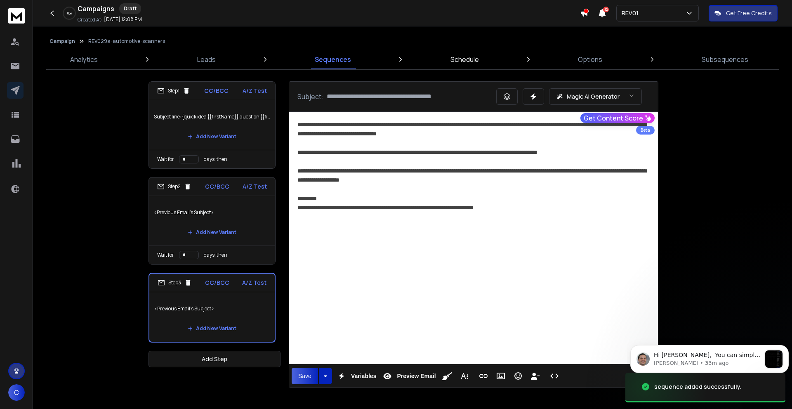
click at [463, 66] on link "Schedule" at bounding box center [464, 59] width 38 height 20
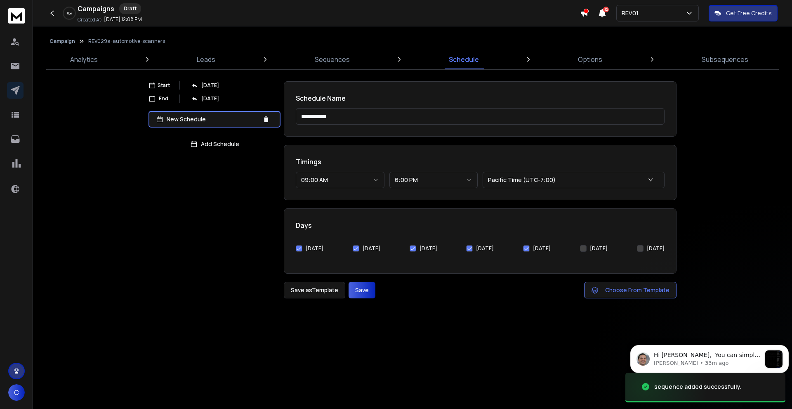
click at [353, 111] on input "**********" at bounding box center [480, 116] width 369 height 16
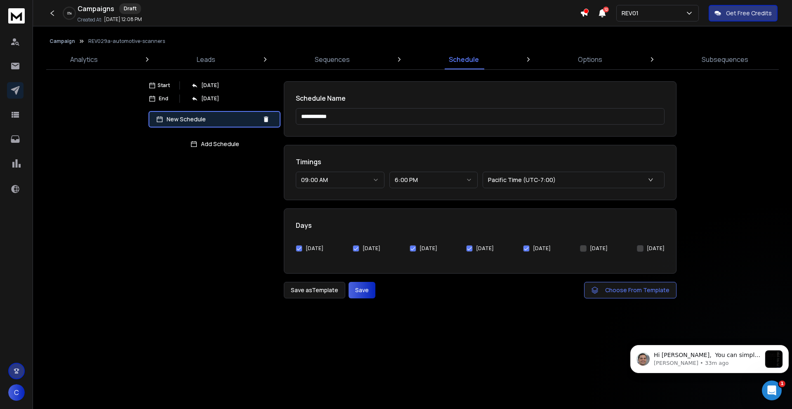
drag, startPoint x: 357, startPoint y: 113, endPoint x: 254, endPoint y: 115, distance: 102.3
click at [260, 113] on div "**********" at bounding box center [412, 189] width 528 height 217
type input "**********"
click at [406, 185] on button "6:00 PM" at bounding box center [433, 180] width 89 height 16
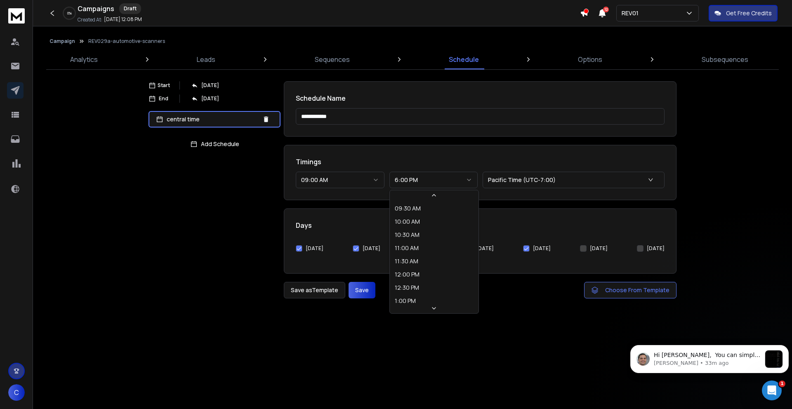
scroll to position [136, 0]
select select "********"
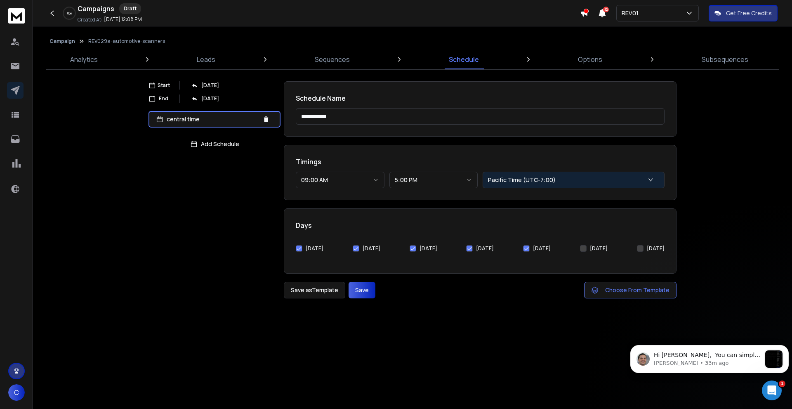
click at [542, 174] on button "Pacific Time (UTC-7:00)" at bounding box center [573, 180] width 182 height 16
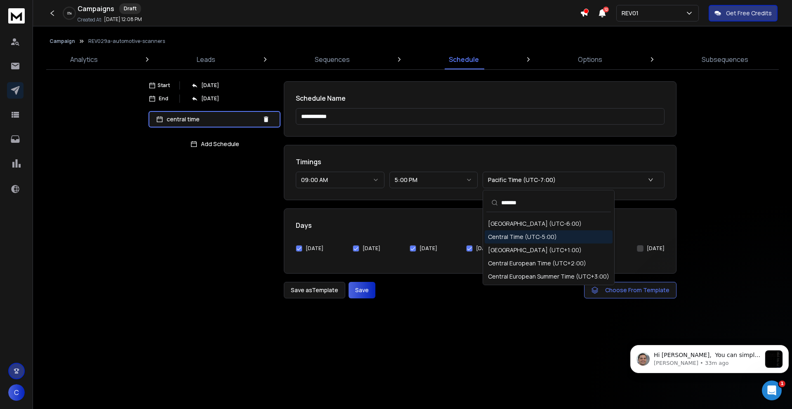
type input "*******"
click at [528, 235] on div "Central Time (UTC-5:00)" at bounding box center [522, 237] width 69 height 8
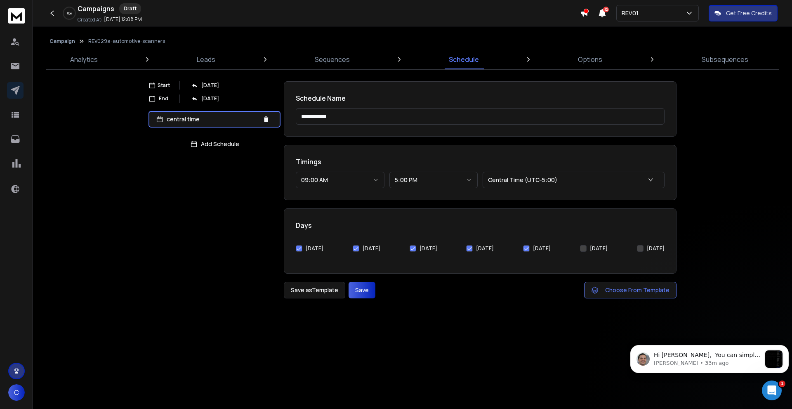
click at [355, 284] on button "Save" at bounding box center [361, 290] width 27 height 16
click at [318, 114] on input "**********" at bounding box center [480, 116] width 369 height 16
drag, startPoint x: 320, startPoint y: 115, endPoint x: 302, endPoint y: 115, distance: 17.7
click at [302, 115] on input "**********" at bounding box center [480, 116] width 369 height 16
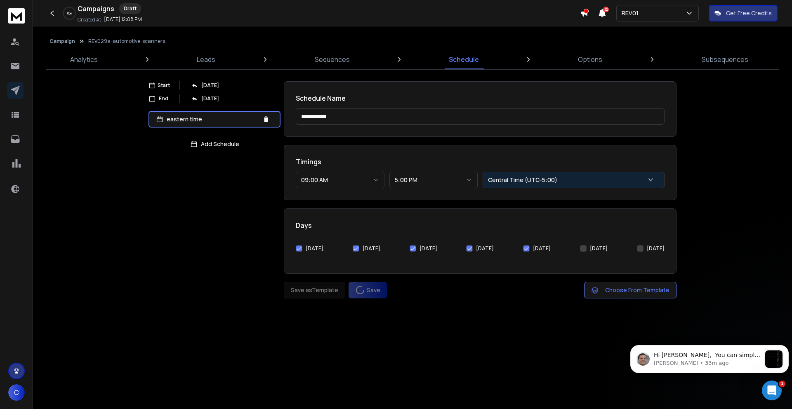
type input "**********"
click at [527, 177] on p "Central Time (UTC-5:00)" at bounding box center [524, 180] width 73 height 8
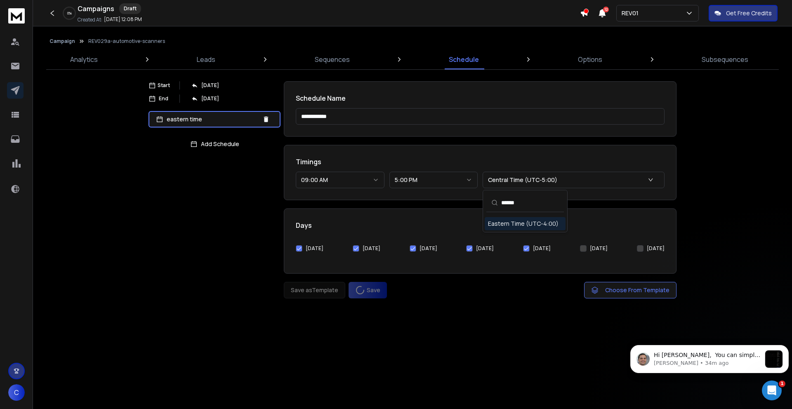
type input "******"
click at [520, 226] on div "Eastern Time (UTC-4:00)" at bounding box center [523, 223] width 71 height 8
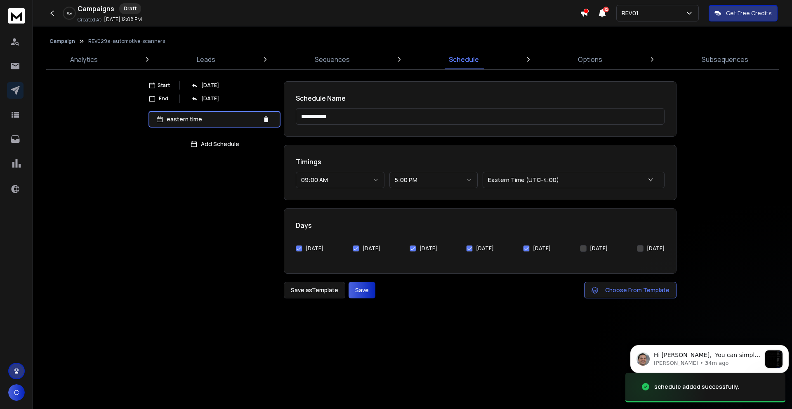
click at [425, 181] on button "5:00 PM" at bounding box center [433, 180] width 89 height 16
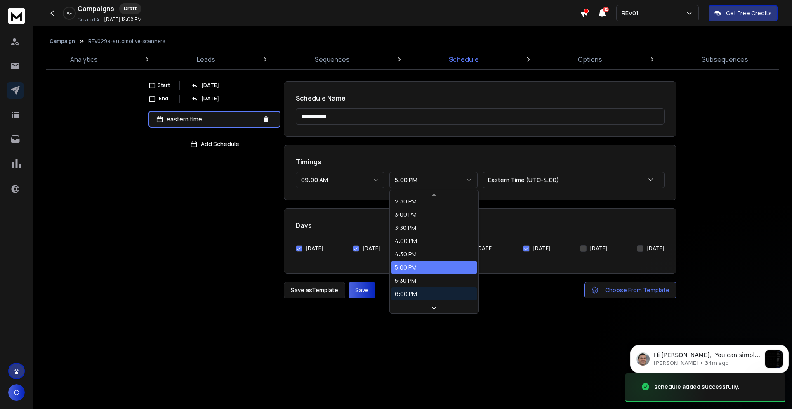
scroll to position [151, 0]
select select "********"
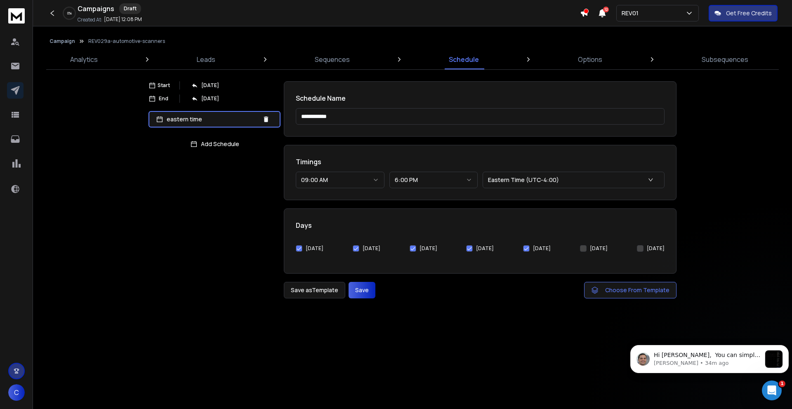
click at [341, 182] on button "09:00 AM" at bounding box center [340, 180] width 89 height 16
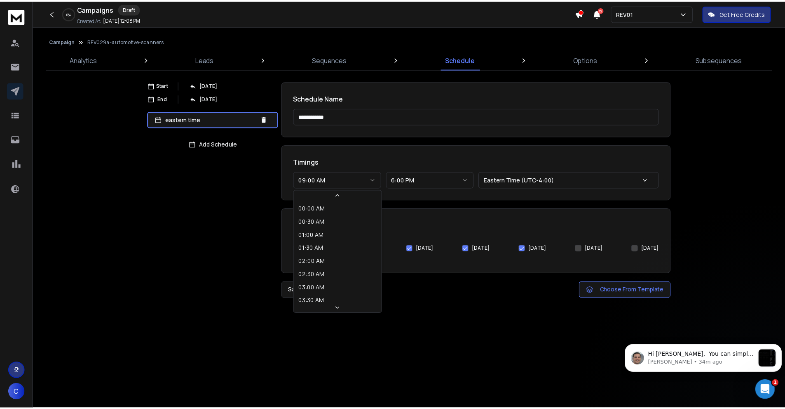
scroll to position [149, 0]
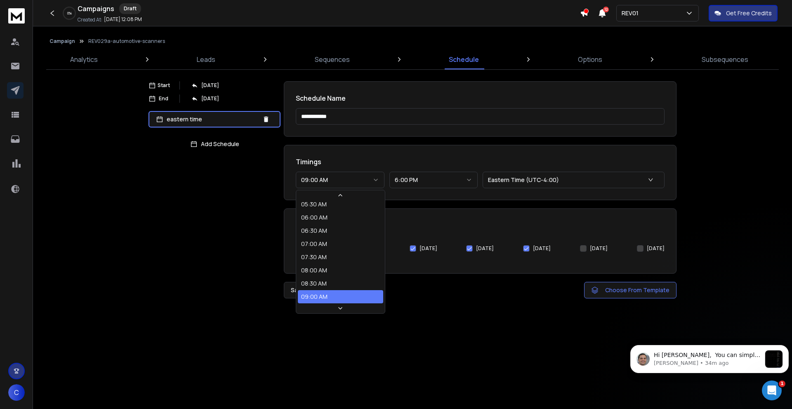
select select "********"
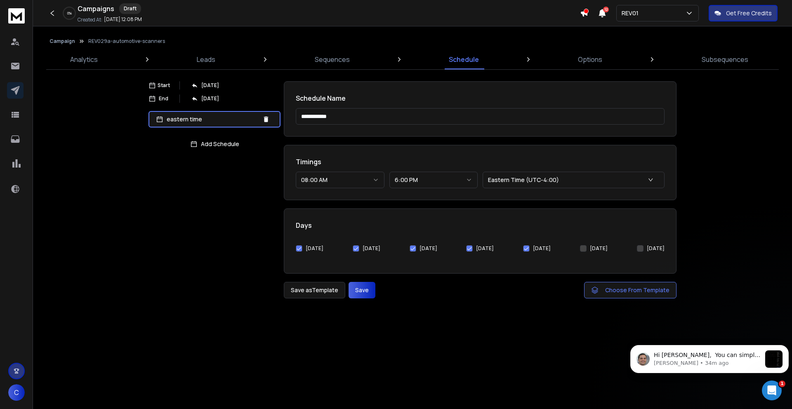
click at [358, 288] on button "Save" at bounding box center [361, 290] width 27 height 16
click at [597, 61] on p "Options" at bounding box center [590, 59] width 24 height 10
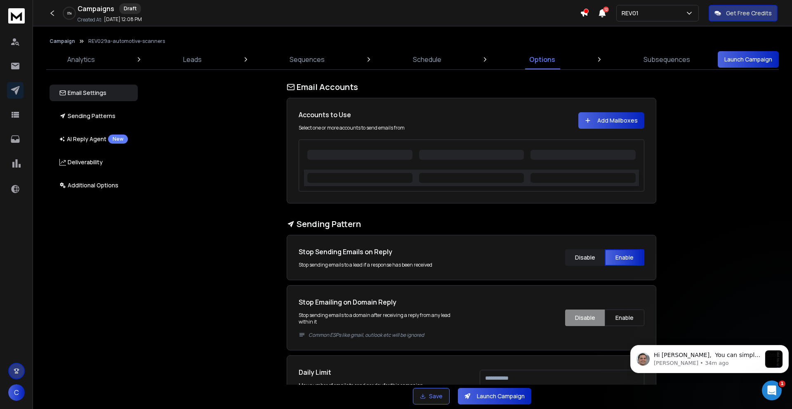
click at [431, 392] on button "Save" at bounding box center [431, 396] width 37 height 16
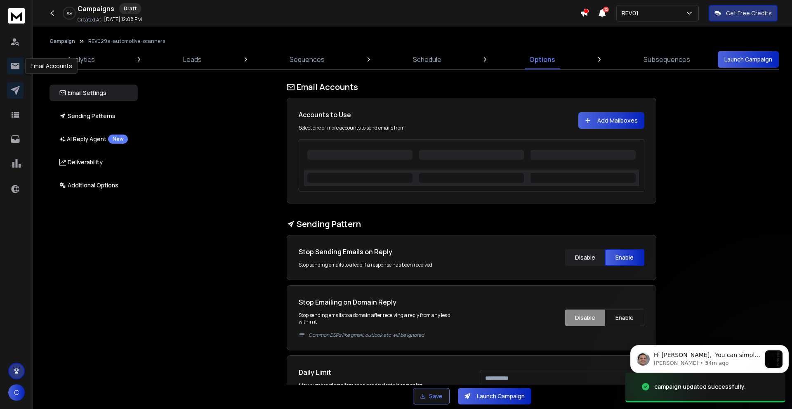
click at [18, 67] on icon at bounding box center [15, 66] width 8 height 7
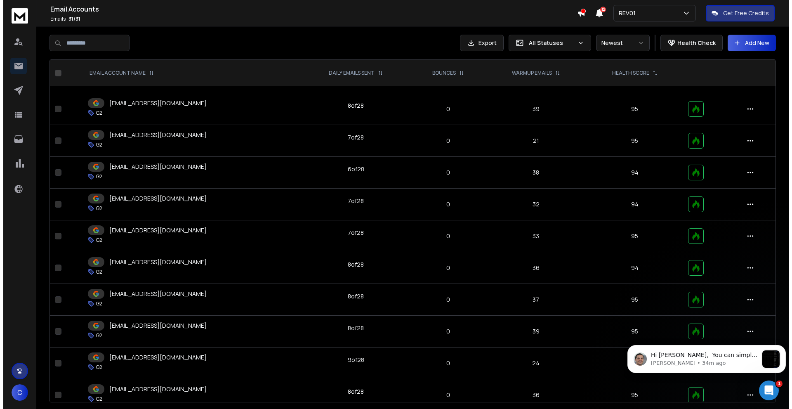
scroll to position [304, 0]
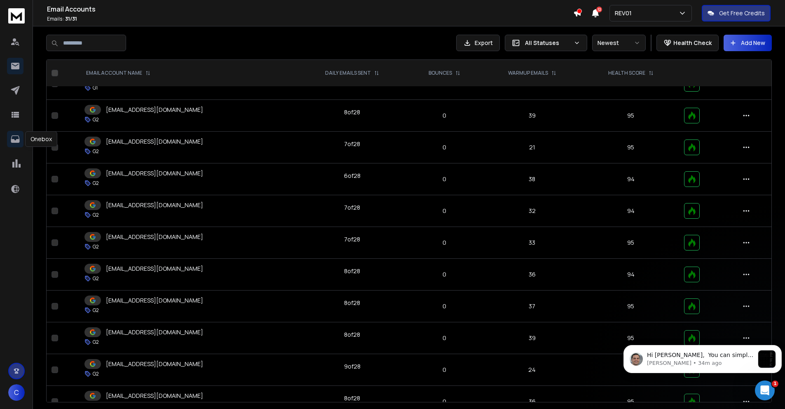
click at [14, 138] on icon at bounding box center [15, 139] width 10 height 10
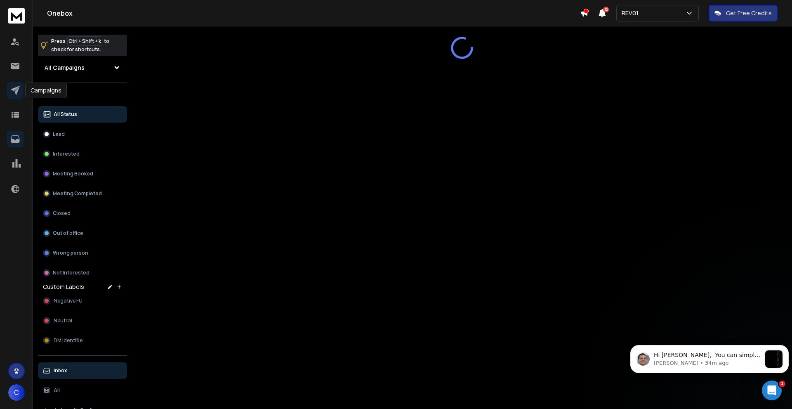
click at [21, 86] on link at bounding box center [15, 90] width 16 height 16
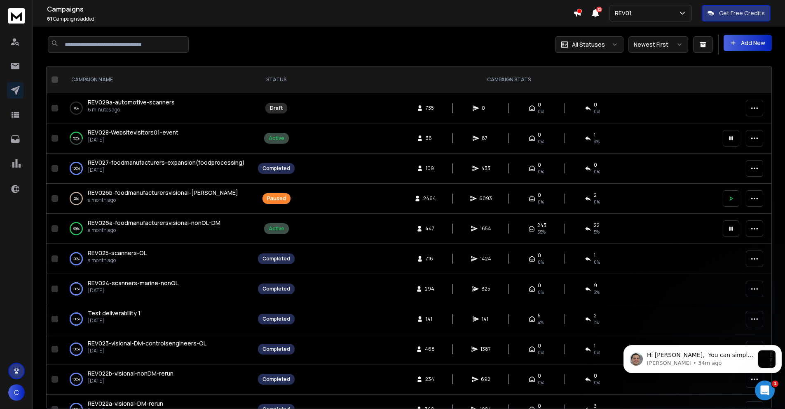
click at [159, 103] on span "REV029a-automotive-scanners" at bounding box center [131, 102] width 87 height 8
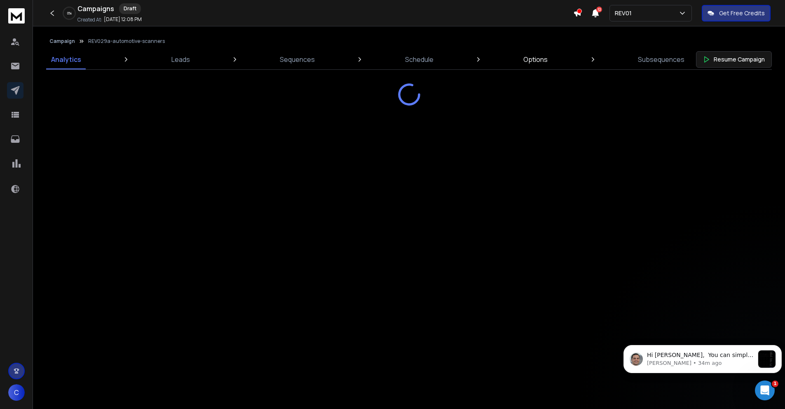
click at [537, 61] on p "Options" at bounding box center [536, 59] width 24 height 10
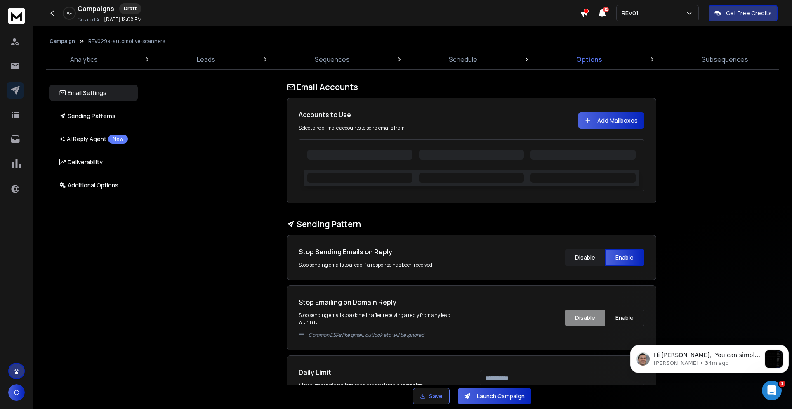
click at [610, 112] on div "Accounts to Use Select one or more accounts to send emails from Add Mailboxes" at bounding box center [472, 120] width 346 height 21
click at [602, 118] on button "Add Mailboxes" at bounding box center [611, 120] width 66 height 16
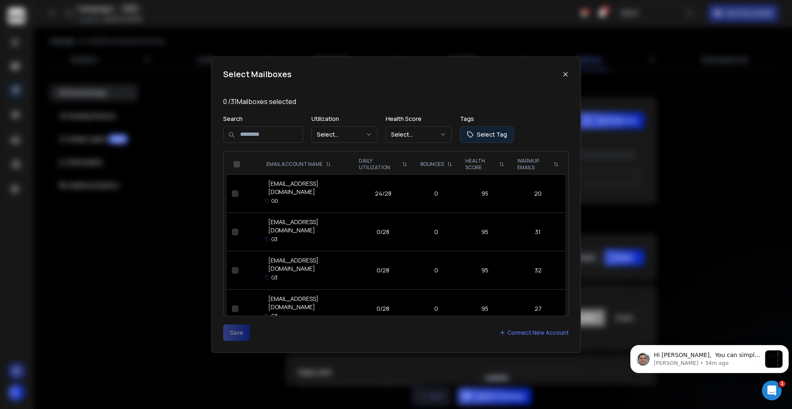
click at [485, 135] on button "Select Tag" at bounding box center [487, 134] width 54 height 16
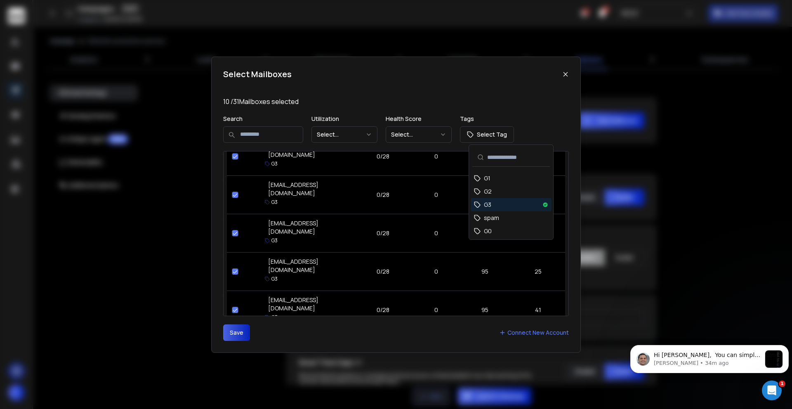
scroll to position [218, 0]
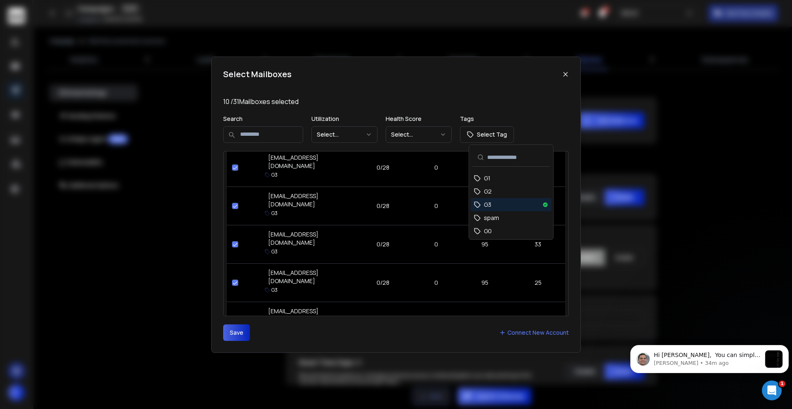
click at [238, 335] on button "Save" at bounding box center [236, 332] width 27 height 16
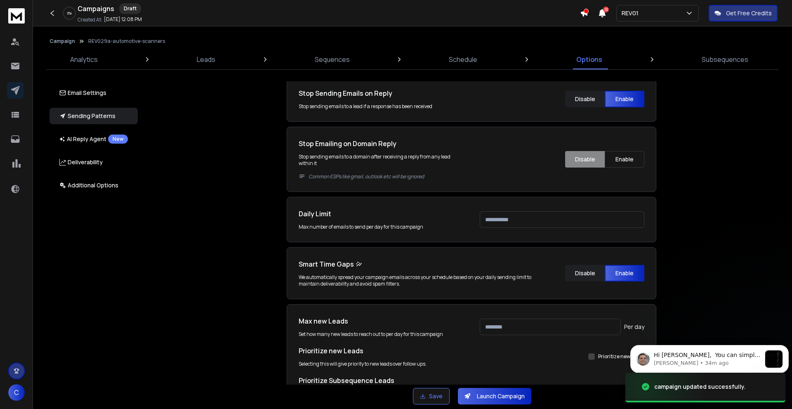
scroll to position [165, 0]
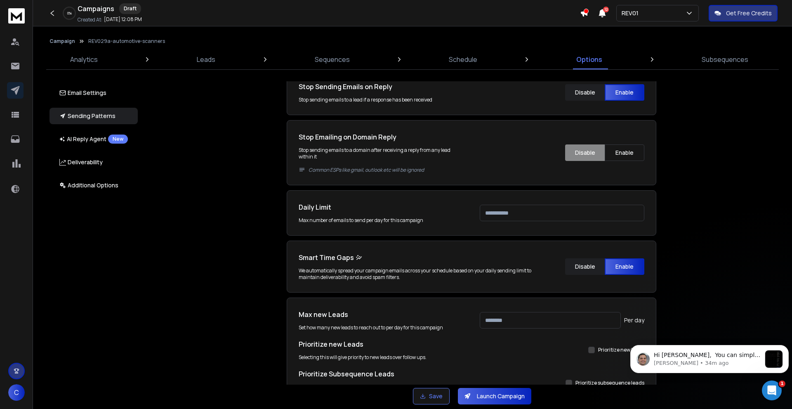
drag, startPoint x: 448, startPoint y: 214, endPoint x: 406, endPoint y: 214, distance: 41.6
click at [408, 214] on div "Daily Limit Max number of emails to send per day for this campaign ***" at bounding box center [472, 212] width 346 height 21
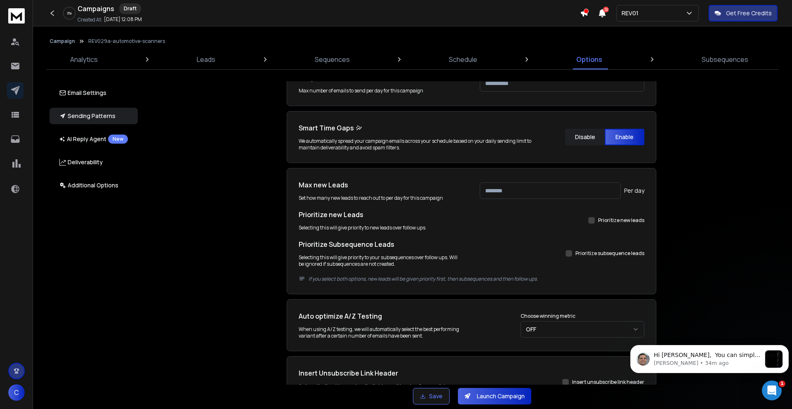
type input "***"
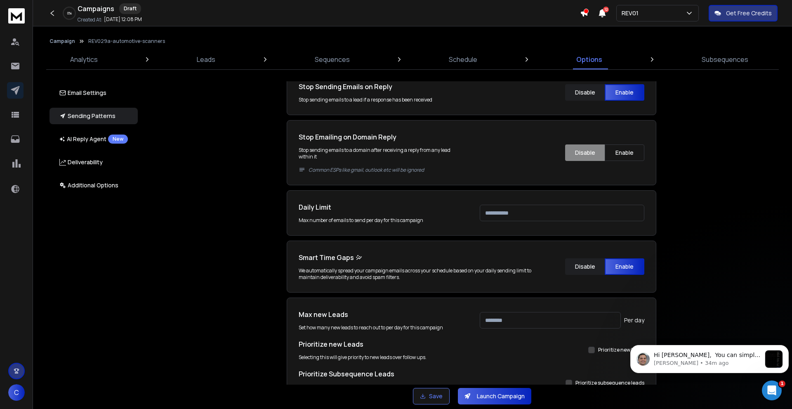
drag, startPoint x: 503, startPoint y: 317, endPoint x: 383, endPoint y: 315, distance: 120.0
click at [408, 317] on div "Max new Leads Set how many new leads to reach out to per day for this campaign …" at bounding box center [472, 319] width 346 height 21
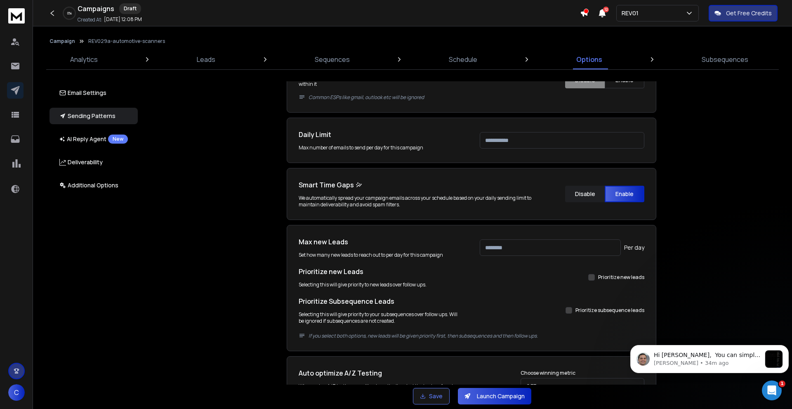
scroll to position [377, 0]
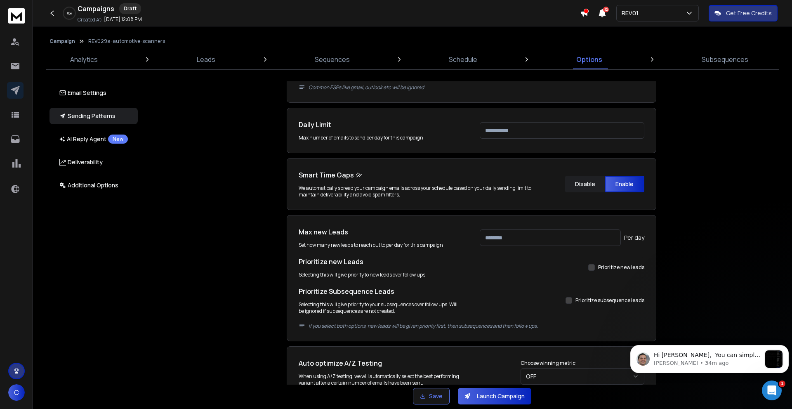
type input "***"
click at [585, 267] on div "Prioritize new leads" at bounding box center [562, 267] width 165 height 16
click at [591, 268] on button "Prioritize new leads" at bounding box center [591, 267] width 7 height 7
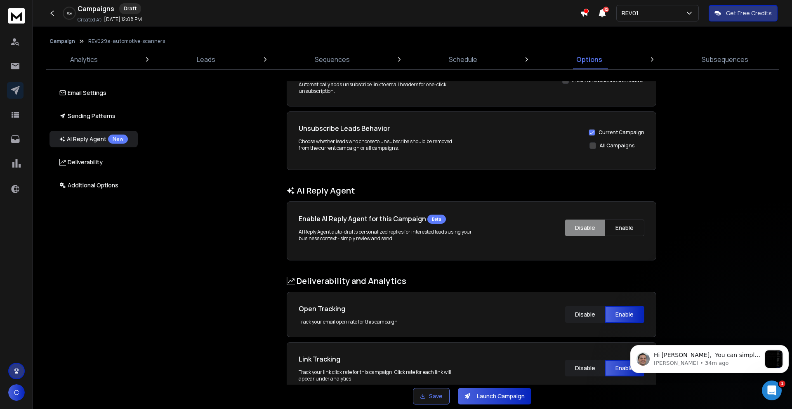
scroll to position [748, 0]
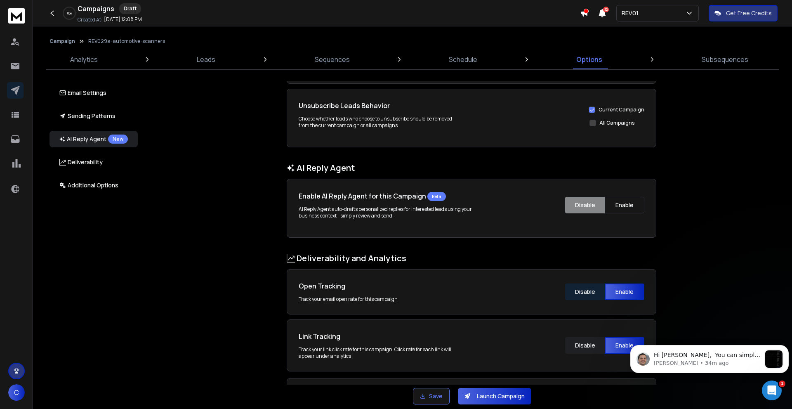
click at [585, 287] on button "Disable" at bounding box center [585, 291] width 40 height 16
click at [579, 350] on button "Disable" at bounding box center [585, 345] width 40 height 16
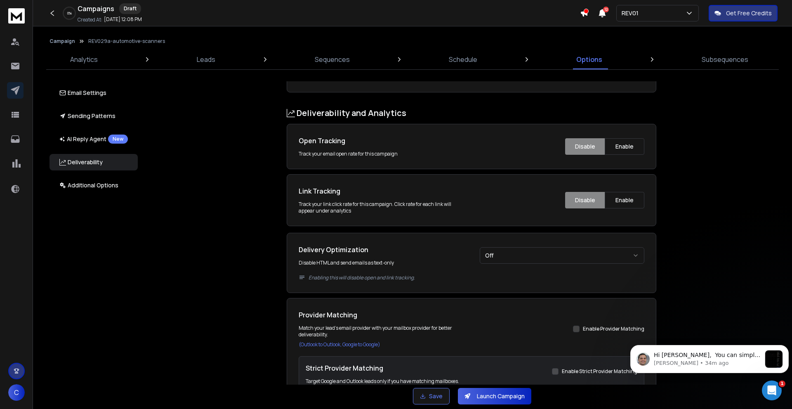
scroll to position [954, 0]
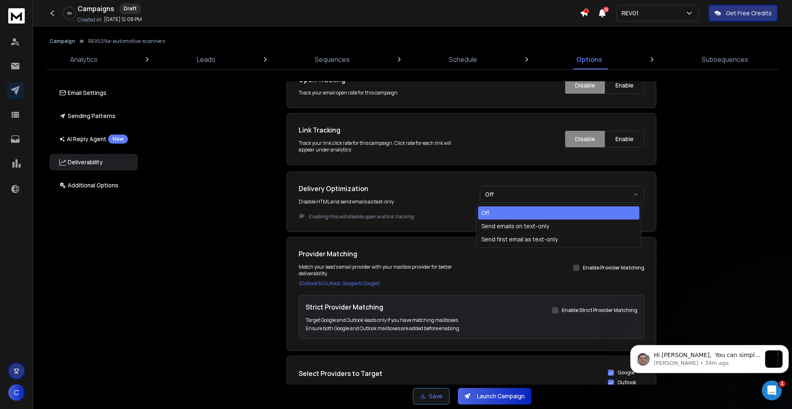
click at [513, 198] on button "Off" at bounding box center [562, 194] width 165 height 16
select select "*"
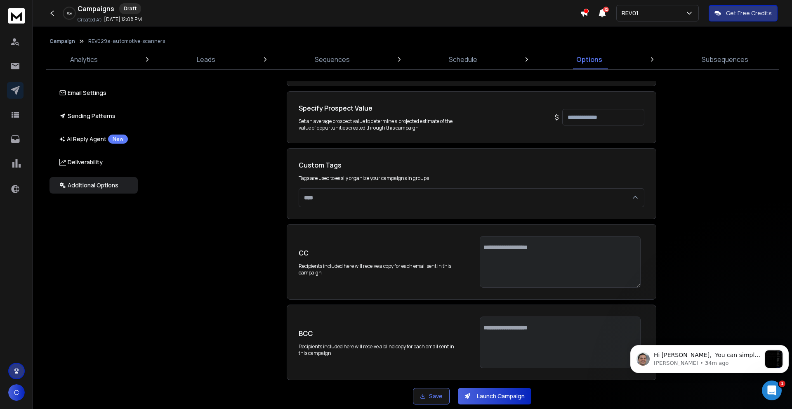
scroll to position [1531, 0]
click at [567, 116] on input "*****" at bounding box center [603, 116] width 82 height 16
type input "*****"
click at [429, 395] on button "Save" at bounding box center [431, 396] width 37 height 16
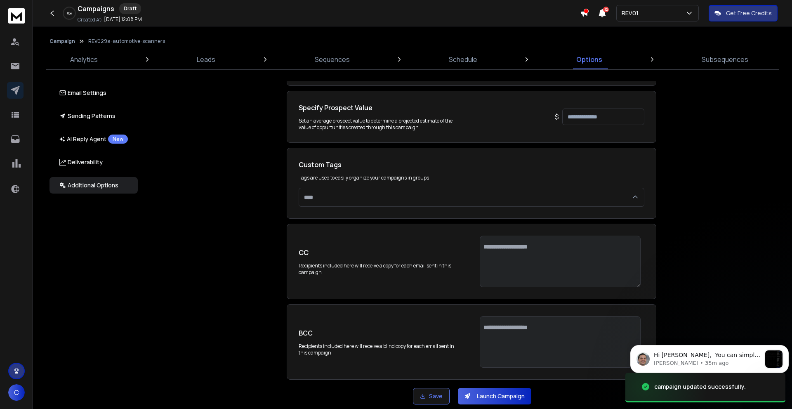
click at [490, 394] on button "Launch Campaign" at bounding box center [494, 396] width 73 height 16
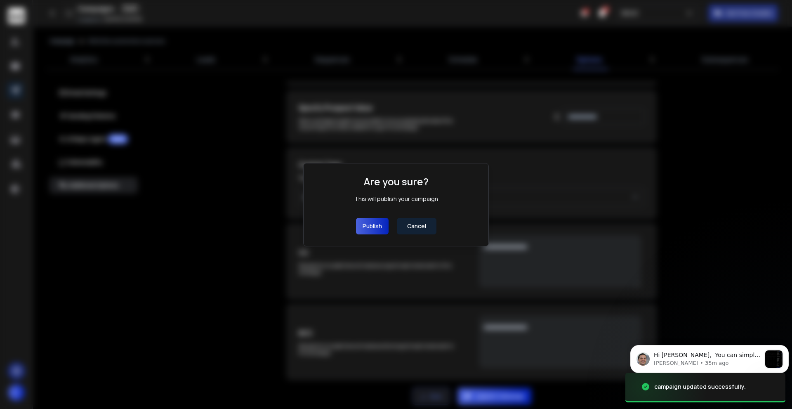
click at [411, 223] on button "Cancel" at bounding box center [417, 226] width 40 height 16
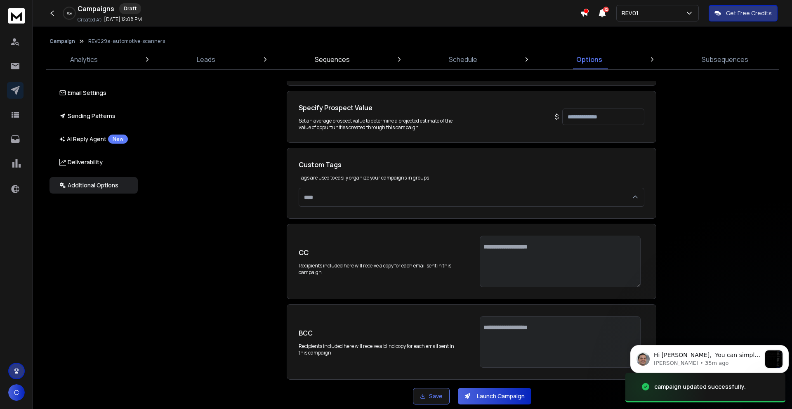
click at [328, 56] on p "Sequences" at bounding box center [332, 59] width 35 height 10
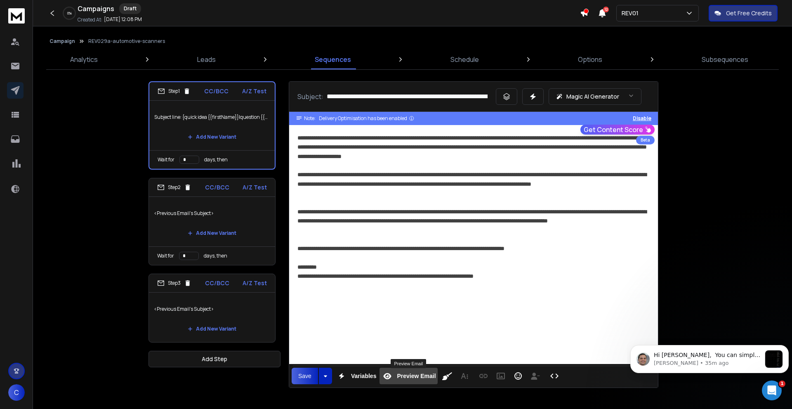
click at [414, 370] on div "Preview Email" at bounding box center [408, 376] width 58 height 14
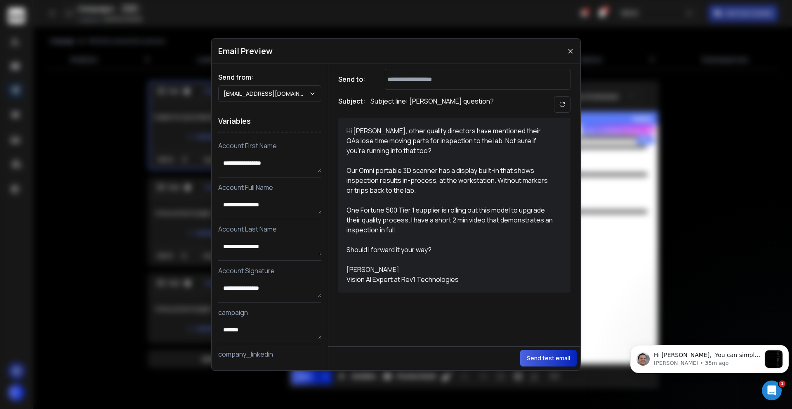
click at [570, 48] on icon at bounding box center [570, 51] width 7 height 7
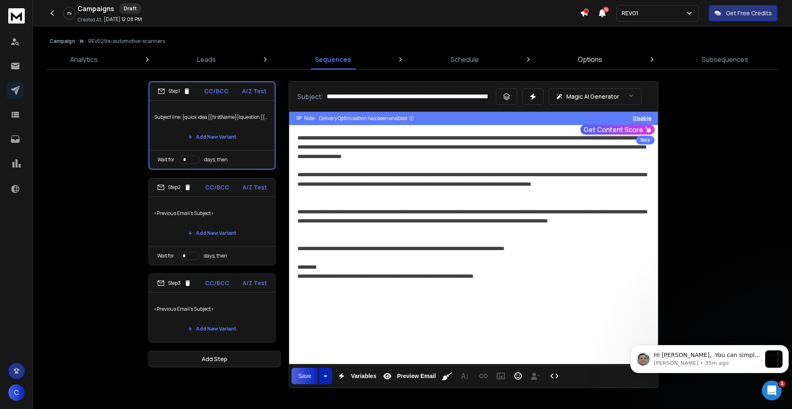
click at [602, 58] on p "Options" at bounding box center [590, 59] width 24 height 10
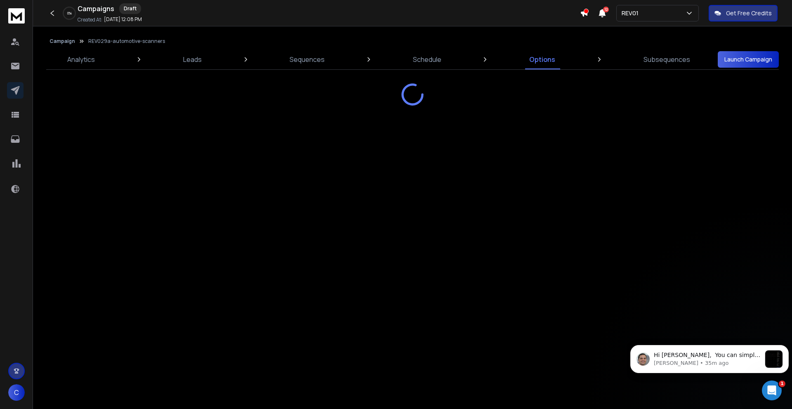
select select "*"
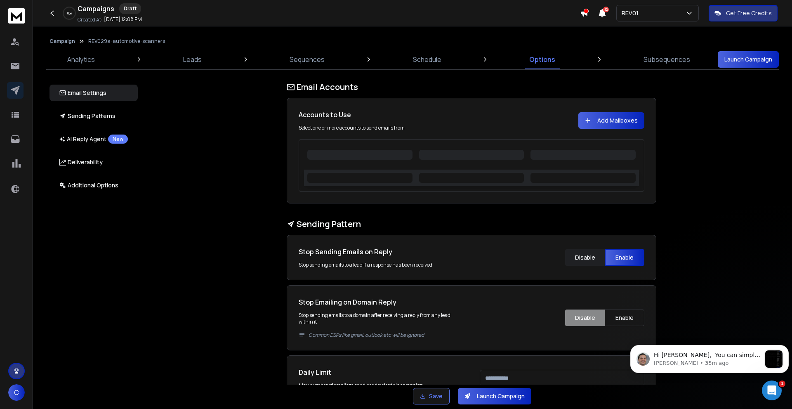
click at [483, 401] on button "Launch Campaign" at bounding box center [494, 396] width 73 height 16
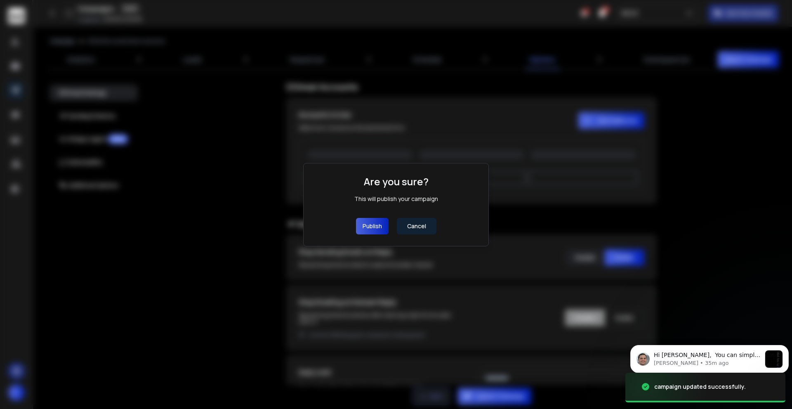
click at [376, 228] on button "Publish" at bounding box center [372, 226] width 33 height 16
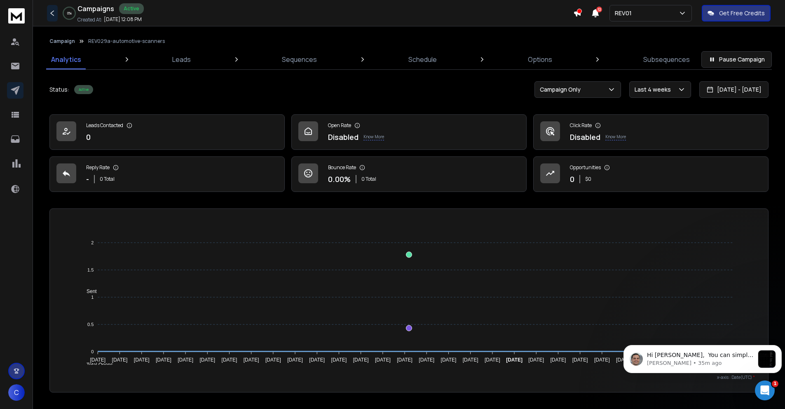
click at [55, 14] on icon at bounding box center [52, 12] width 7 height 7
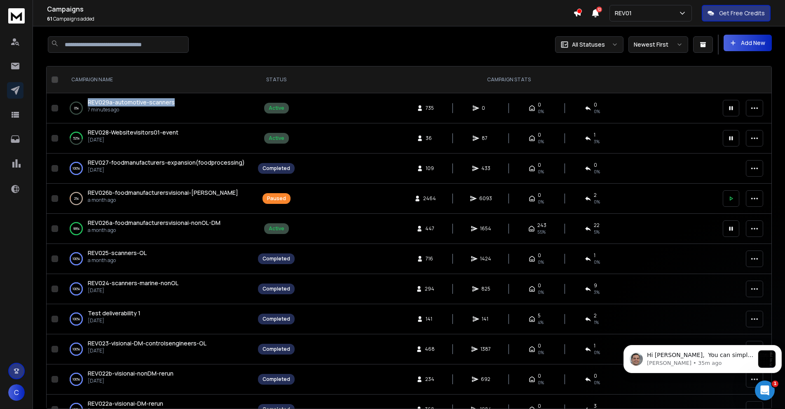
copy span "REV029a-automotive-scanners"
drag, startPoint x: 183, startPoint y: 99, endPoint x: 89, endPoint y: 104, distance: 94.1
click at [89, 104] on div "0 % REV029a-automotive-scanners 7 minutes ago" at bounding box center [157, 108] width 175 height 20
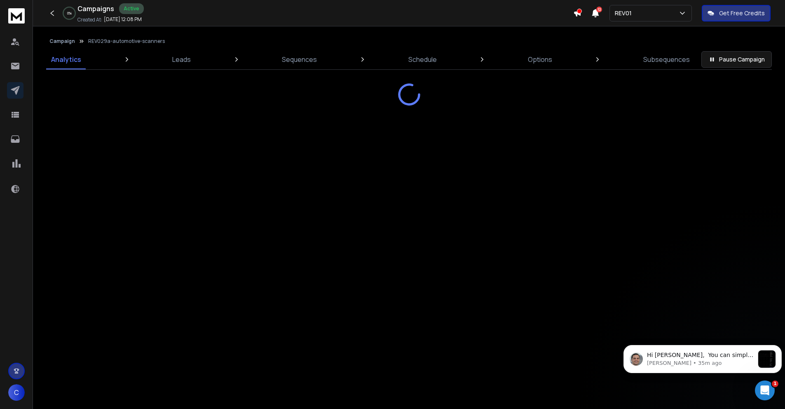
click at [68, 39] on button "Campaign" at bounding box center [62, 41] width 26 height 7
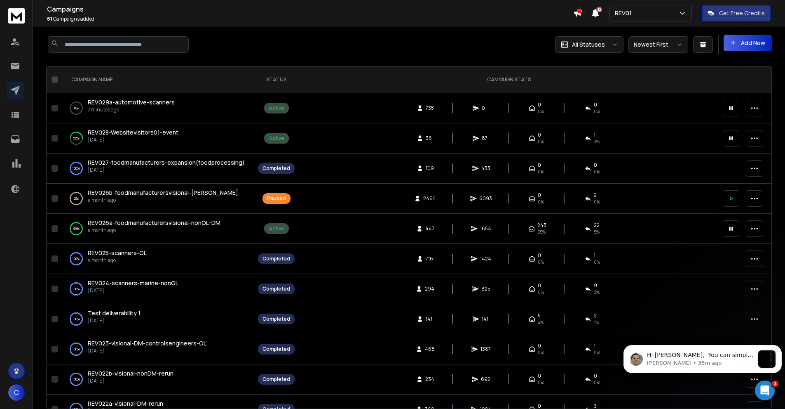
click at [752, 107] on icon "button" at bounding box center [755, 108] width 8 height 8
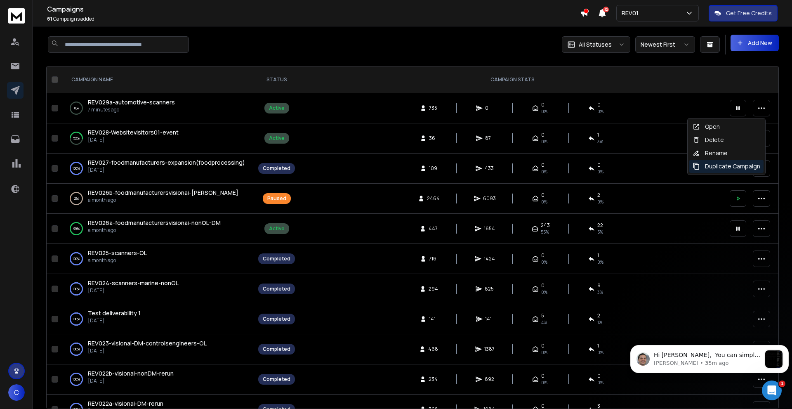
click at [714, 167] on div "Duplicate Campaign" at bounding box center [726, 166] width 68 height 8
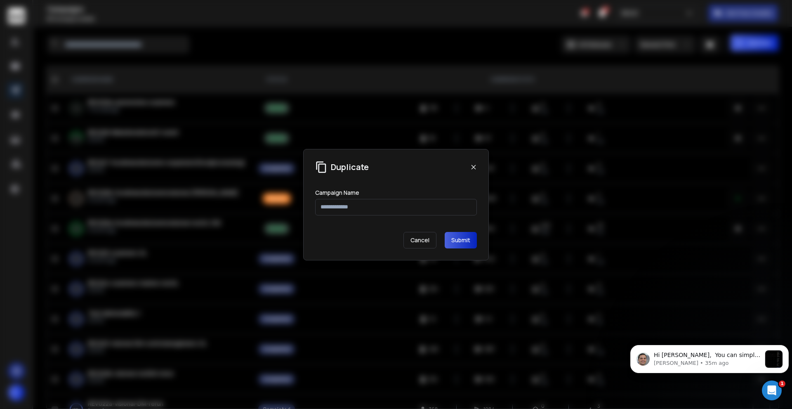
click at [367, 210] on input "text" at bounding box center [396, 207] width 162 height 16
paste input "**********"
click at [341, 207] on input "**********" at bounding box center [396, 207] width 162 height 16
type input "**********"
click at [459, 239] on button "Submit" at bounding box center [460, 240] width 32 height 16
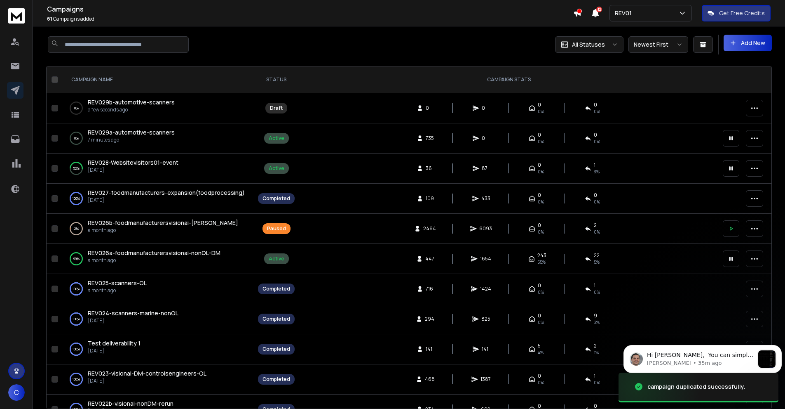
click at [162, 104] on span "REV029b-automotive-scanners" at bounding box center [131, 102] width 87 height 8
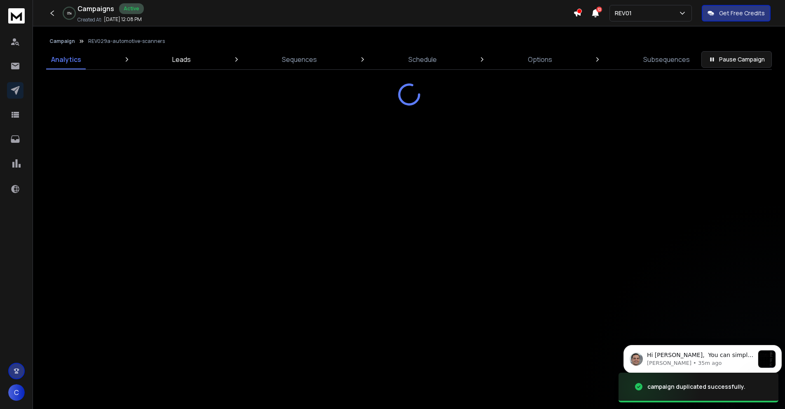
click at [183, 61] on p "Leads" at bounding box center [181, 59] width 19 height 10
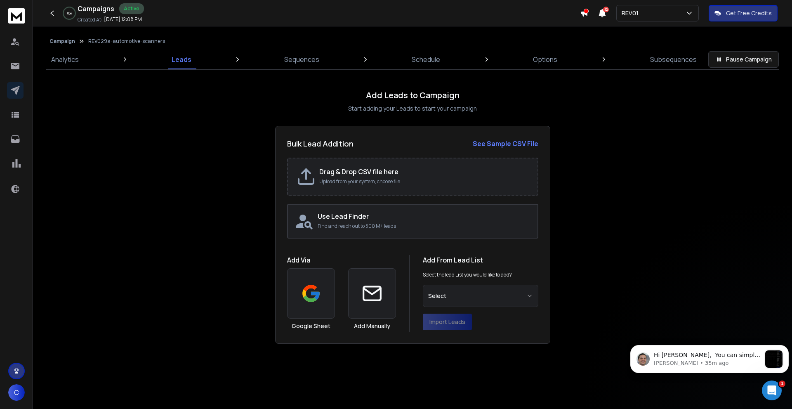
click at [369, 183] on p "Upload from your system, choose file" at bounding box center [424, 181] width 210 height 7
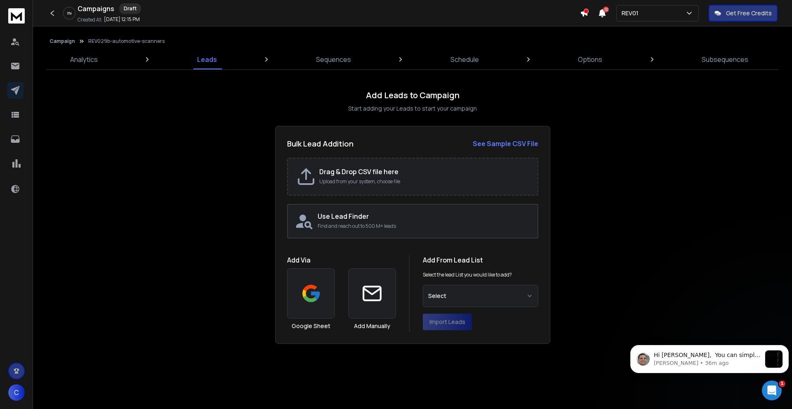
type input "**********"
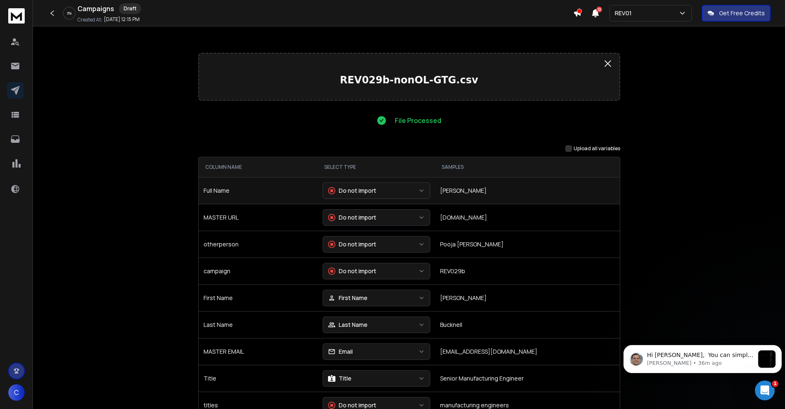
click at [402, 195] on button "Do not import" at bounding box center [377, 190] width 108 height 16
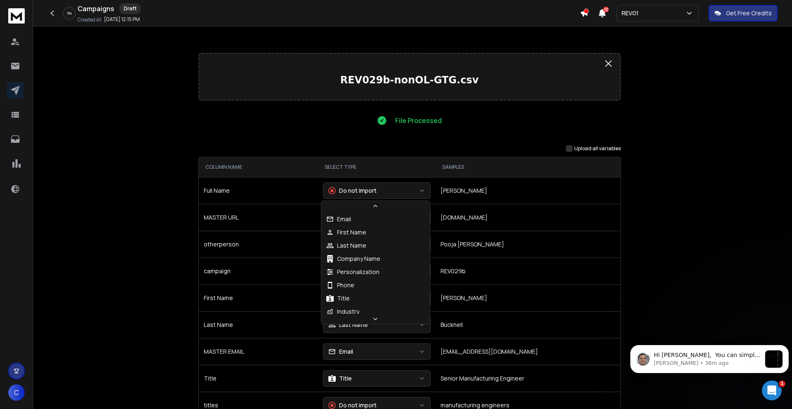
scroll to position [83, 0]
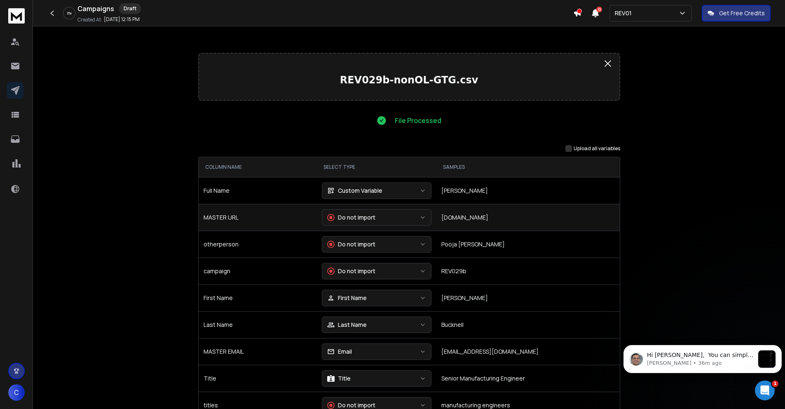
click at [362, 217] on div "Do not import" at bounding box center [351, 217] width 48 height 8
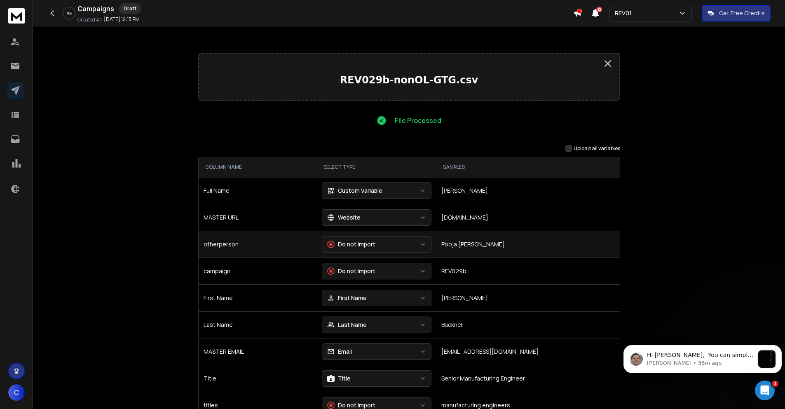
click at [360, 244] on div "Do not import" at bounding box center [351, 244] width 48 height 8
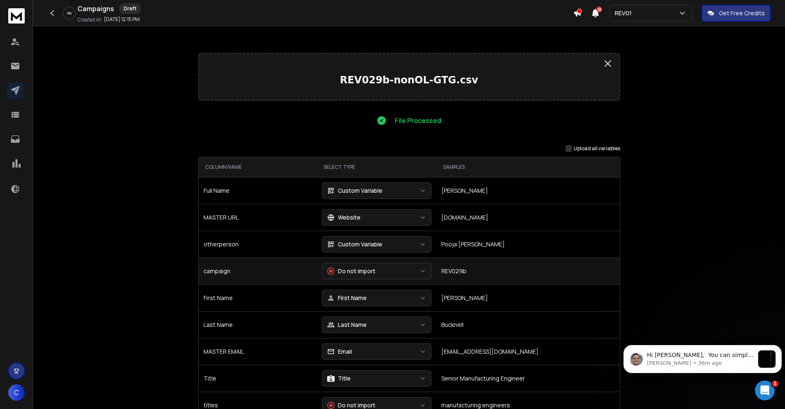
click at [360, 271] on div "Do not import" at bounding box center [351, 271] width 48 height 8
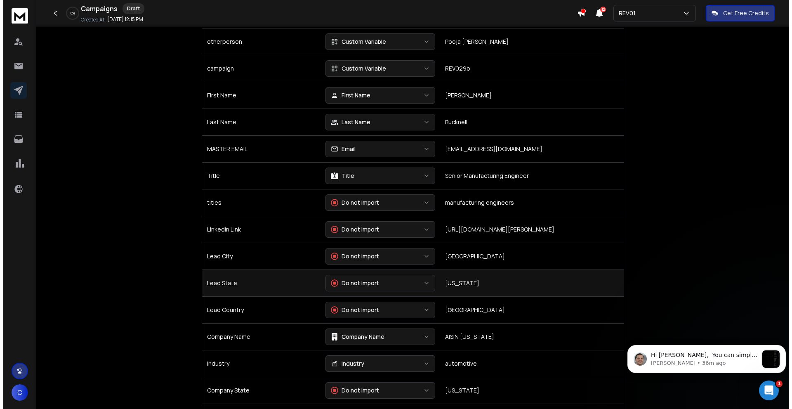
scroll to position [206, 0]
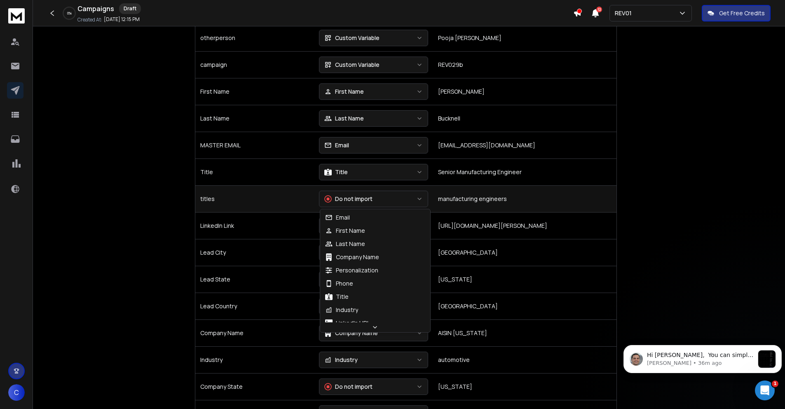
click at [370, 202] on div "Do not import" at bounding box center [349, 199] width 48 height 8
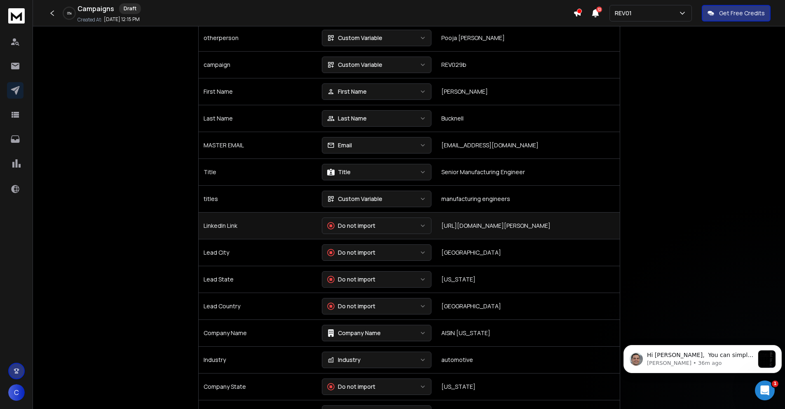
click at [362, 223] on div "Do not import" at bounding box center [351, 225] width 48 height 8
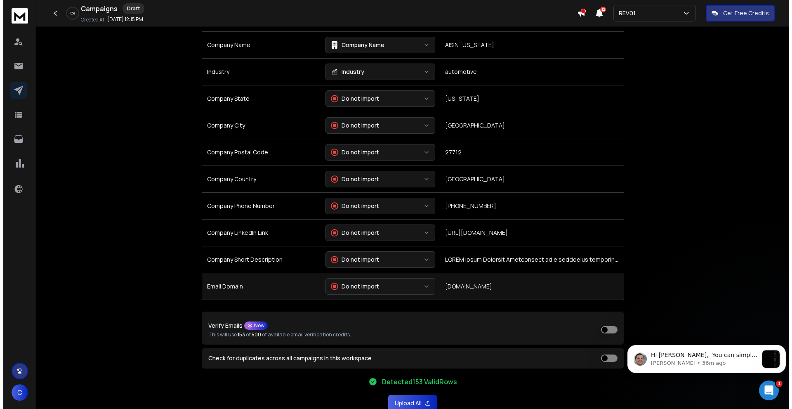
scroll to position [495, 0]
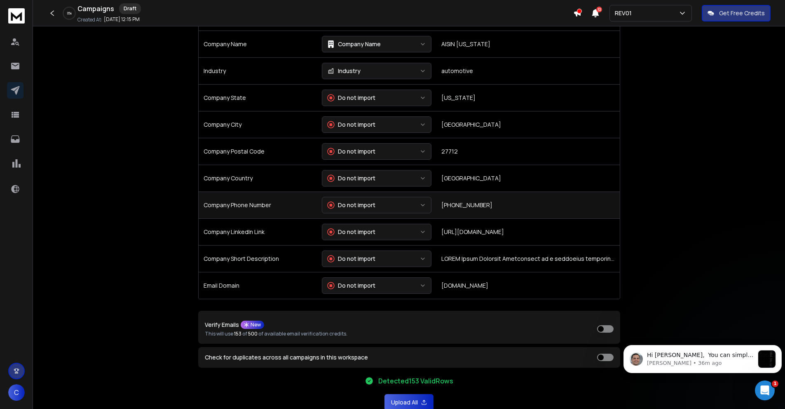
click at [360, 205] on div "Do not import" at bounding box center [351, 205] width 48 height 8
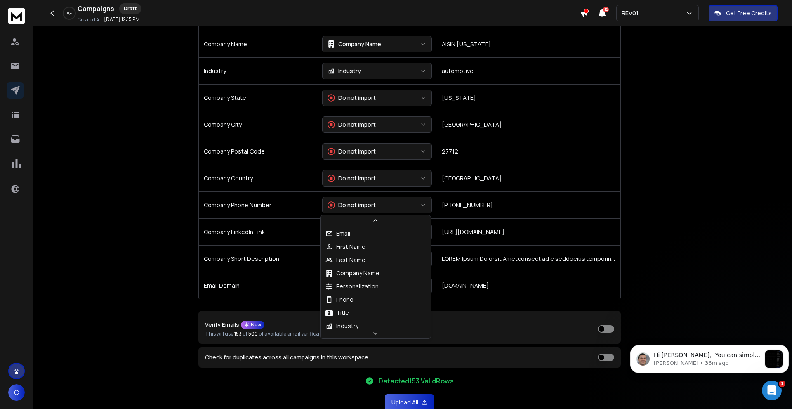
scroll to position [83, 0]
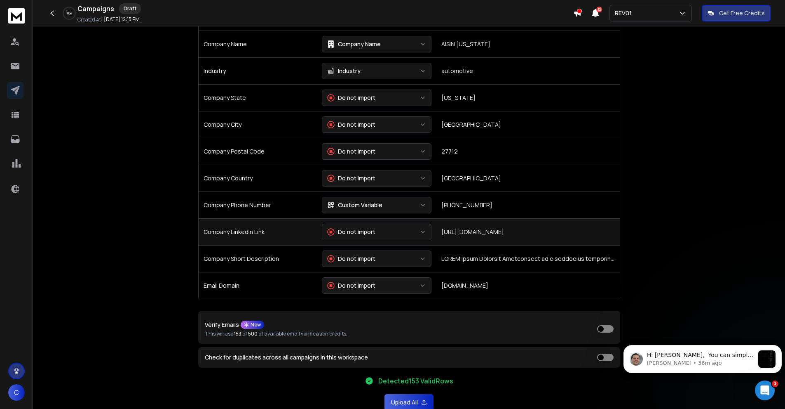
click at [362, 230] on div "Do not import" at bounding box center [351, 232] width 48 height 8
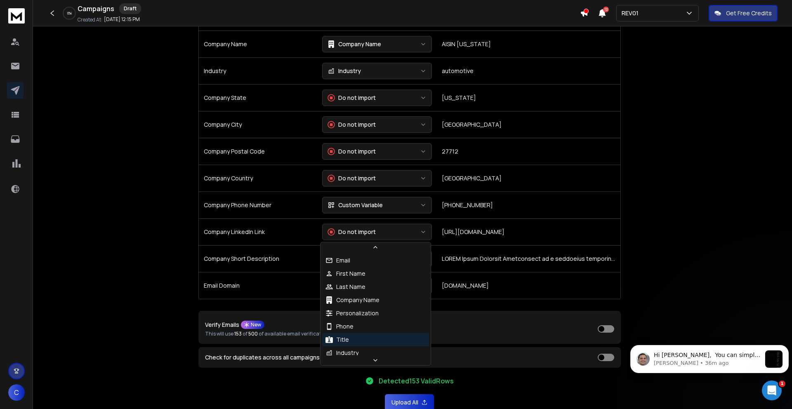
scroll to position [70, 0]
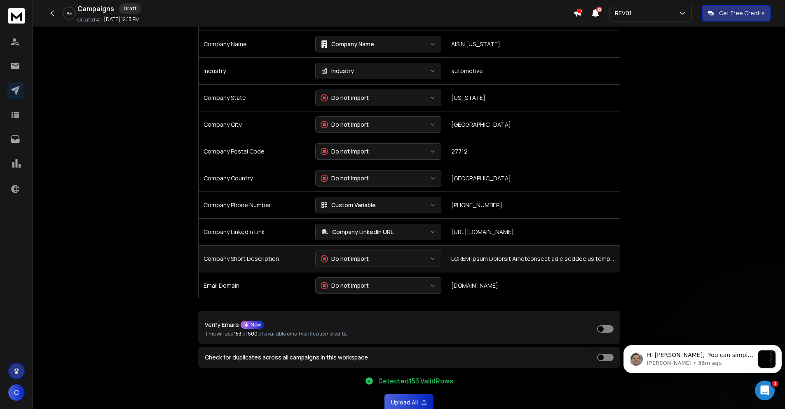
click at [351, 258] on div "Do not import" at bounding box center [345, 258] width 48 height 8
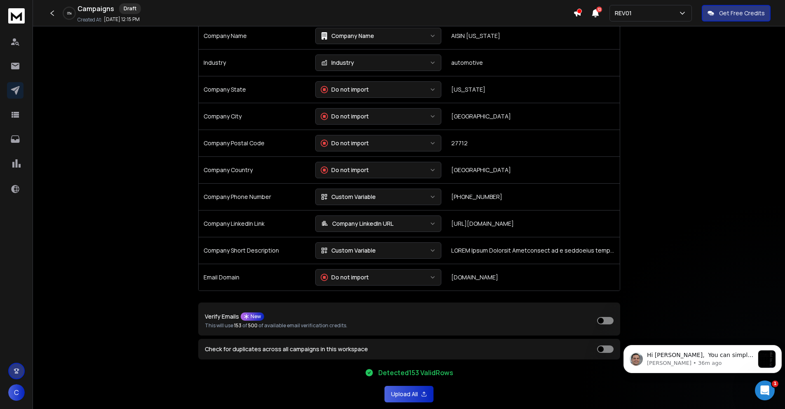
scroll to position [510, 0]
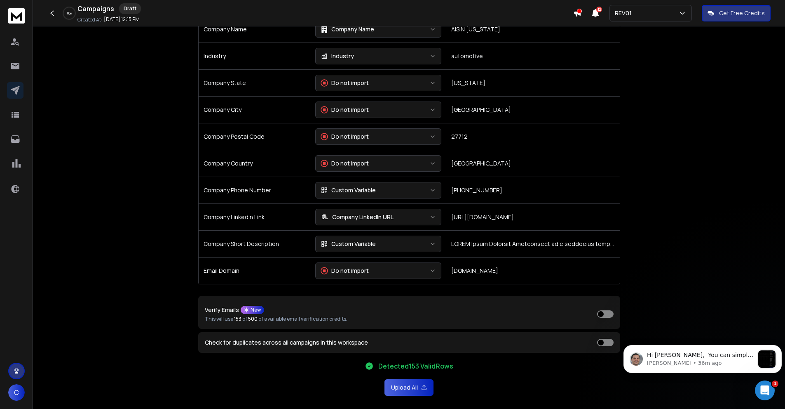
click at [411, 388] on button "Upload All" at bounding box center [409, 387] width 49 height 16
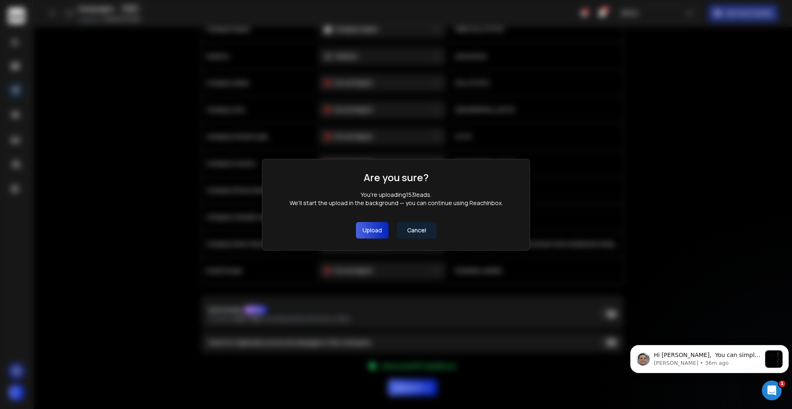
click at [367, 231] on button "Upload" at bounding box center [372, 230] width 33 height 16
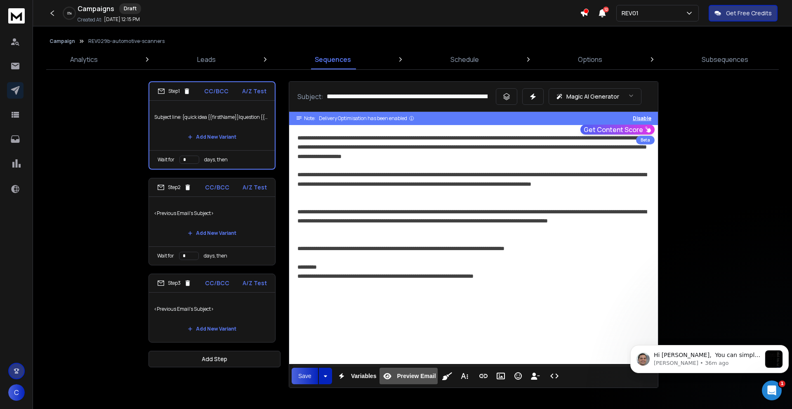
click at [408, 375] on span "Preview Email" at bounding box center [416, 375] width 42 height 7
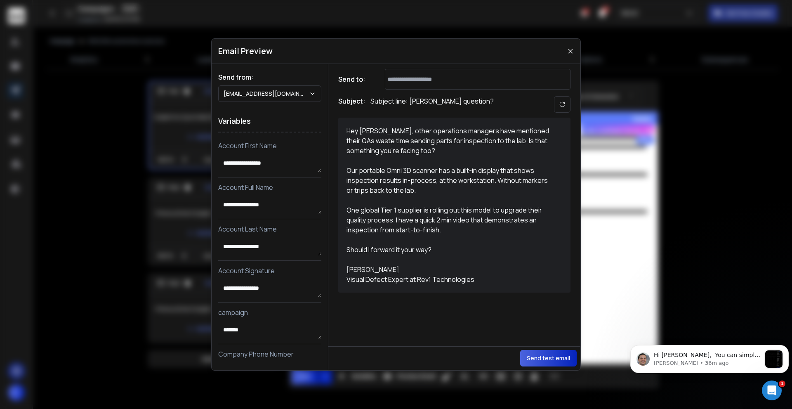
click at [571, 49] on icon at bounding box center [570, 51] width 7 height 7
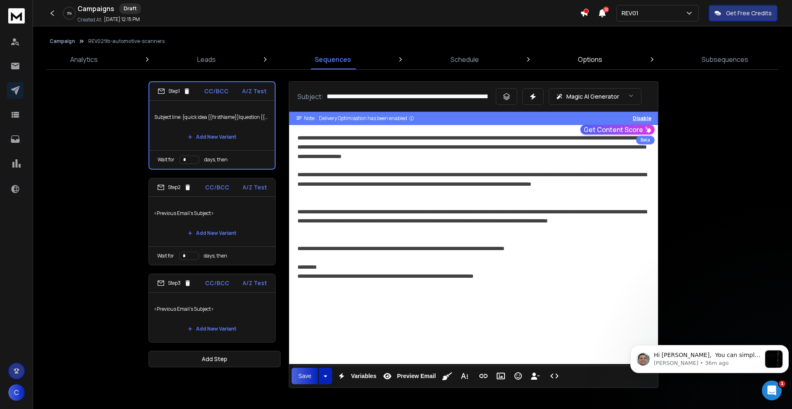
click at [586, 60] on p "Options" at bounding box center [590, 59] width 24 height 10
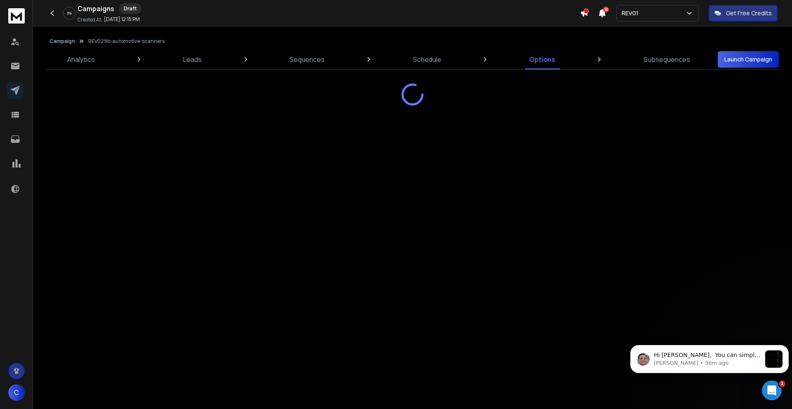
select select "*"
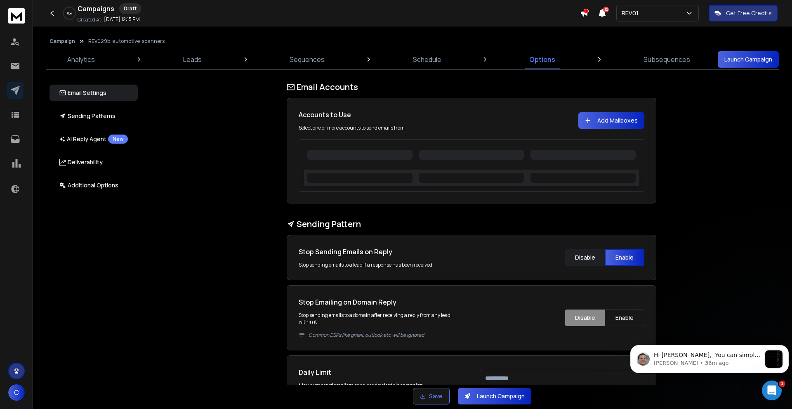
click at [599, 120] on button "Add Mailboxes" at bounding box center [611, 120] width 66 height 16
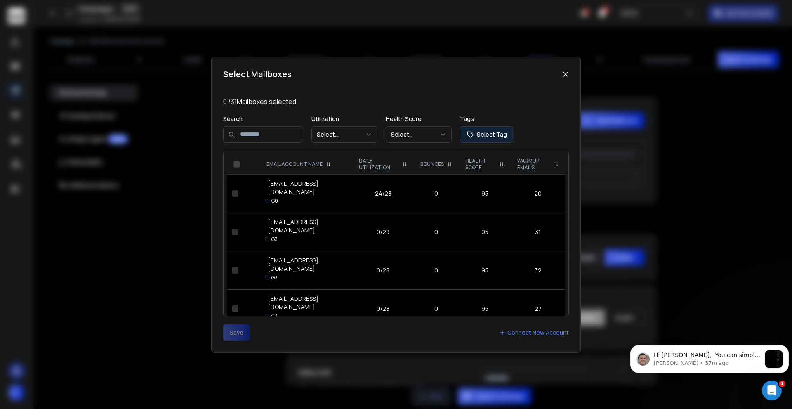
click at [513, 132] on button "Select Tag" at bounding box center [487, 134] width 54 height 16
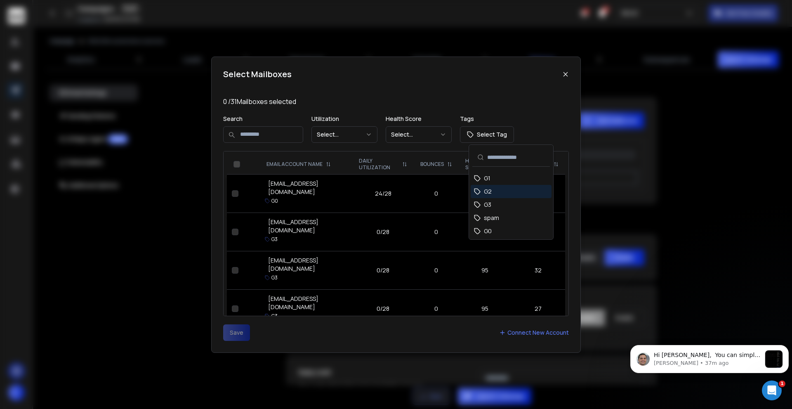
click at [487, 190] on span "G2" at bounding box center [488, 191] width 8 height 8
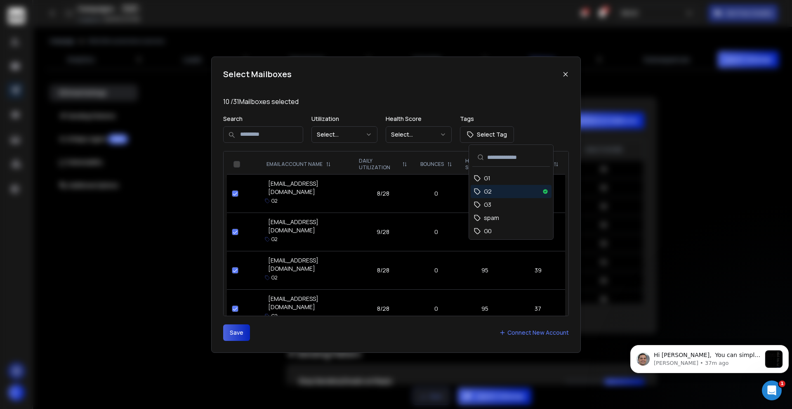
click at [498, 193] on div "G2" at bounding box center [511, 191] width 74 height 8
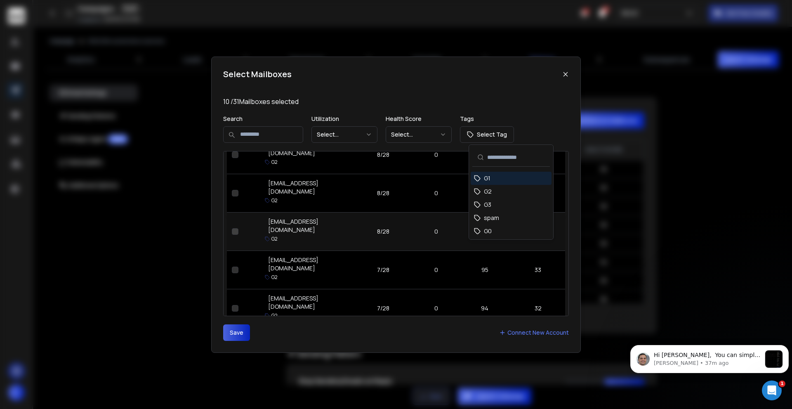
scroll to position [124, 0]
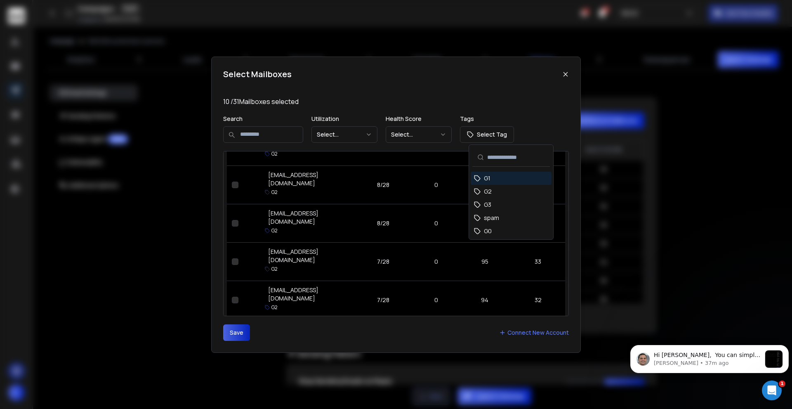
click at [499, 180] on div "G1" at bounding box center [511, 178] width 74 height 8
click at [231, 337] on button "Save" at bounding box center [236, 332] width 27 height 16
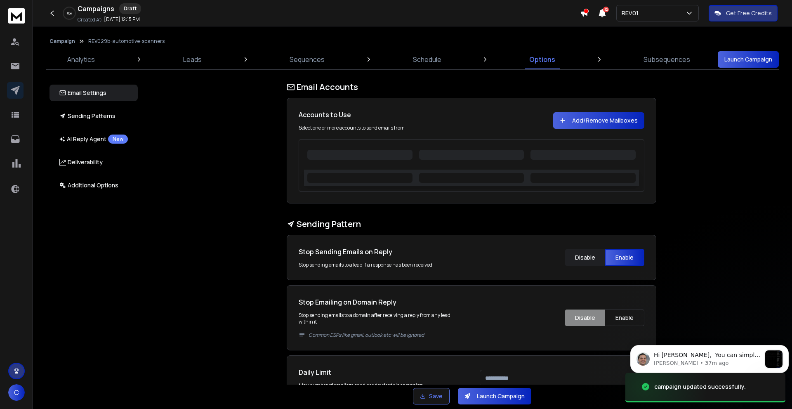
click at [578, 119] on button "Add/Remove Mailboxes" at bounding box center [598, 120] width 91 height 16
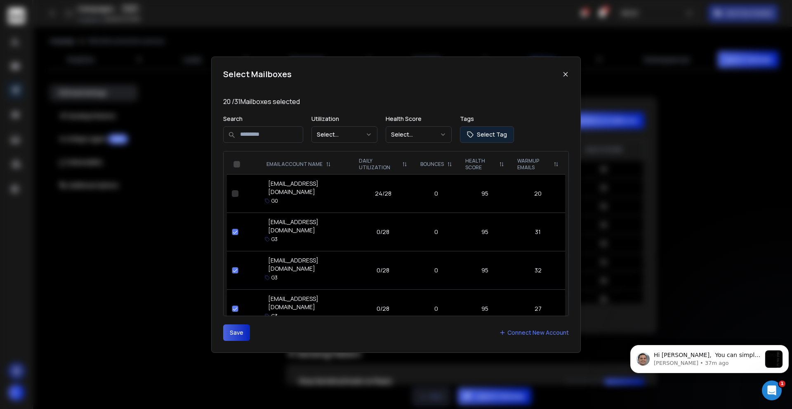
click at [504, 134] on button "Select Tag" at bounding box center [487, 134] width 54 height 16
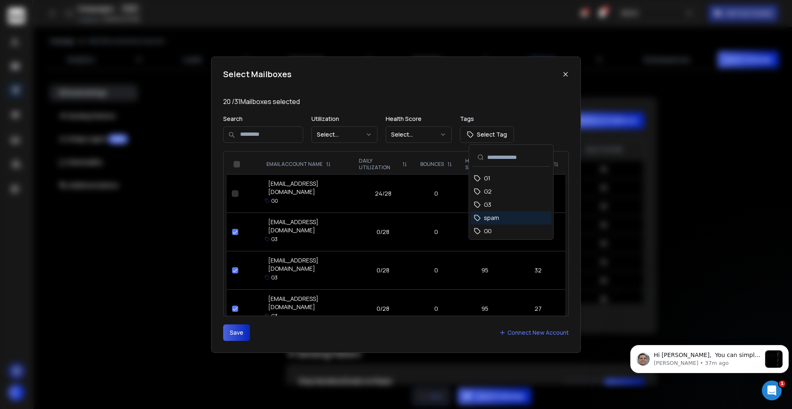
click at [490, 218] on span "spam" at bounding box center [491, 218] width 15 height 8
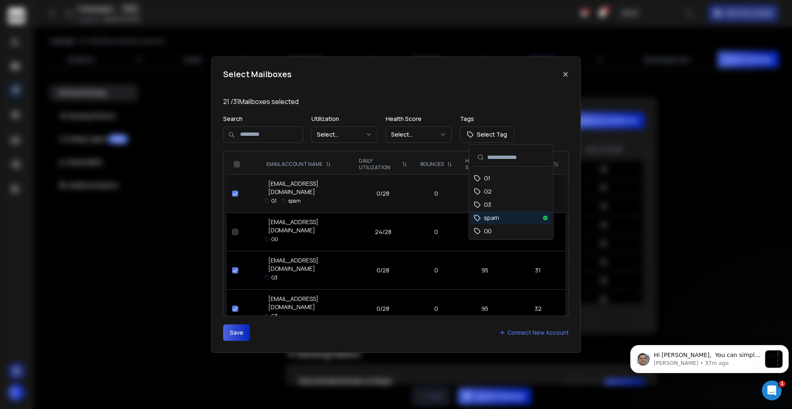
click at [235, 190] on button "button" at bounding box center [235, 193] width 7 height 7
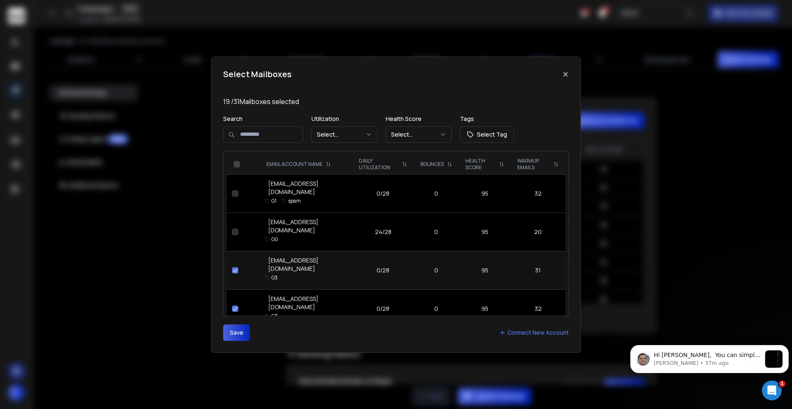
click at [236, 267] on button "button" at bounding box center [235, 270] width 7 height 7
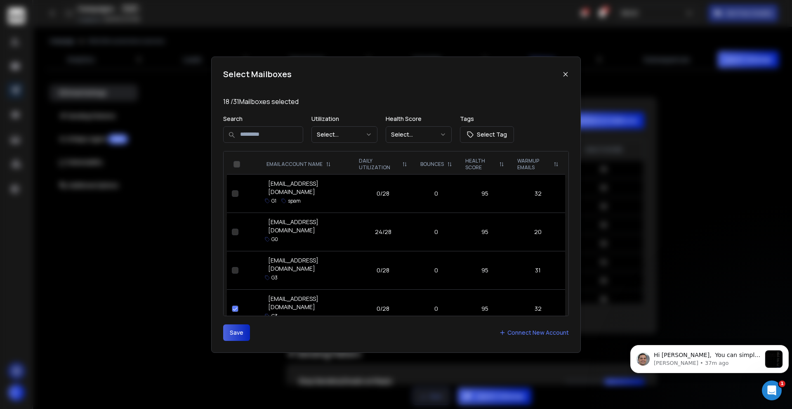
click at [235, 164] on button "button" at bounding box center [236, 164] width 7 height 7
click at [227, 201] on button "Select this Page" at bounding box center [226, 204] width 7 height 7
click at [226, 201] on button "Select this Page" at bounding box center [226, 204] width 7 height 7
click at [489, 137] on button "Select Tag" at bounding box center [487, 134] width 54 height 16
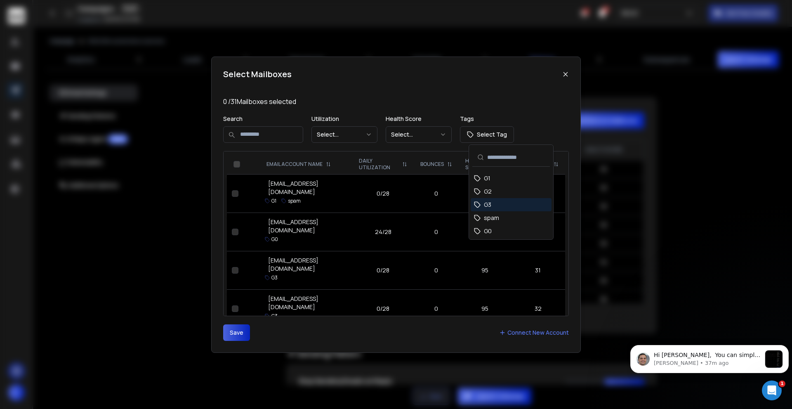
click at [490, 191] on span "G2" at bounding box center [488, 191] width 8 height 8
click at [495, 191] on div "G2" at bounding box center [511, 191] width 74 height 8
click at [493, 179] on div "G1" at bounding box center [511, 178] width 74 height 8
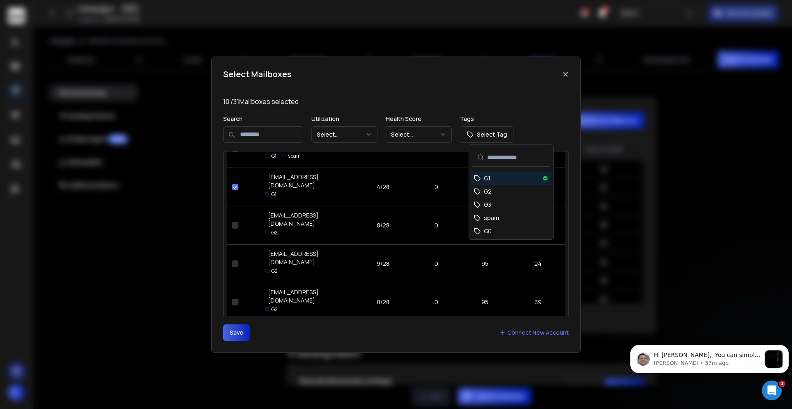
scroll to position [371, 0]
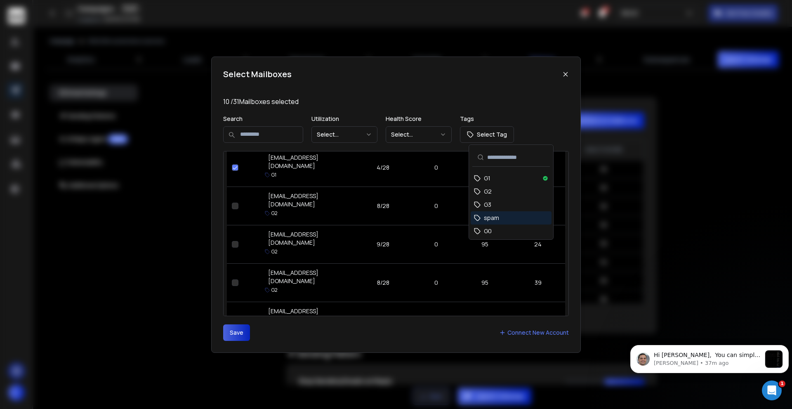
click at [491, 218] on span "spam" at bounding box center [491, 218] width 15 height 8
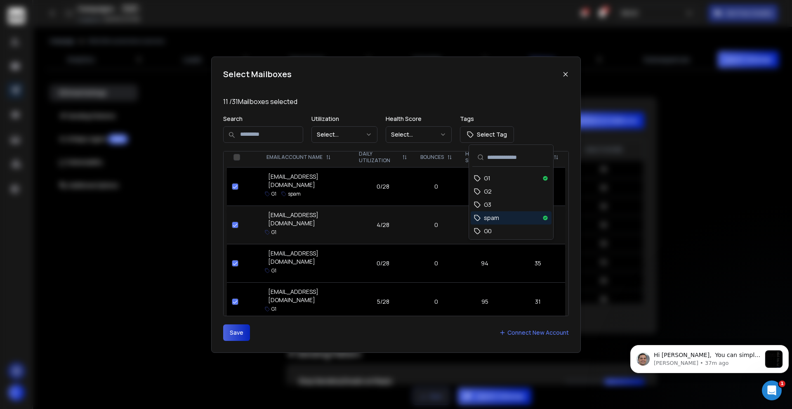
scroll to position [0, 0]
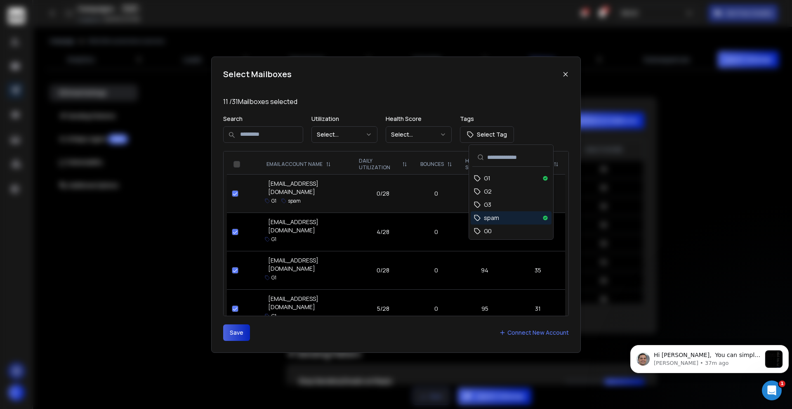
click at [235, 190] on button "button" at bounding box center [235, 193] width 7 height 7
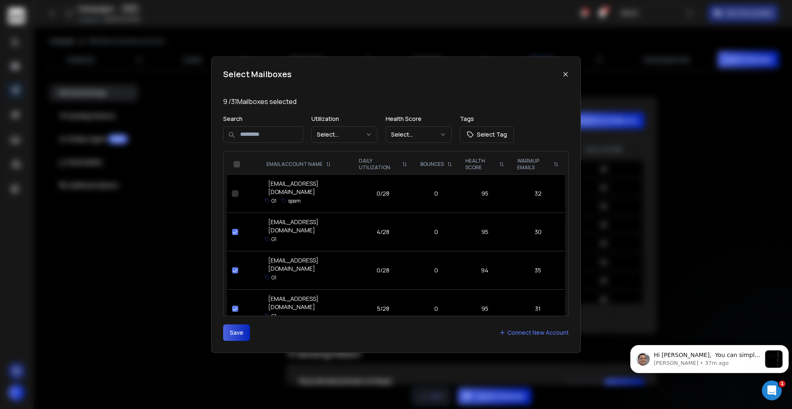
click at [240, 331] on button "Save" at bounding box center [236, 332] width 27 height 16
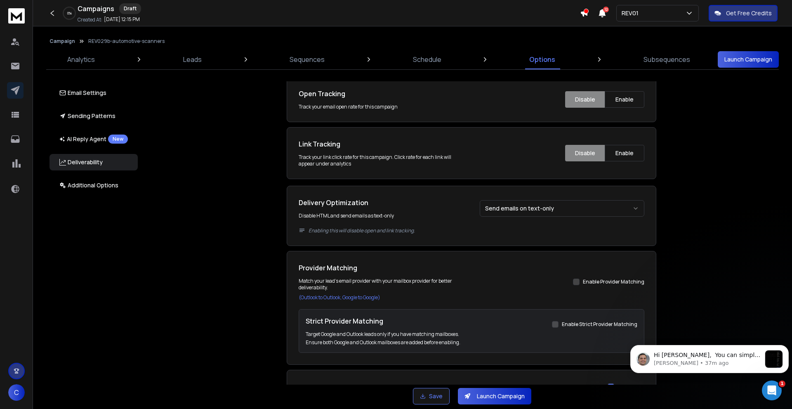
scroll to position [954, 0]
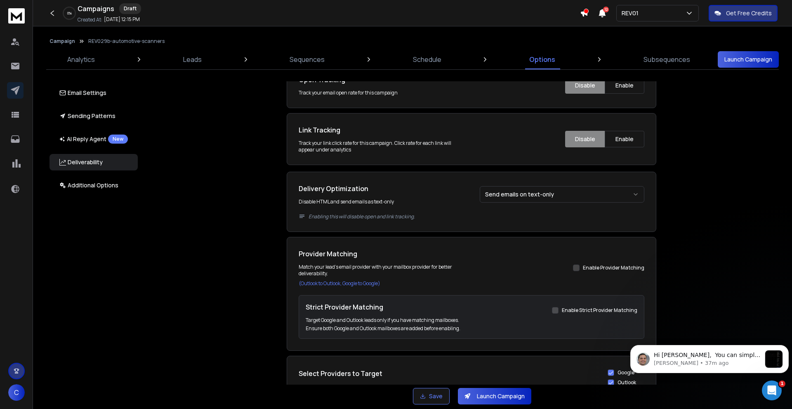
click at [487, 397] on button "Launch Campaign" at bounding box center [494, 396] width 73 height 16
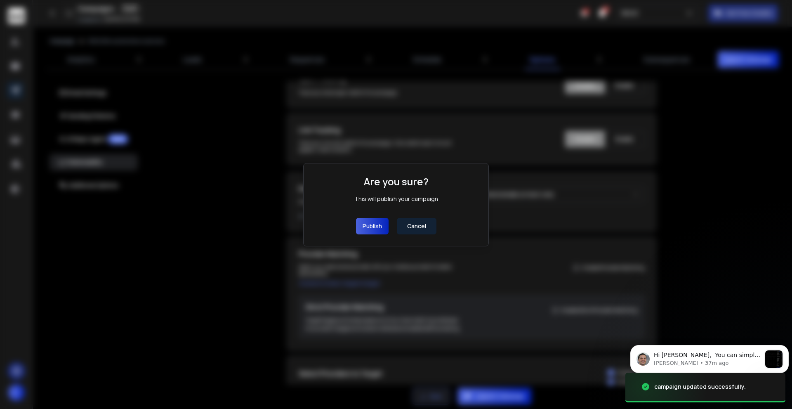
click at [381, 229] on button "Publish" at bounding box center [372, 226] width 33 height 16
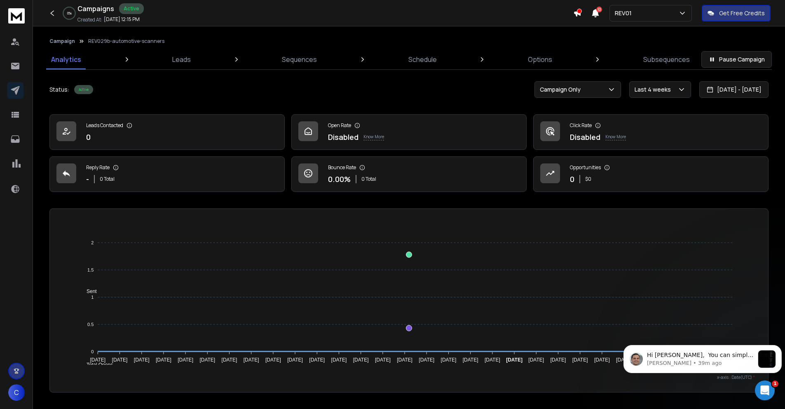
click at [68, 38] on button "Campaign" at bounding box center [62, 41] width 26 height 7
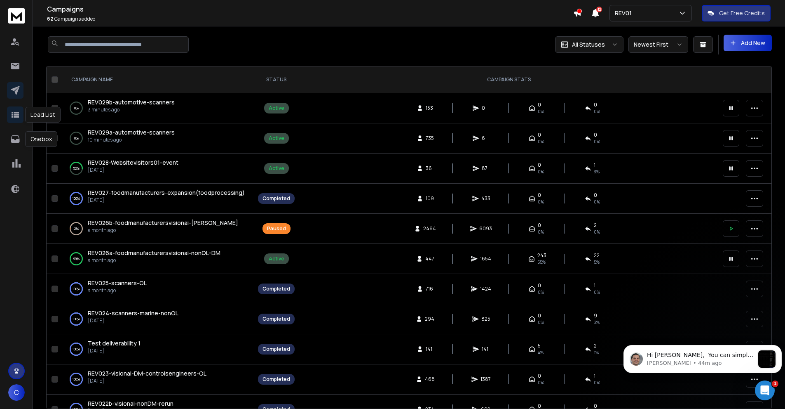
click at [15, 118] on icon at bounding box center [15, 115] width 10 height 10
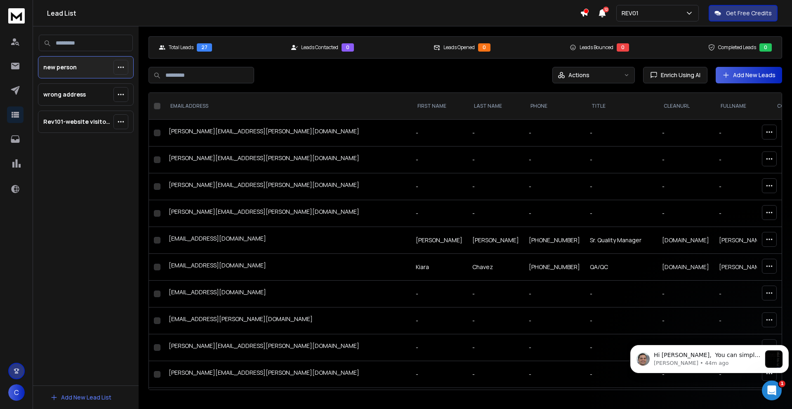
click at [71, 118] on p "Rev101-website visitors list" at bounding box center [76, 122] width 67 height 8
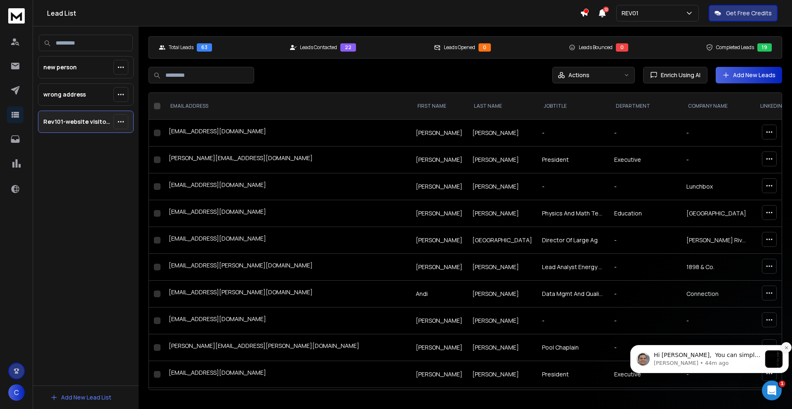
click at [784, 346] on icon "Dismiss notification" at bounding box center [786, 347] width 5 height 5
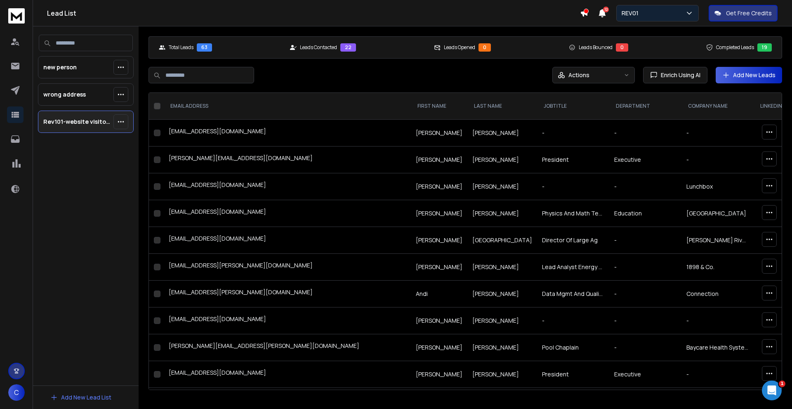
click at [651, 17] on button "REV01" at bounding box center [657, 13] width 82 height 16
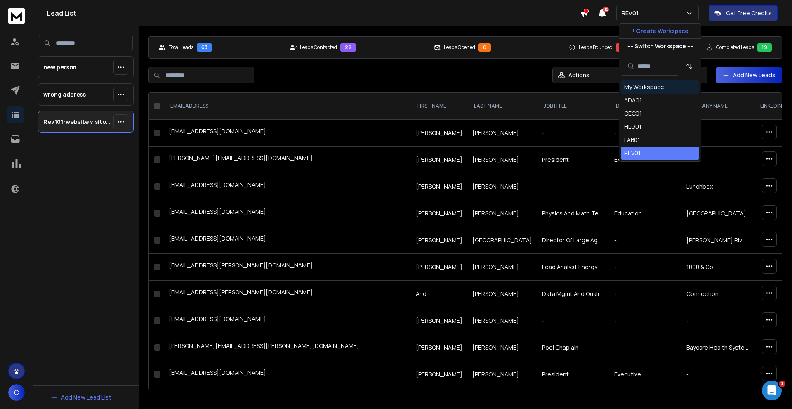
click at [652, 88] on div "My Workspace" at bounding box center [644, 87] width 40 height 8
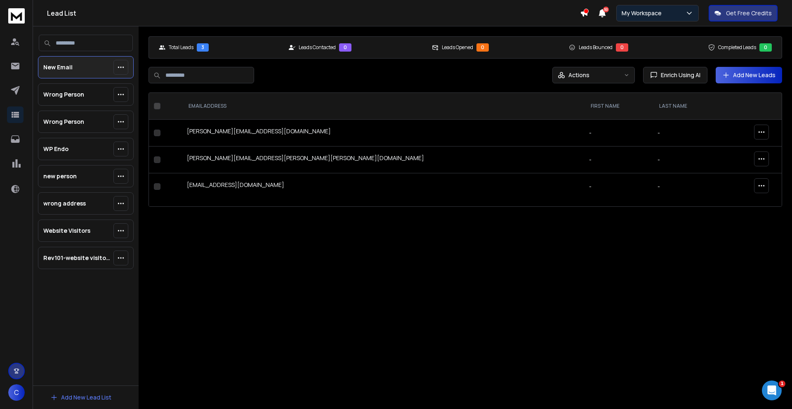
click at [673, 10] on div "My Workspace" at bounding box center [657, 13] width 72 height 8
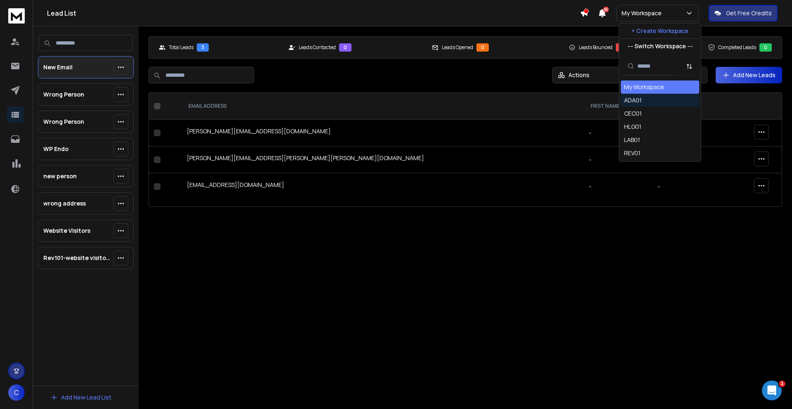
click at [651, 103] on div "ADA01" at bounding box center [660, 100] width 78 height 13
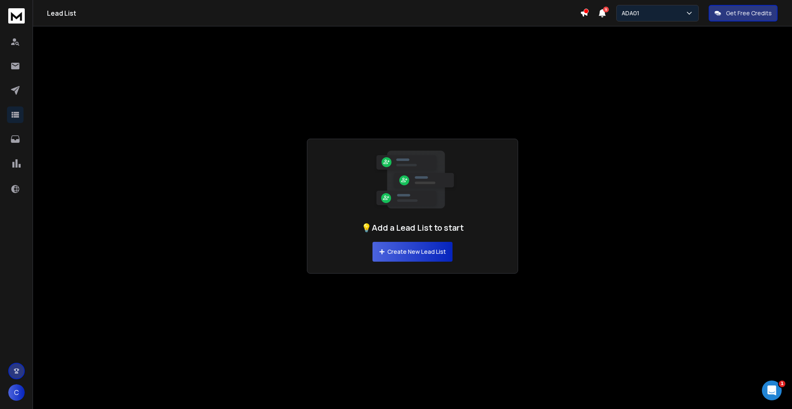
click at [641, 14] on p "ADA01" at bounding box center [631, 13] width 21 height 8
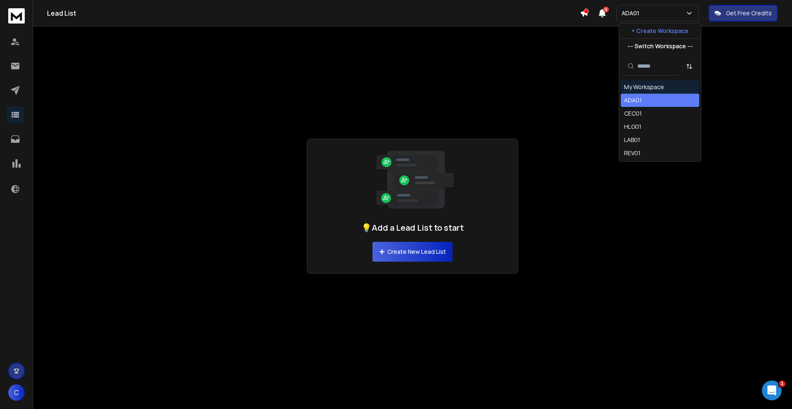
click at [264, 24] on div "Lead List 9 ADA01 Get Free Credits" at bounding box center [396, 13] width 792 height 26
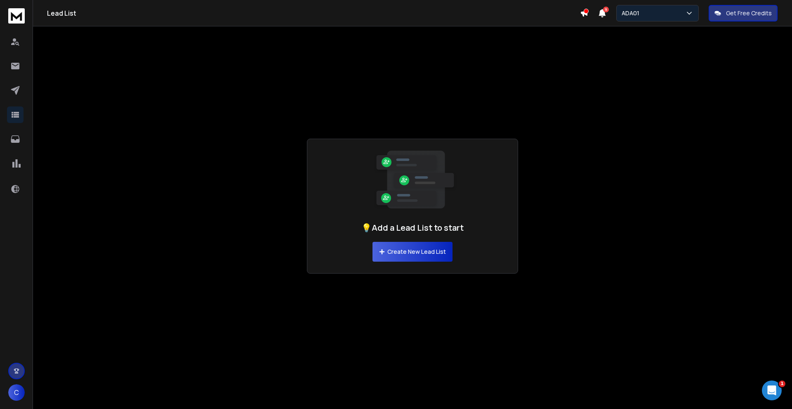
click at [647, 18] on button "ADA01" at bounding box center [657, 13] width 82 height 16
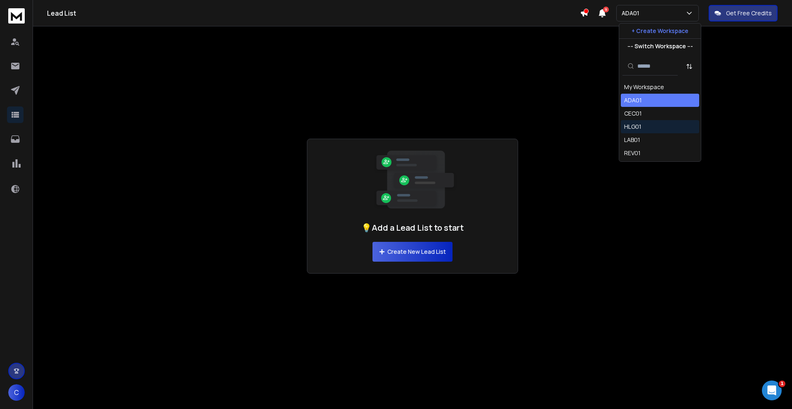
click at [643, 124] on div "HLG01" at bounding box center [660, 126] width 78 height 13
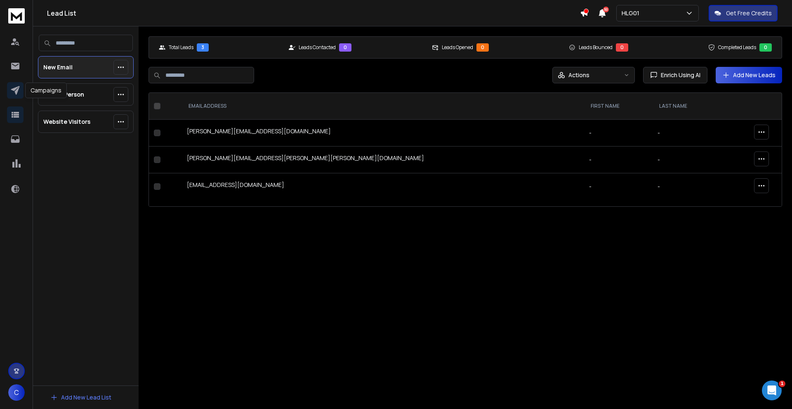
click at [16, 90] on icon at bounding box center [15, 90] width 9 height 9
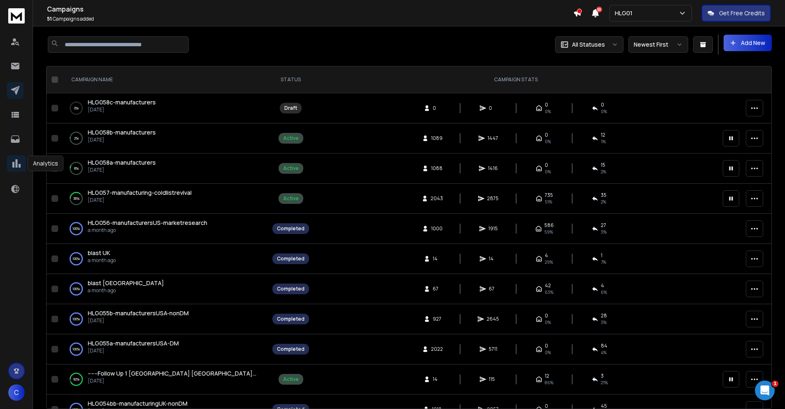
click at [14, 163] on icon at bounding box center [16, 163] width 12 height 12
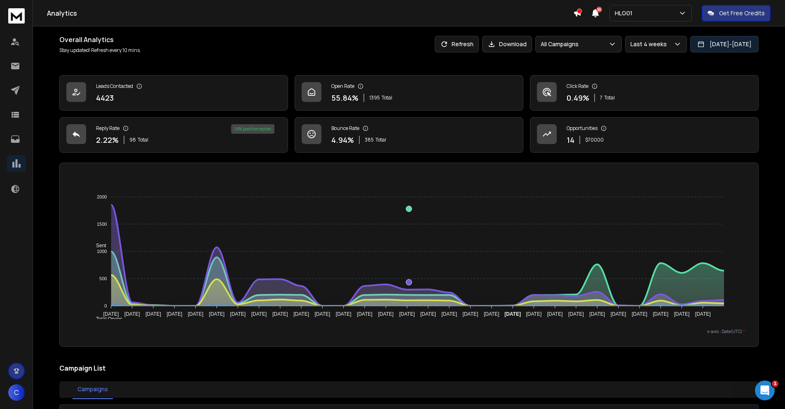
click at [696, 42] on button "[DATE] - [DATE]" at bounding box center [725, 44] width 68 height 16
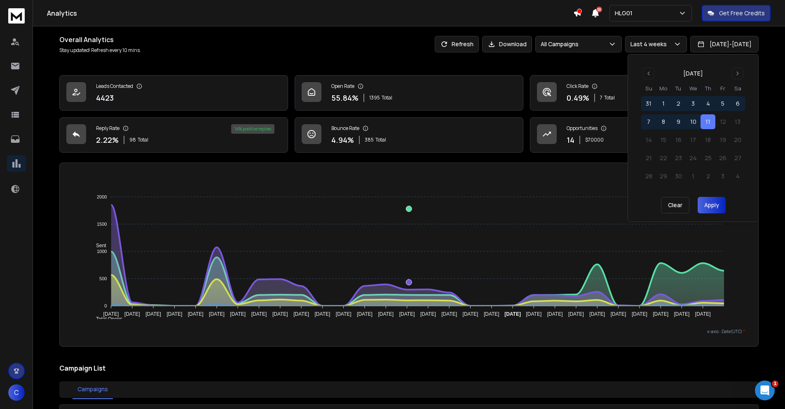
click at [706, 120] on button "11" at bounding box center [708, 121] width 15 height 15
click at [649, 71] on icon "Go to previous month" at bounding box center [649, 73] width 7 height 7
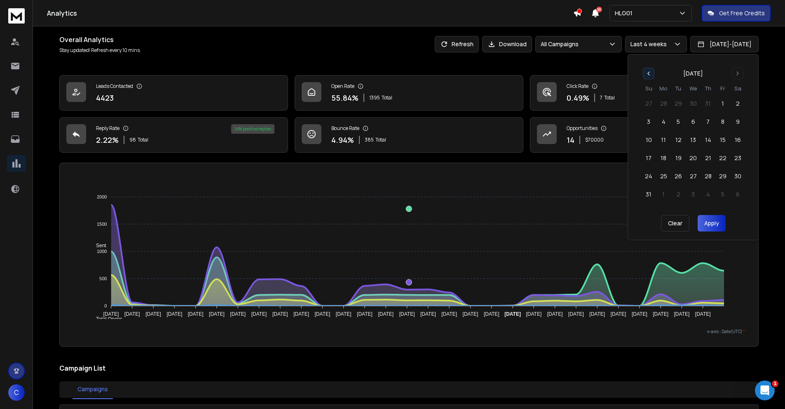
click at [649, 71] on icon "Go to previous month" at bounding box center [649, 73] width 7 height 7
click at [650, 71] on icon "Go to previous month" at bounding box center [649, 73] width 7 height 7
click at [651, 71] on icon "Go to previous month" at bounding box center [649, 73] width 7 height 7
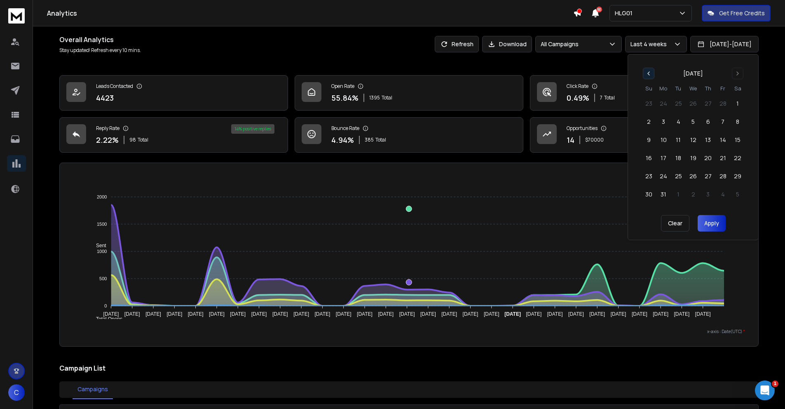
click at [651, 71] on icon "Go to previous month" at bounding box center [649, 73] width 7 height 7
click at [665, 157] on button "17" at bounding box center [663, 157] width 15 height 15
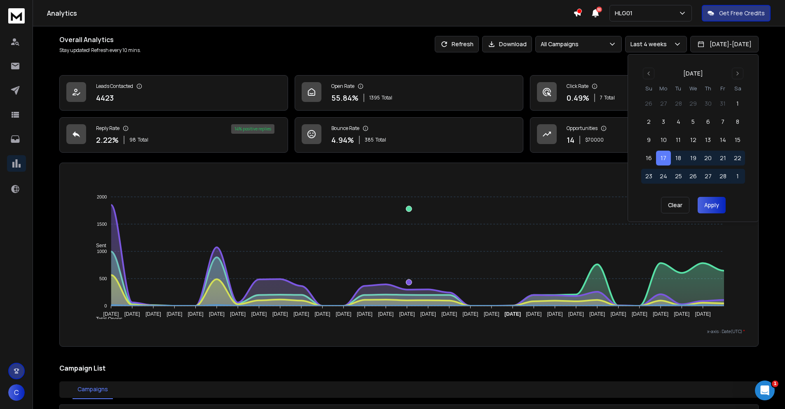
click at [723, 216] on div "February 2025 Su Mo Tu We Th Fr Sa 26 27 28 29 30 31 1 2 3 4 5 6 7 8 9 10 11 12…" at bounding box center [693, 137] width 130 height 167
click at [717, 210] on button "Apply" at bounding box center [712, 205] width 28 height 16
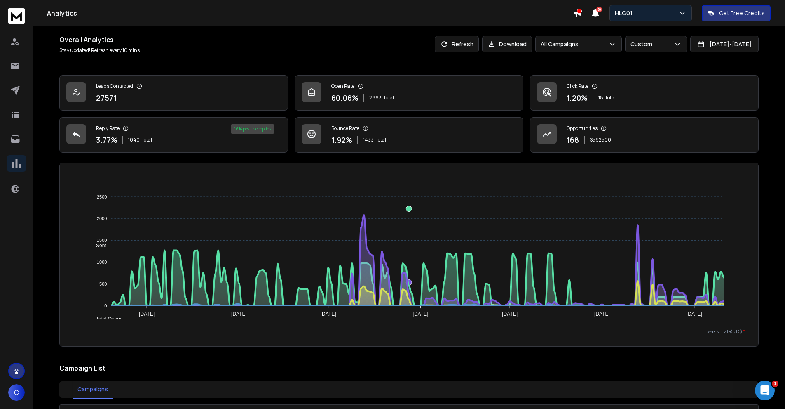
click at [662, 12] on div "HLG01" at bounding box center [651, 13] width 72 height 8
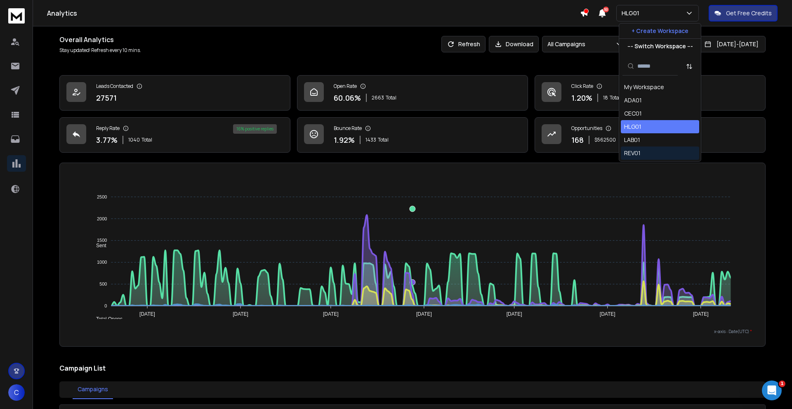
click at [641, 149] on div "REV01" at bounding box center [660, 152] width 78 height 13
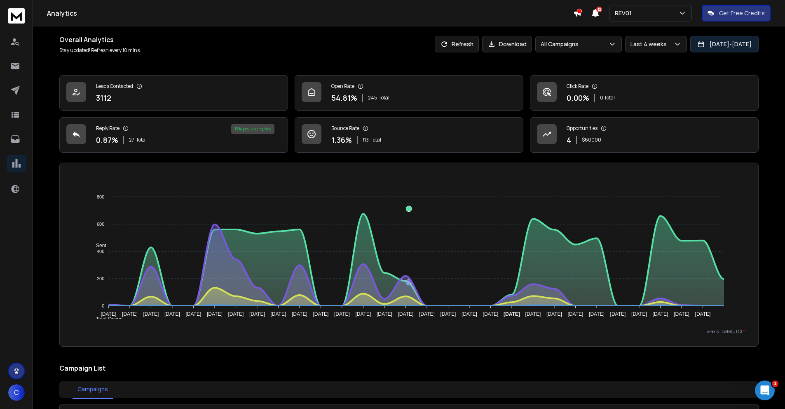
click at [696, 47] on button "[DATE] - [DATE]" at bounding box center [725, 44] width 68 height 16
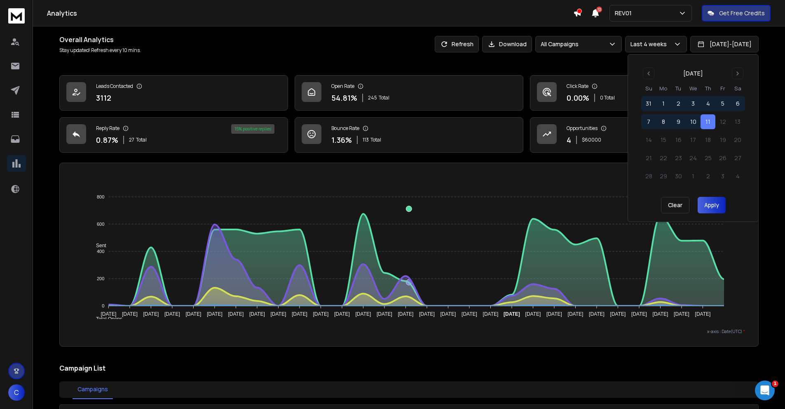
click at [708, 120] on button "11" at bounding box center [708, 121] width 15 height 15
click at [651, 74] on icon "Go to previous month" at bounding box center [649, 73] width 7 height 7
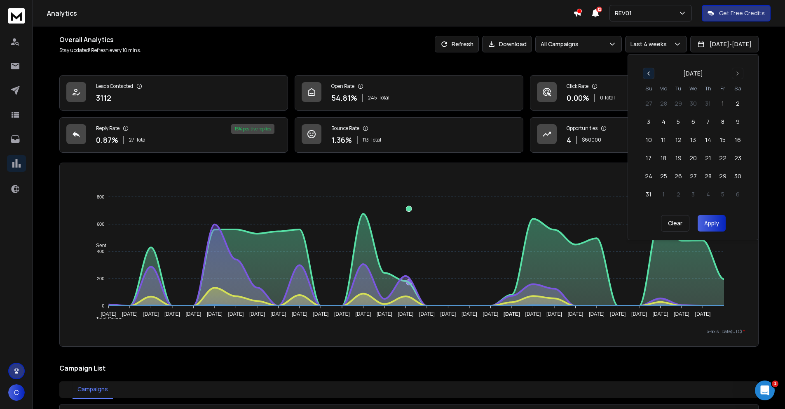
click at [651, 74] on icon "Go to previous month" at bounding box center [649, 73] width 7 height 7
click at [653, 73] on button "Go to previous month" at bounding box center [649, 74] width 12 height 12
click at [677, 139] on button "15" at bounding box center [678, 139] width 15 height 15
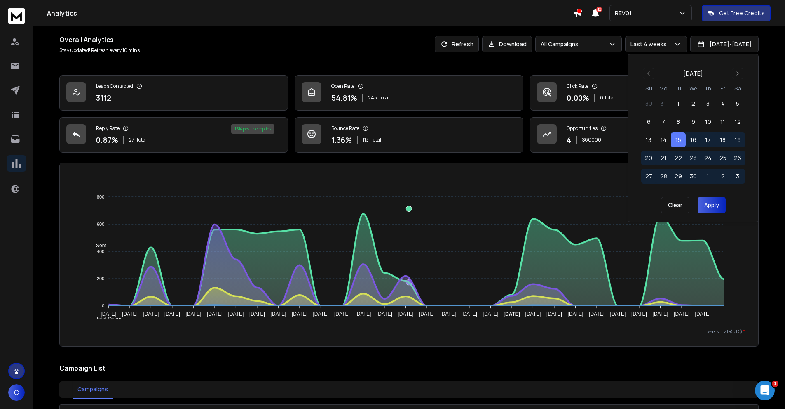
click at [708, 204] on button "Apply" at bounding box center [712, 205] width 28 height 16
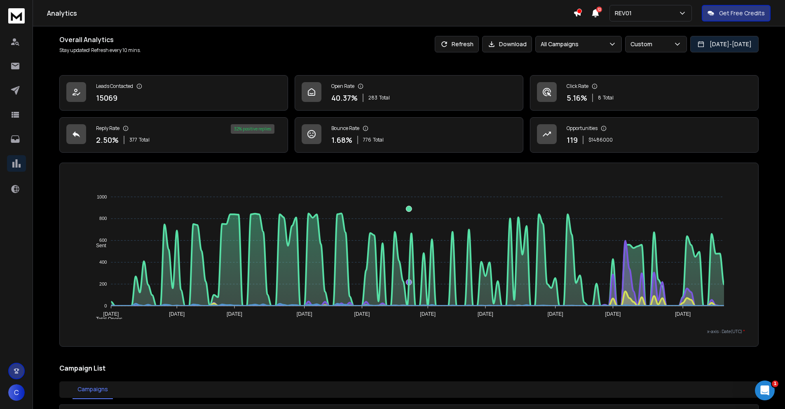
click at [703, 49] on button "15 Apr 2025 - 11 Sep 2025" at bounding box center [725, 44] width 68 height 16
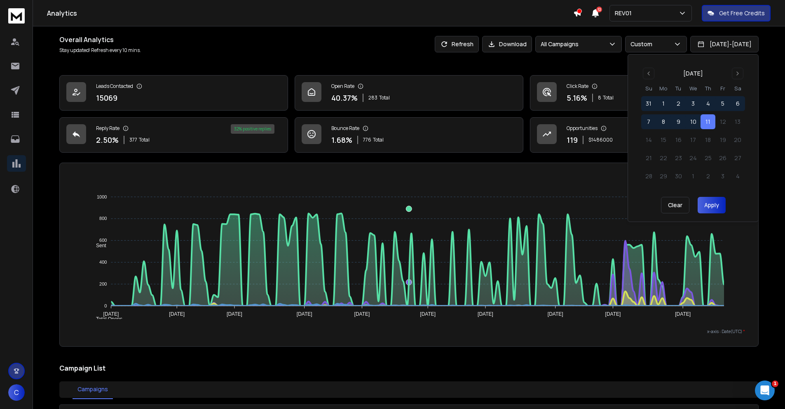
click at [706, 118] on button "11" at bounding box center [708, 121] width 15 height 15
click at [654, 72] on button "Go to previous month" at bounding box center [649, 74] width 12 height 12
click at [653, 72] on button "Go to previous month" at bounding box center [649, 74] width 12 height 12
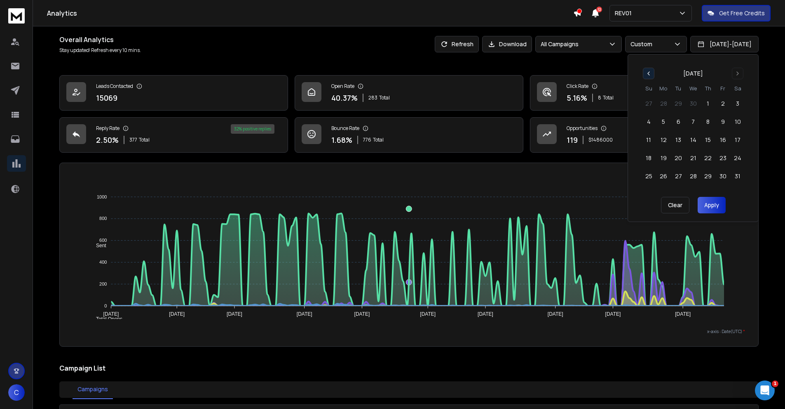
click at [652, 72] on button "Go to previous month" at bounding box center [649, 74] width 12 height 12
click at [666, 141] on button "14" at bounding box center [663, 139] width 15 height 15
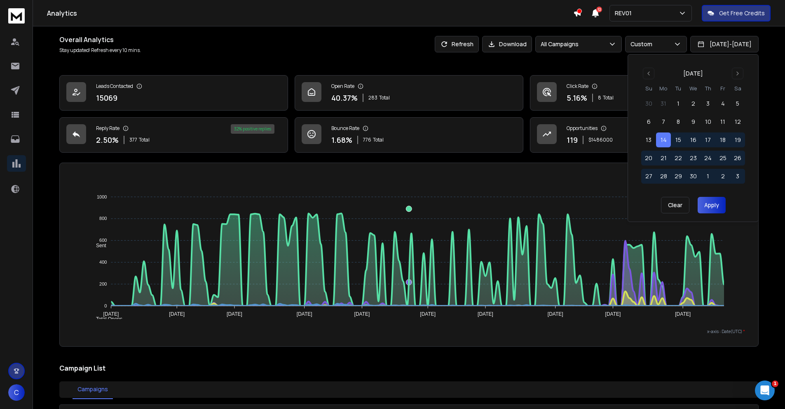
click at [705, 202] on button "Apply" at bounding box center [712, 205] width 28 height 16
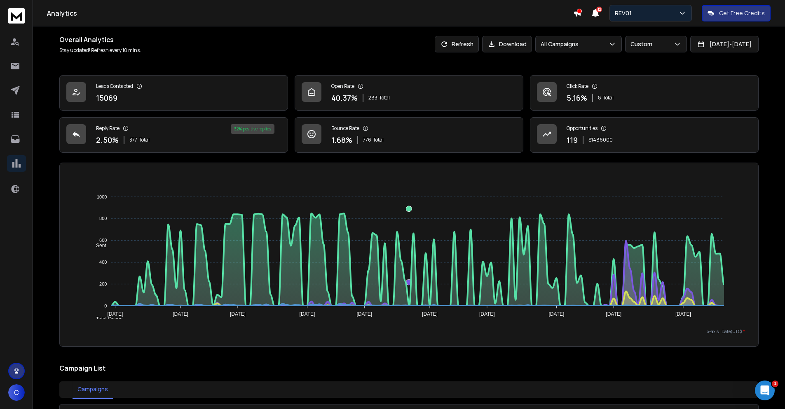
click at [646, 21] on button "REV01" at bounding box center [651, 13] width 82 height 16
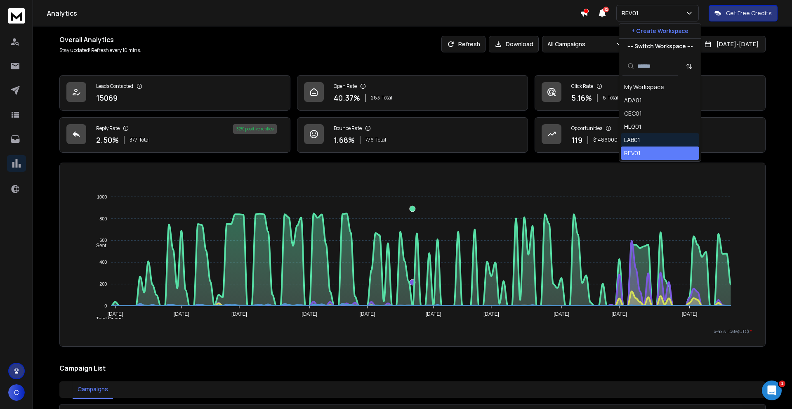
click at [637, 138] on div "LAB01" at bounding box center [632, 140] width 16 height 8
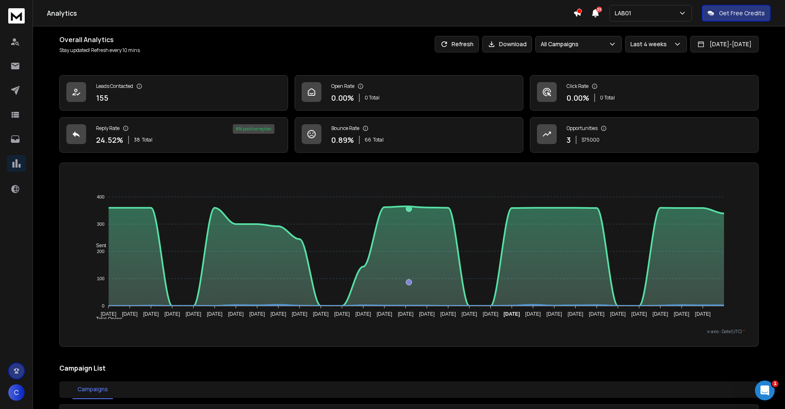
click at [679, 53] on div "Overall Analytics Stay updated! Refresh every 10 mins. Refresh Download All Cam…" at bounding box center [409, 44] width 700 height 19
click at [703, 41] on button "[DATE] - [DATE]" at bounding box center [725, 44] width 68 height 16
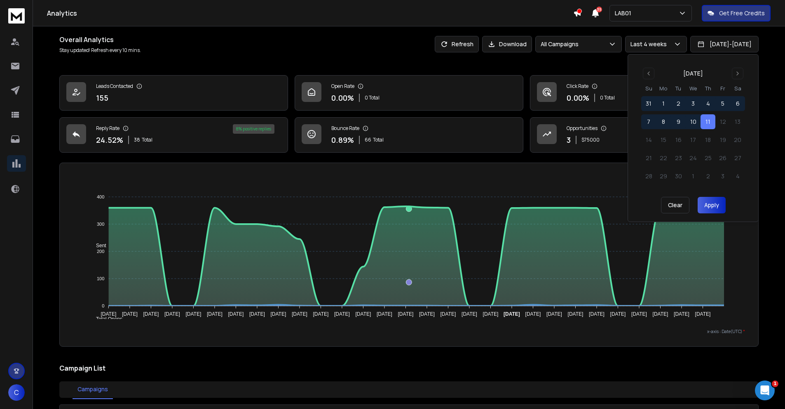
click at [706, 120] on button "11" at bounding box center [708, 121] width 15 height 15
click at [647, 72] on icon "Go to previous month" at bounding box center [649, 73] width 7 height 7
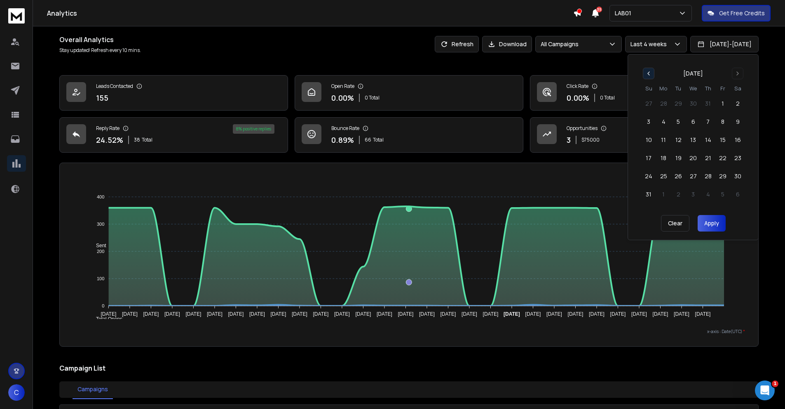
click at [647, 72] on icon "Go to previous month" at bounding box center [649, 73] width 7 height 7
click at [647, 73] on icon "Go to previous month" at bounding box center [649, 73] width 7 height 7
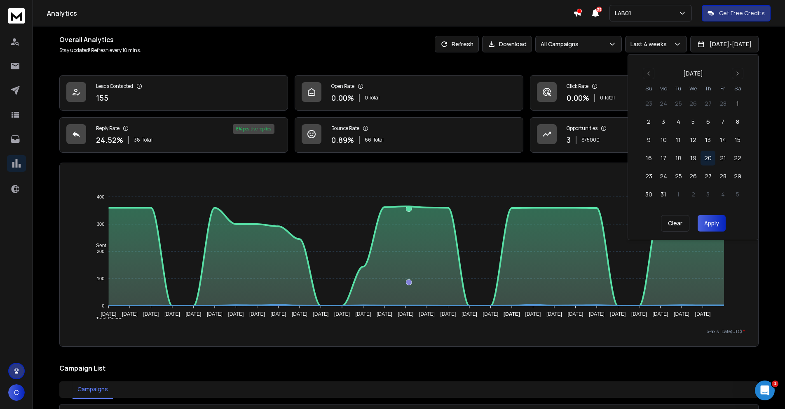
click at [708, 157] on button "20" at bounding box center [708, 157] width 15 height 15
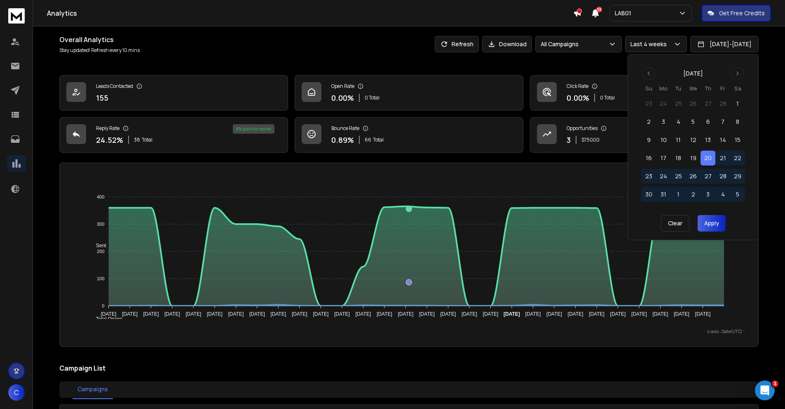
click at [712, 217] on button "Apply" at bounding box center [712, 223] width 28 height 16
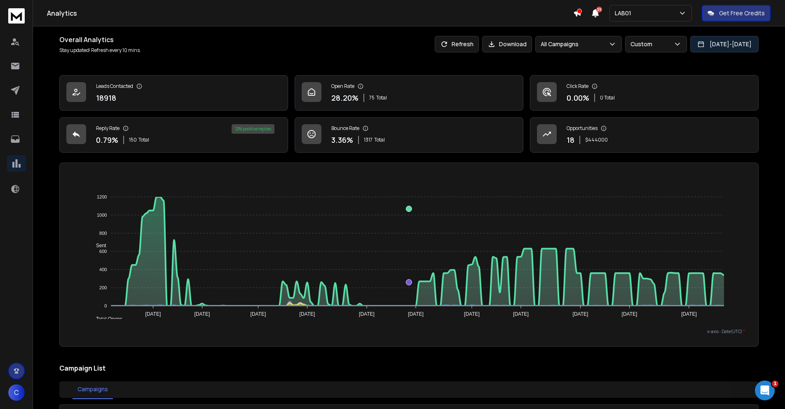
click at [714, 48] on button "[DATE] - [DATE]" at bounding box center [725, 44] width 68 height 16
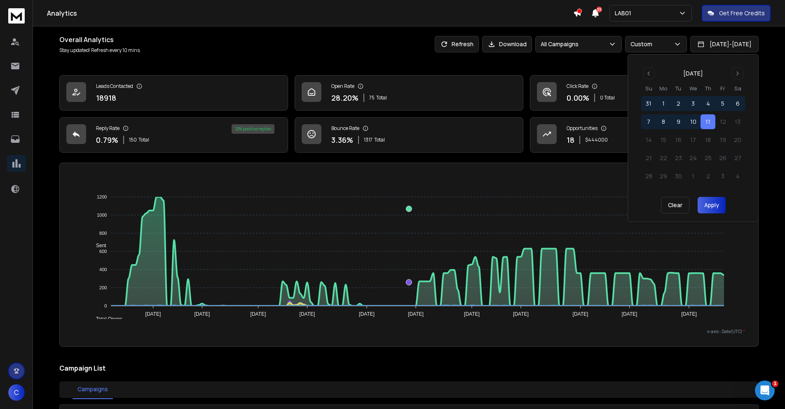
click at [707, 120] on button "11" at bounding box center [708, 121] width 15 height 15
click at [650, 72] on icon "Go to previous month" at bounding box center [649, 73] width 7 height 7
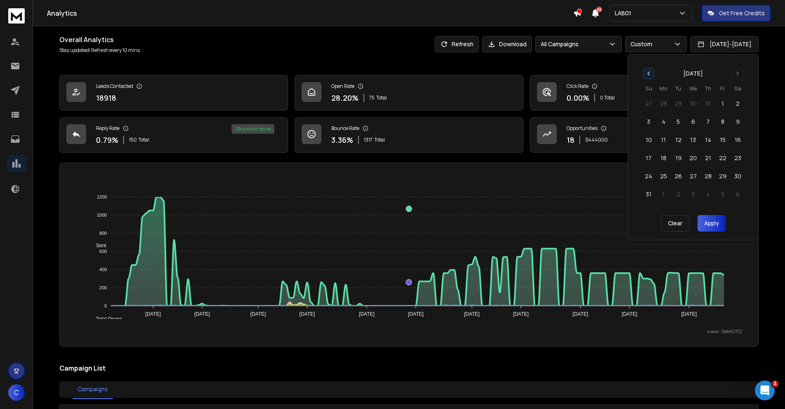
click at [650, 72] on icon "Go to previous month" at bounding box center [649, 73] width 7 height 7
click at [651, 72] on icon "Go to previous month" at bounding box center [649, 73] width 7 height 7
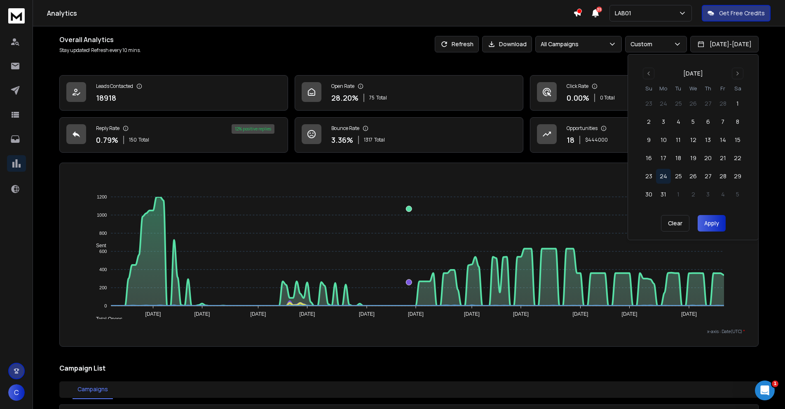
click at [667, 178] on button "24" at bounding box center [663, 176] width 15 height 15
click at [714, 226] on button "Apply" at bounding box center [712, 223] width 28 height 16
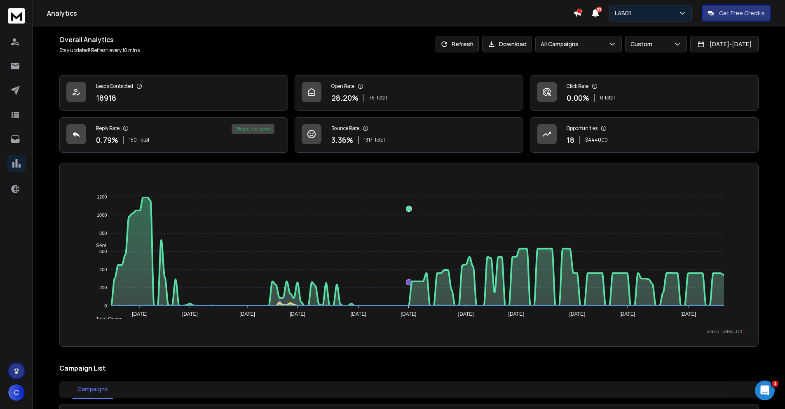
click at [651, 19] on button "LAB01" at bounding box center [651, 13] width 82 height 16
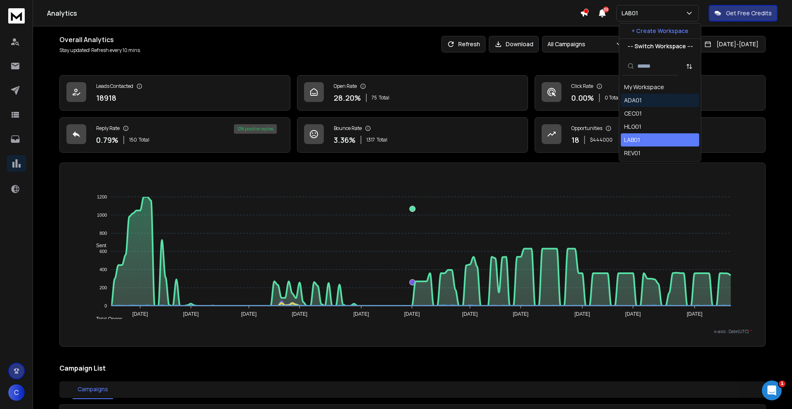
click at [662, 106] on div "ADA01" at bounding box center [660, 100] width 78 height 13
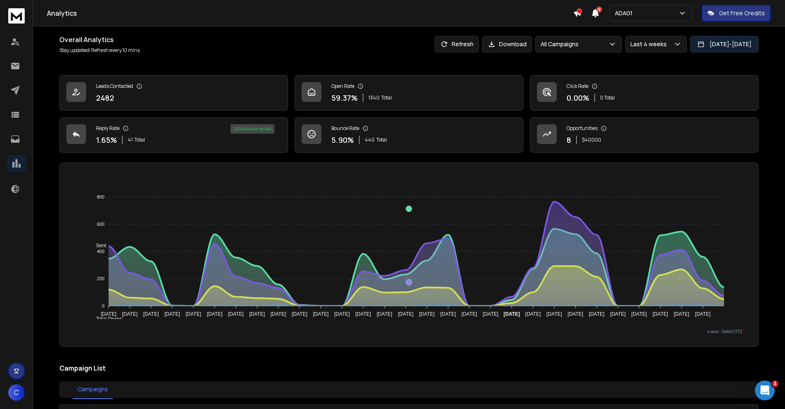
click at [691, 45] on button "[DATE] - [DATE]" at bounding box center [725, 44] width 68 height 16
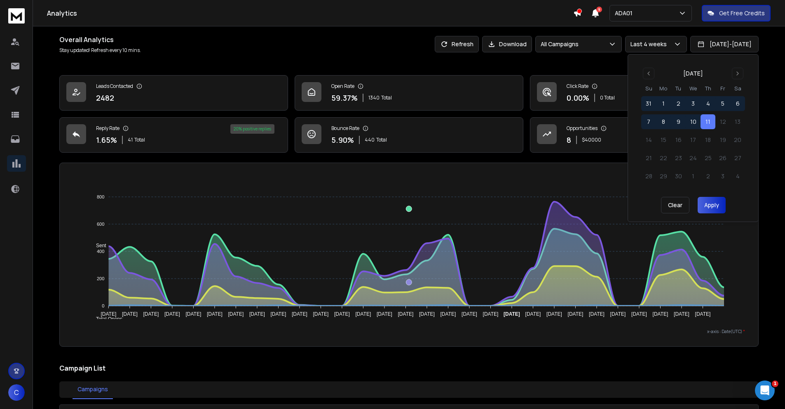
click at [395, 65] on div "Overall Analytics Stay updated! Refresh every 10 mins. Refresh Download All Cam…" at bounding box center [409, 395] width 700 height 720
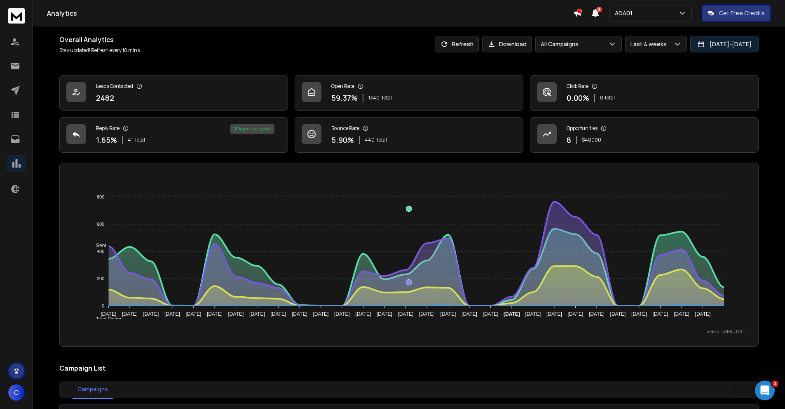
click at [701, 49] on button "[DATE] - [DATE]" at bounding box center [725, 44] width 68 height 16
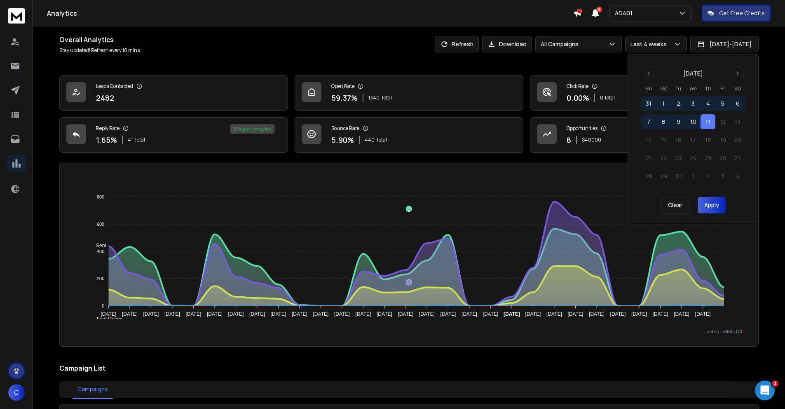
click at [709, 121] on button "11" at bounding box center [708, 121] width 15 height 15
click at [647, 75] on icon "Go to previous month" at bounding box center [649, 73] width 7 height 7
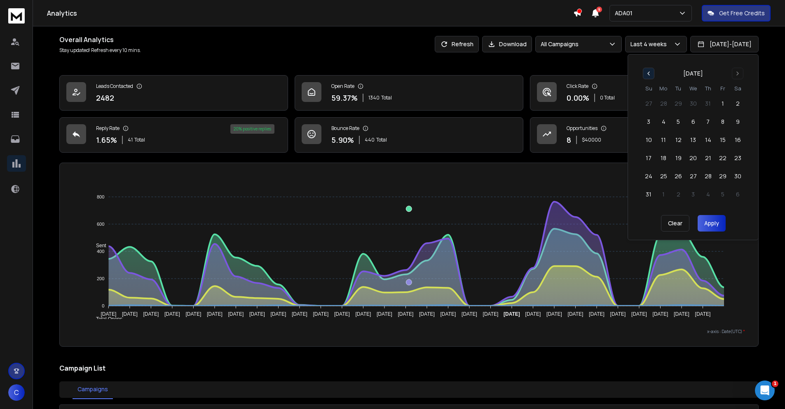
click at [647, 75] on icon "Go to previous month" at bounding box center [649, 73] width 7 height 7
click at [681, 141] on button "17" at bounding box center [678, 139] width 15 height 15
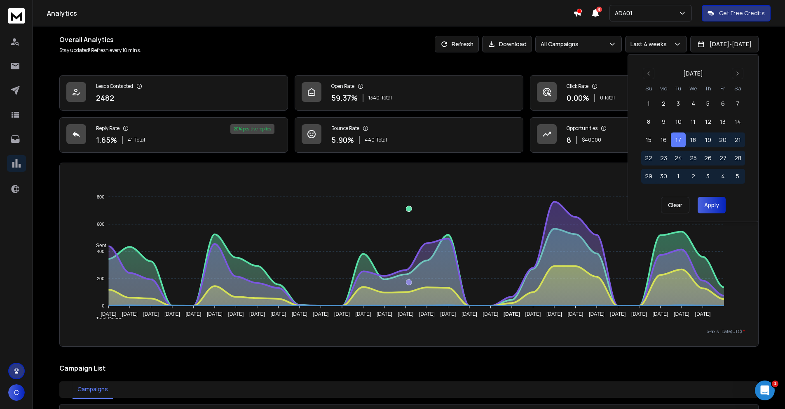
click at [709, 197] on div "[DATE] Su Mo Tu We Th Fr Sa 1 2 3 4 5 6 7 8 9 10 11 12 13 14 15 16 17 18 19 20 …" at bounding box center [693, 137] width 130 height 167
click at [711, 207] on button "Apply" at bounding box center [712, 205] width 28 height 16
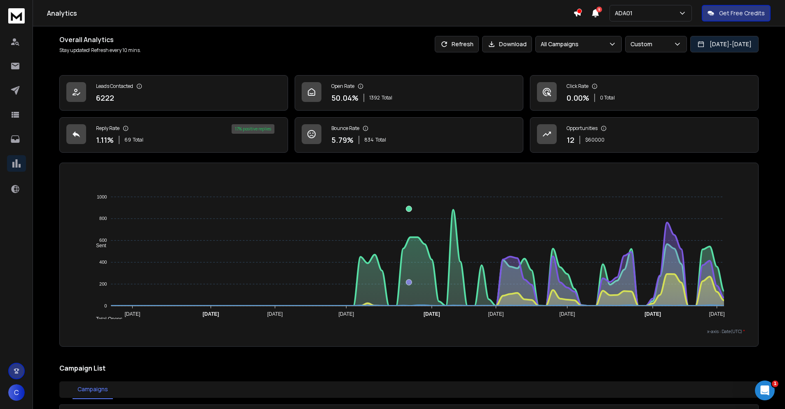
click at [711, 42] on button "[DATE] - [DATE]" at bounding box center [725, 44] width 68 height 16
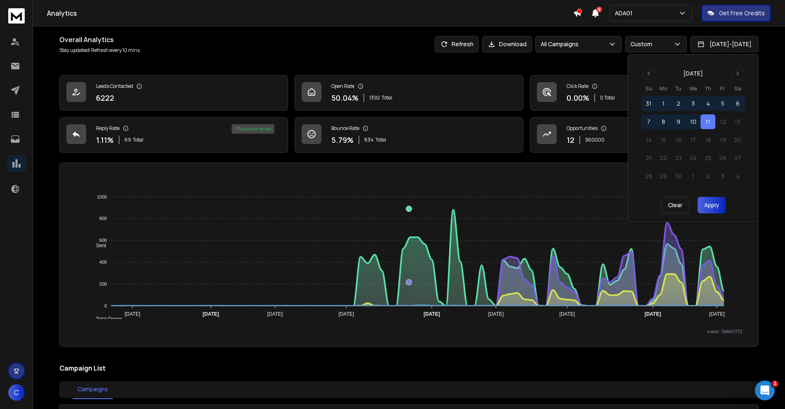
click at [708, 124] on button "11" at bounding box center [708, 121] width 15 height 15
click at [649, 75] on icon "Go to previous month" at bounding box center [649, 73] width 7 height 7
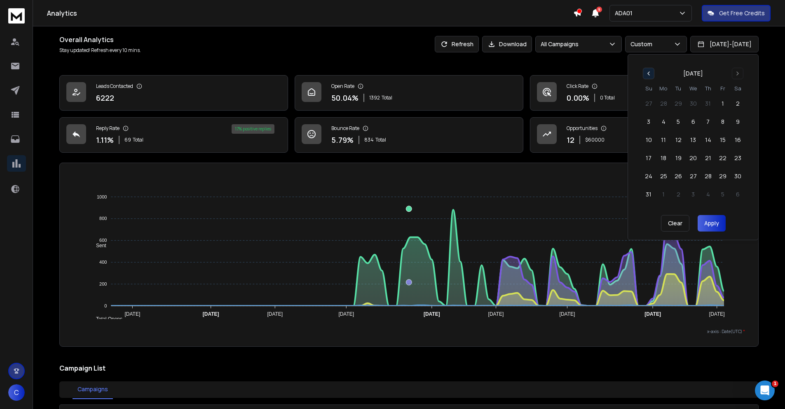
click at [648, 75] on icon "Go to previous month" at bounding box center [649, 73] width 7 height 7
click at [665, 158] on button "21" at bounding box center [663, 157] width 15 height 15
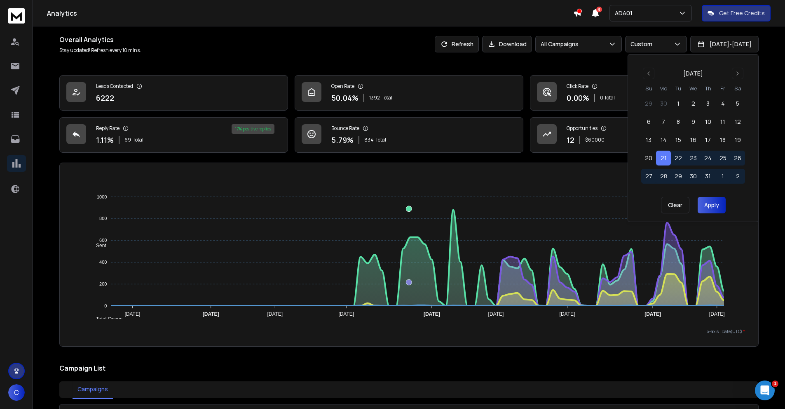
click at [716, 207] on button "Apply" at bounding box center [712, 205] width 28 height 16
